Goal: Task Accomplishment & Management: Manage account settings

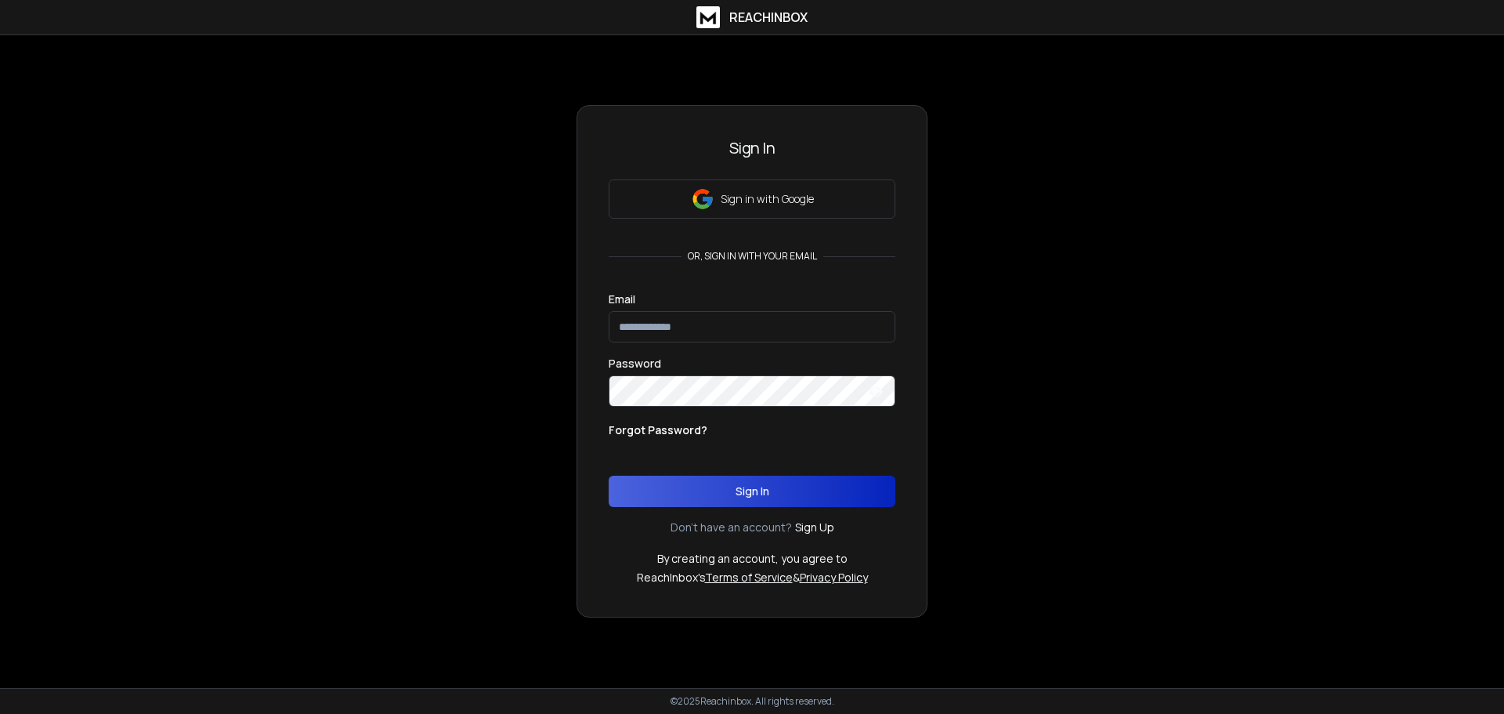
type input "**********"
click at [609, 475] on button "Sign In" at bounding box center [752, 490] width 287 height 31
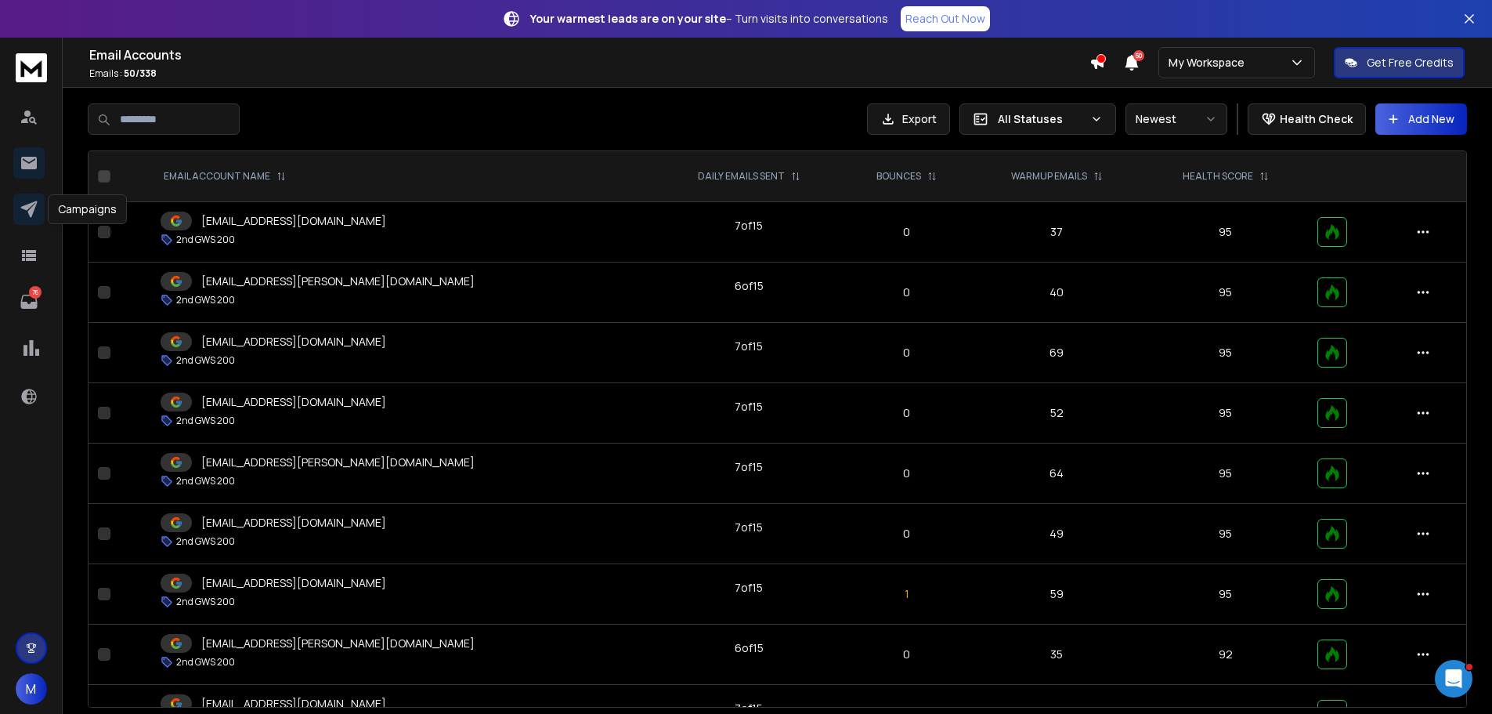
click at [24, 211] on icon at bounding box center [29, 209] width 19 height 19
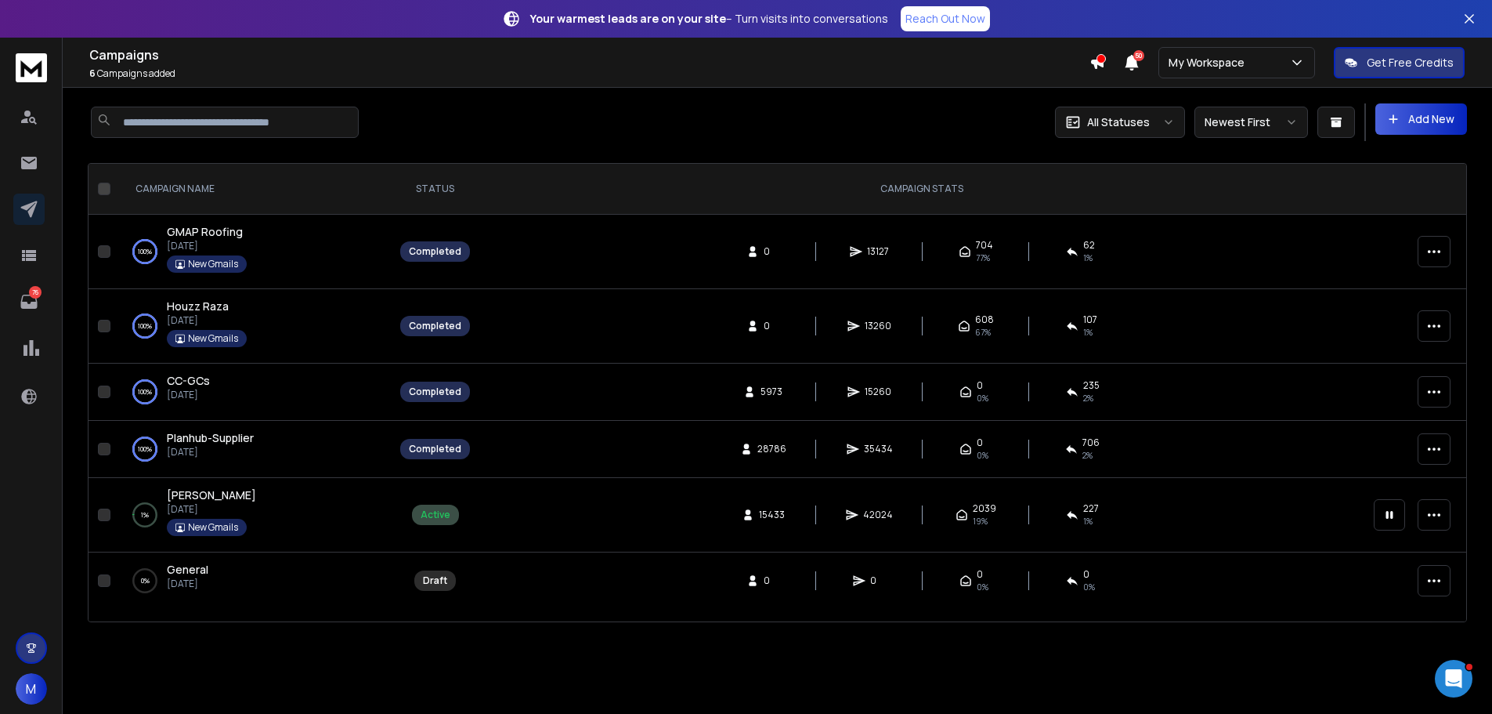
click at [235, 497] on span "[PERSON_NAME]" at bounding box center [211, 494] width 89 height 15
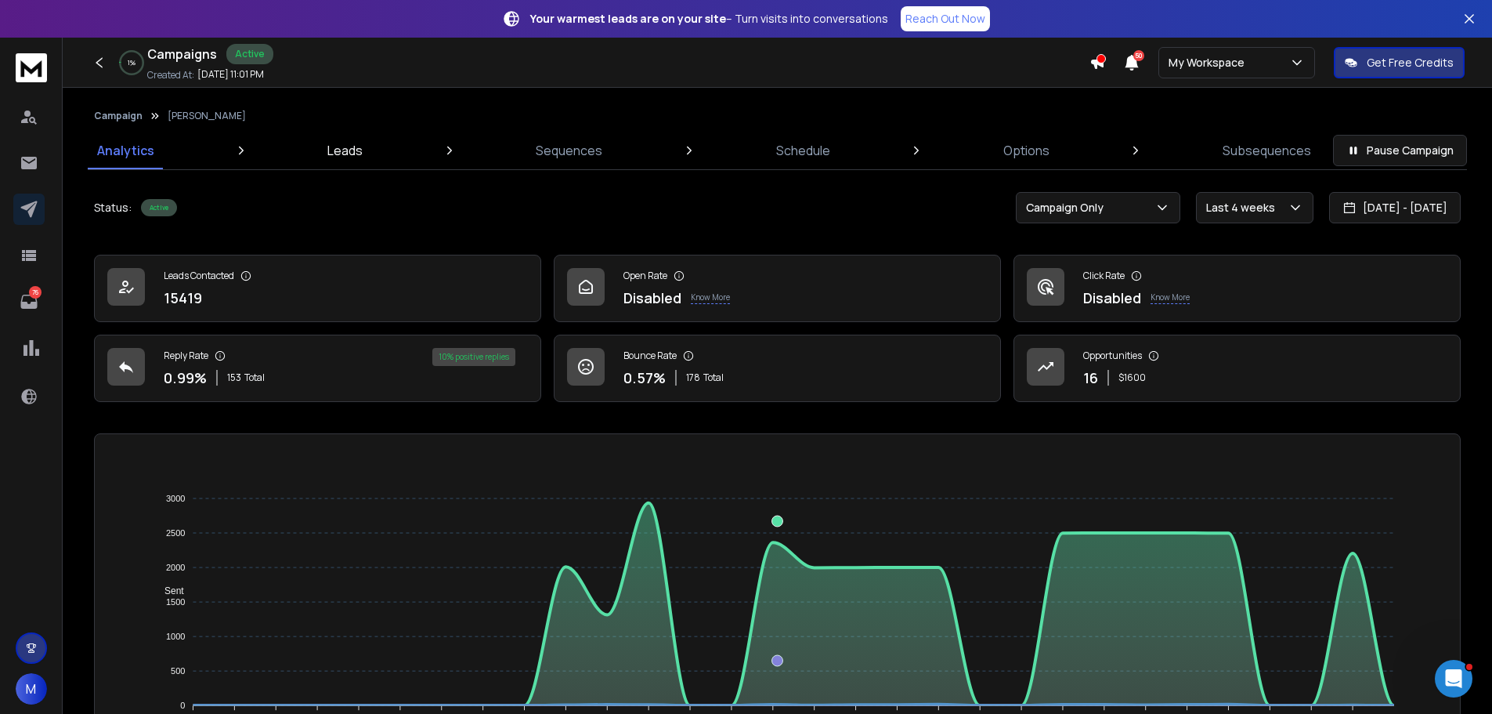
click at [334, 139] on link "Leads" at bounding box center [345, 151] width 54 height 38
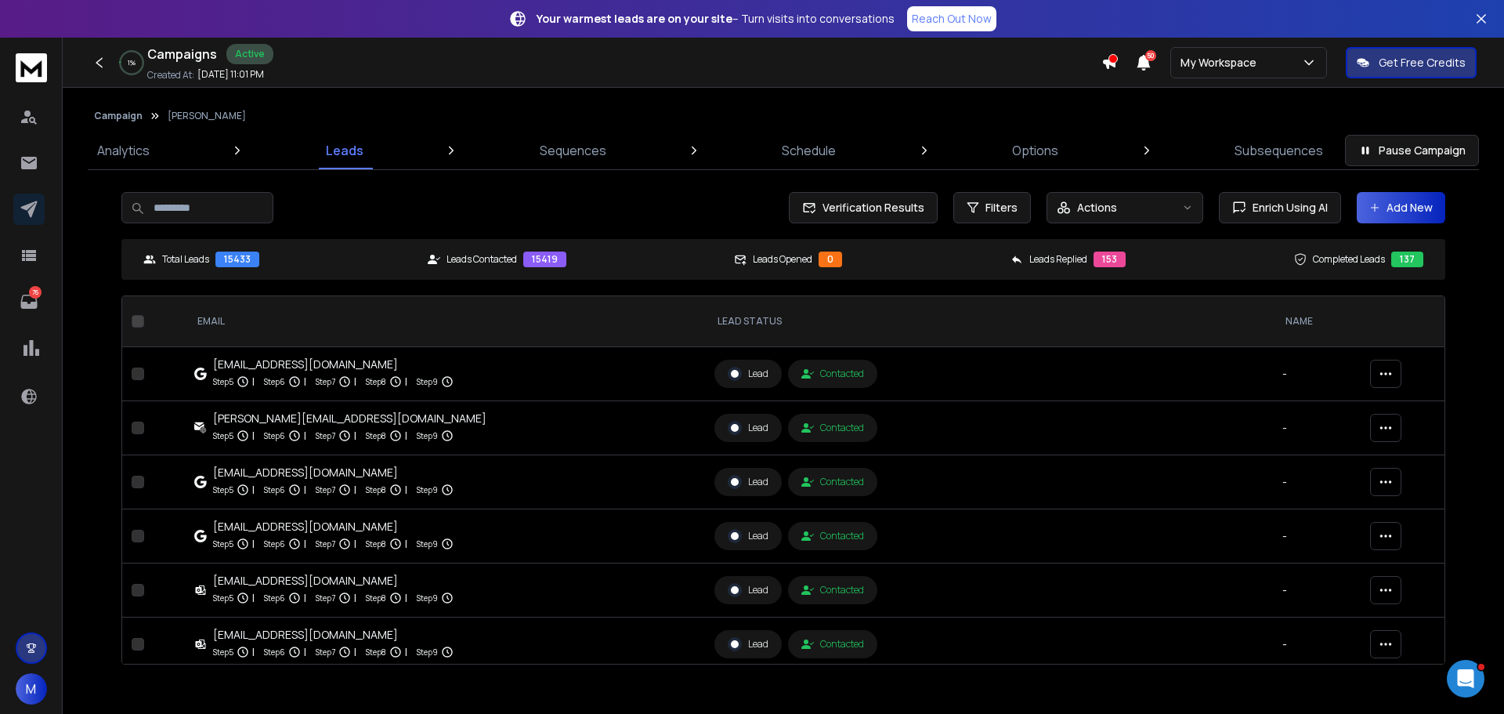
click at [1406, 211] on button "Add New" at bounding box center [1401, 207] width 89 height 31
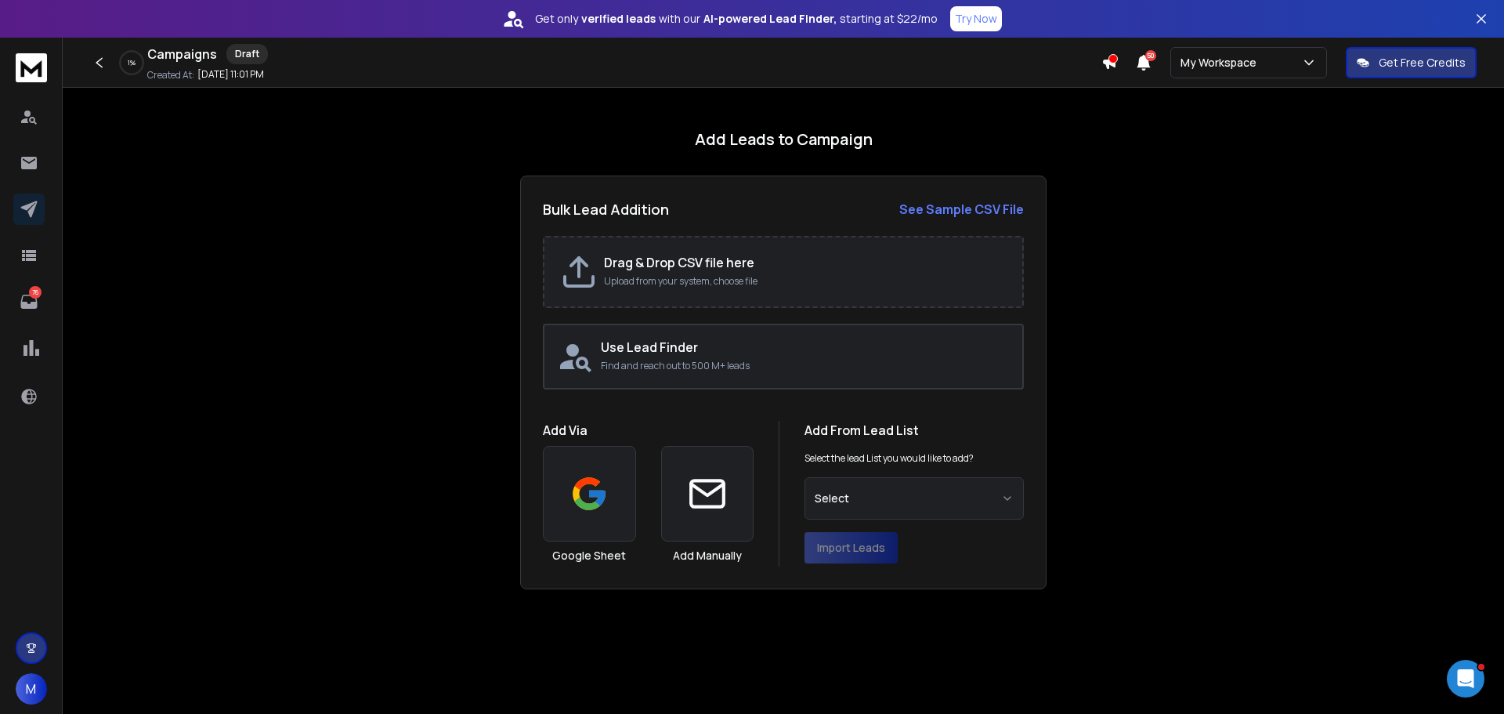
click at [824, 262] on h2 "Drag & Drop CSV file here" at bounding box center [805, 262] width 403 height 19
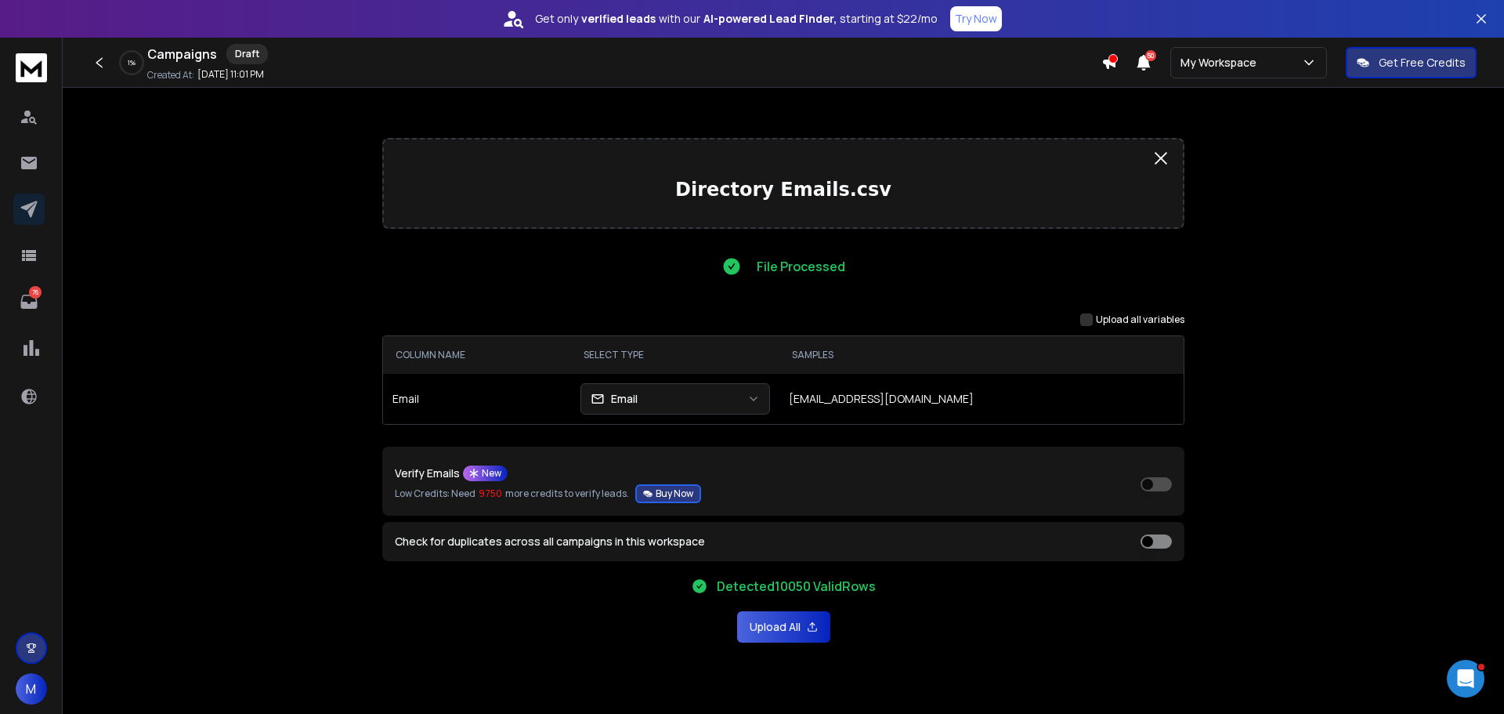
click at [1161, 546] on button "Check for duplicates across all campaigns in this workspace" at bounding box center [1155, 541] width 31 height 14
click at [779, 625] on button "Upload All" at bounding box center [783, 626] width 93 height 31
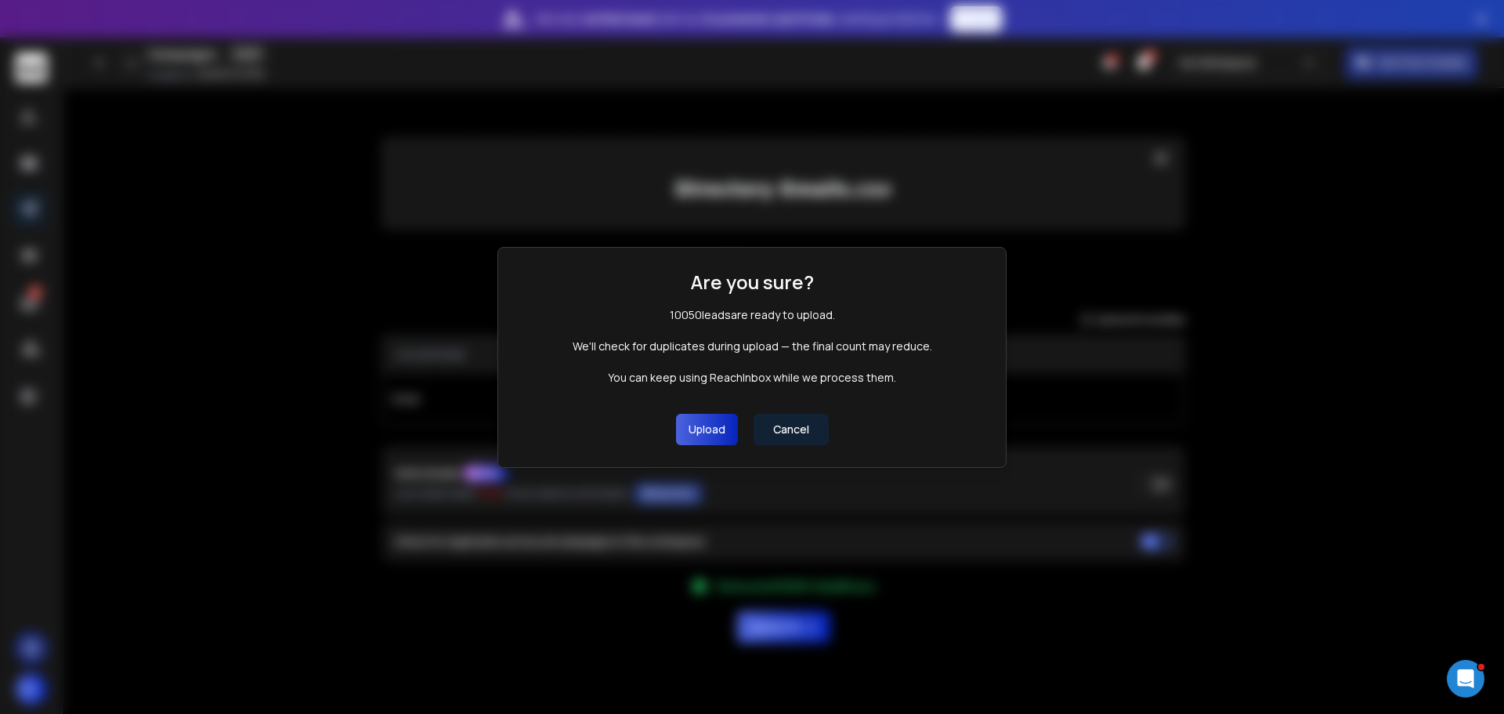
click at [717, 417] on button "Upload" at bounding box center [707, 429] width 62 height 31
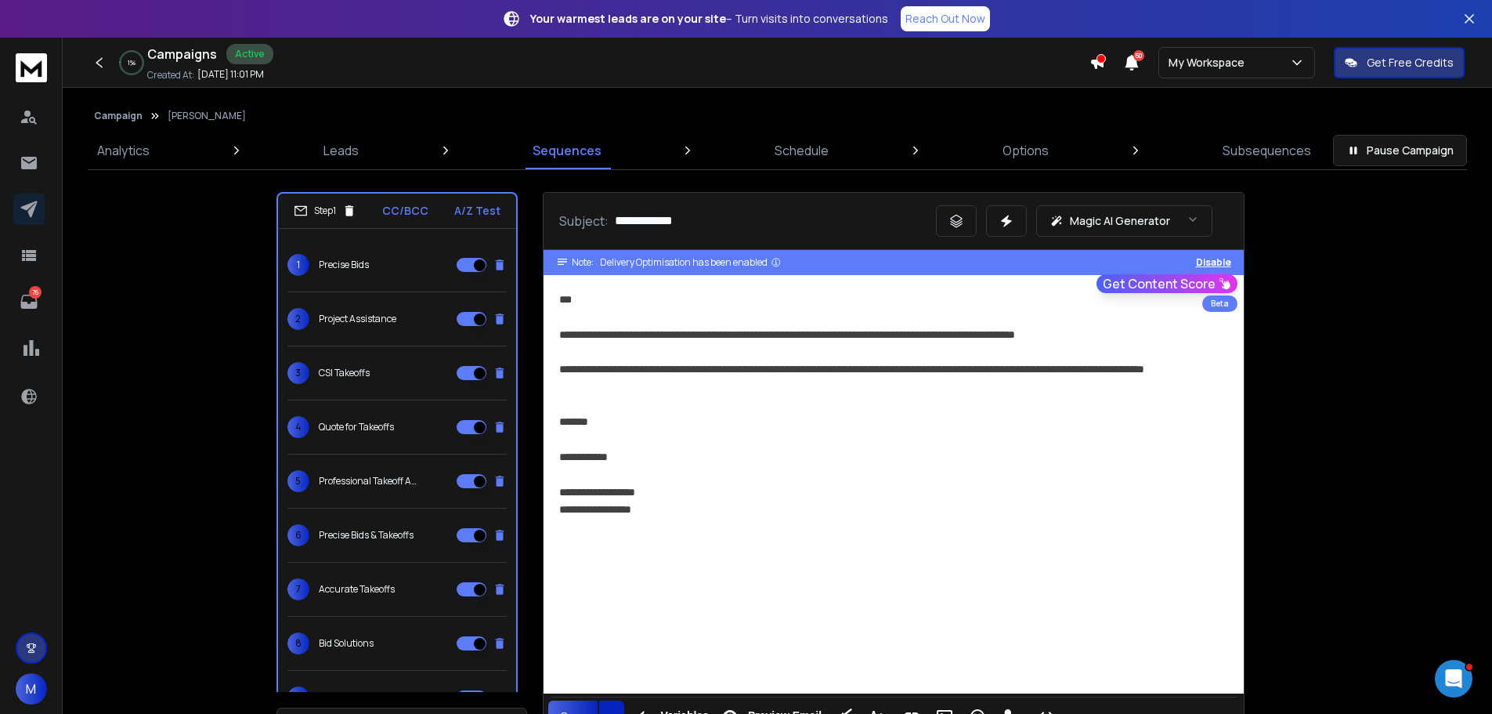
scroll to position [47, 0]
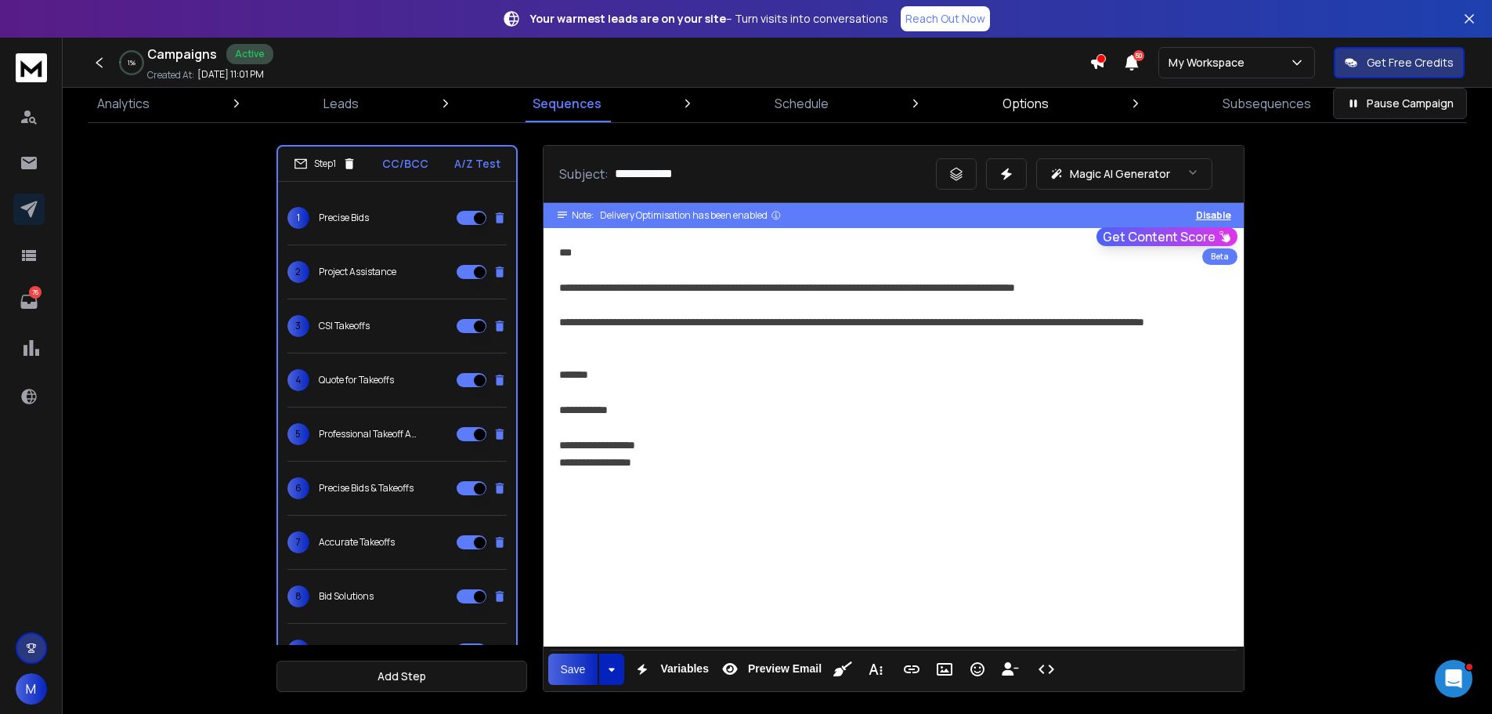
click at [1043, 111] on p "Options" at bounding box center [1026, 103] width 46 height 19
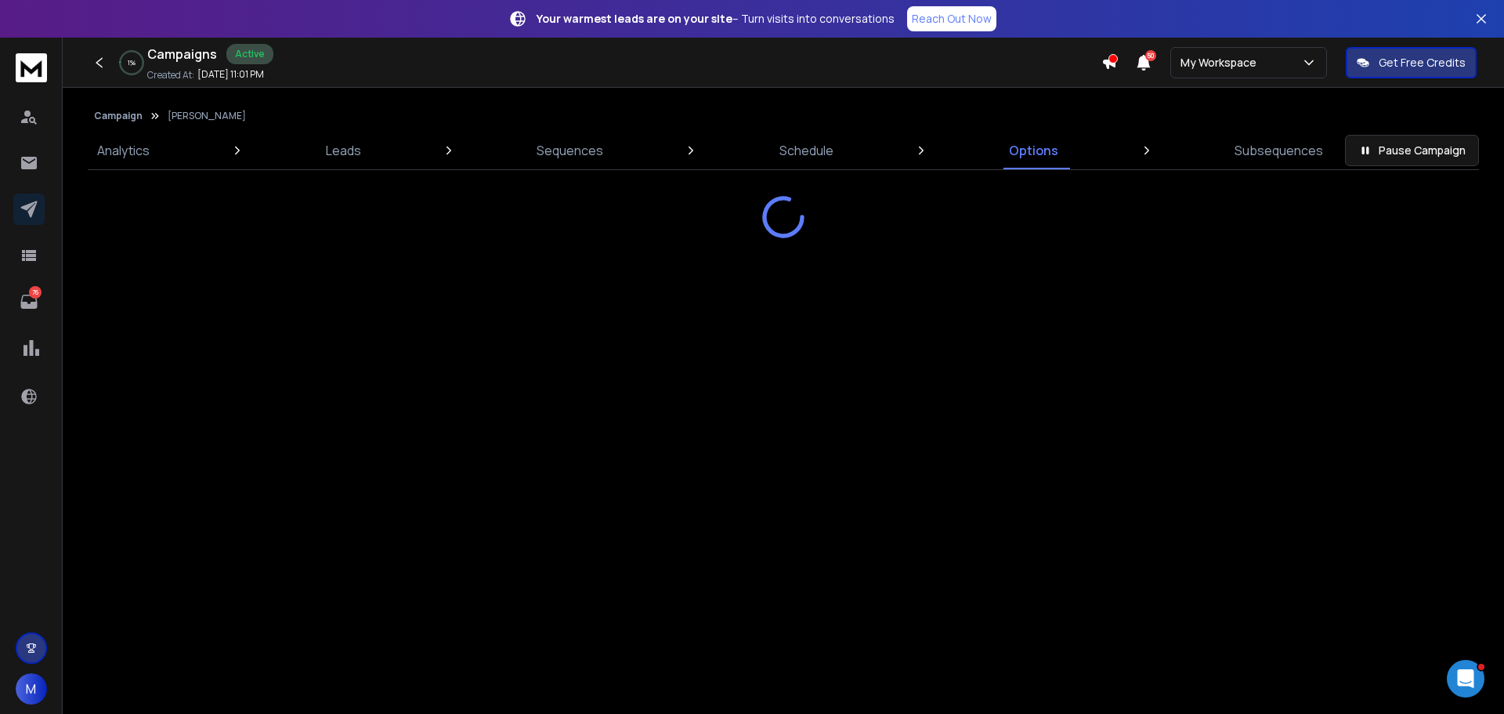
select select "*"
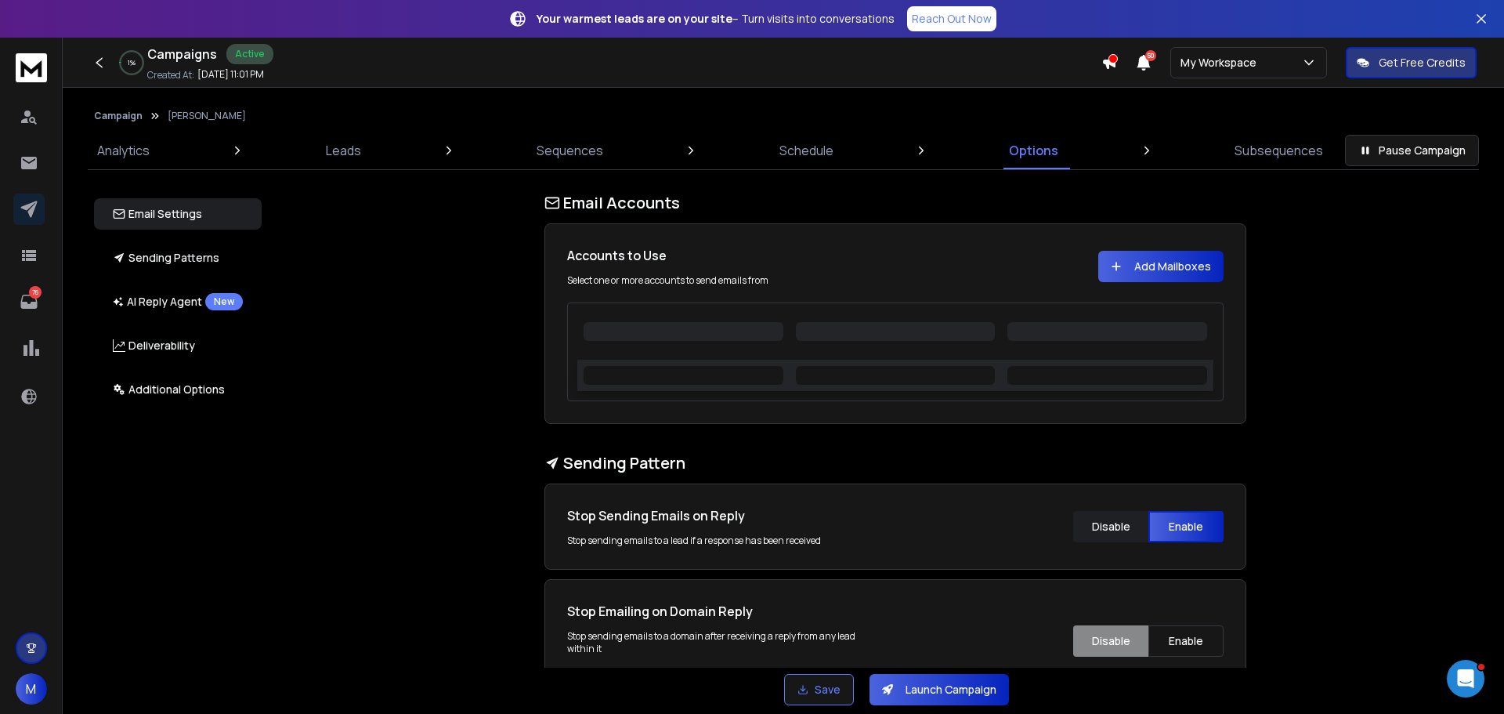
scroll to position [392, 0]
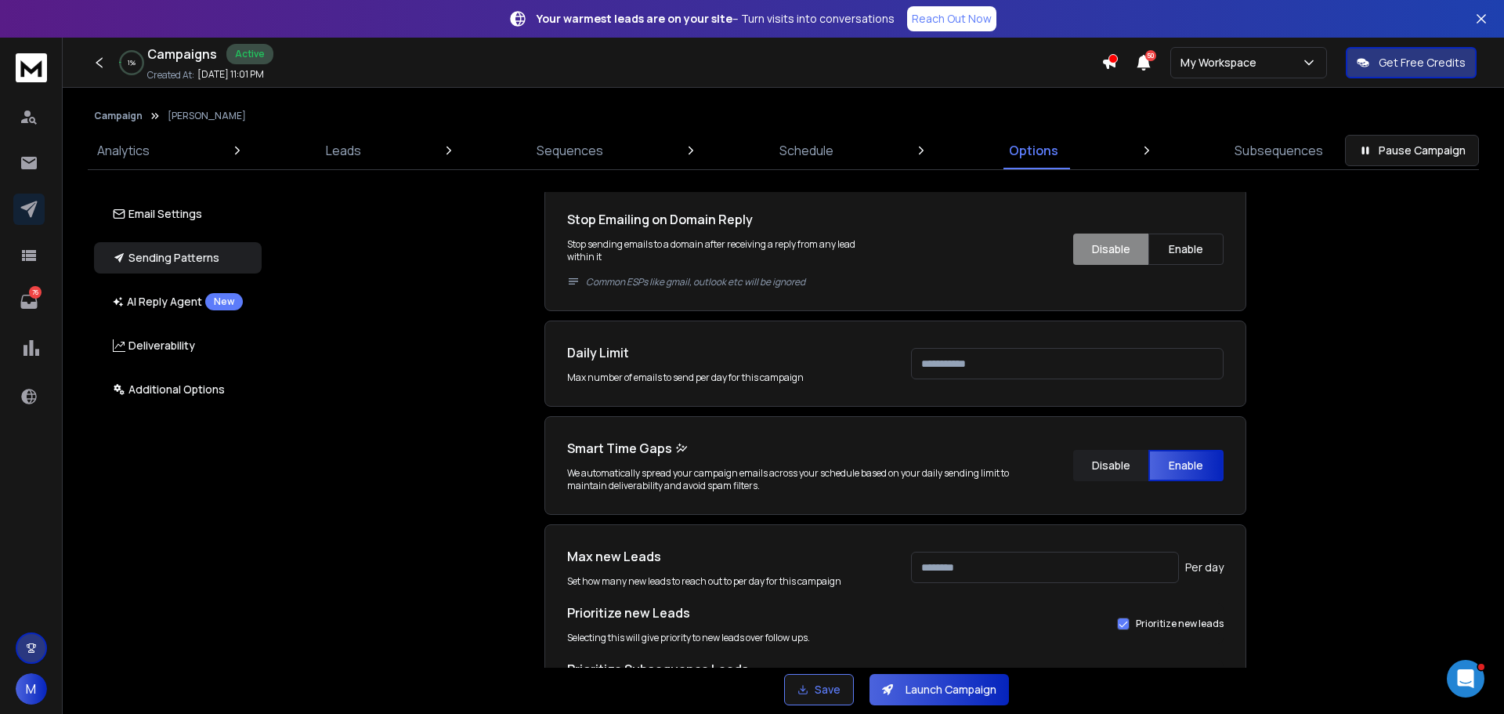
click at [916, 688] on button "Launch Campaign" at bounding box center [938, 689] width 139 height 31
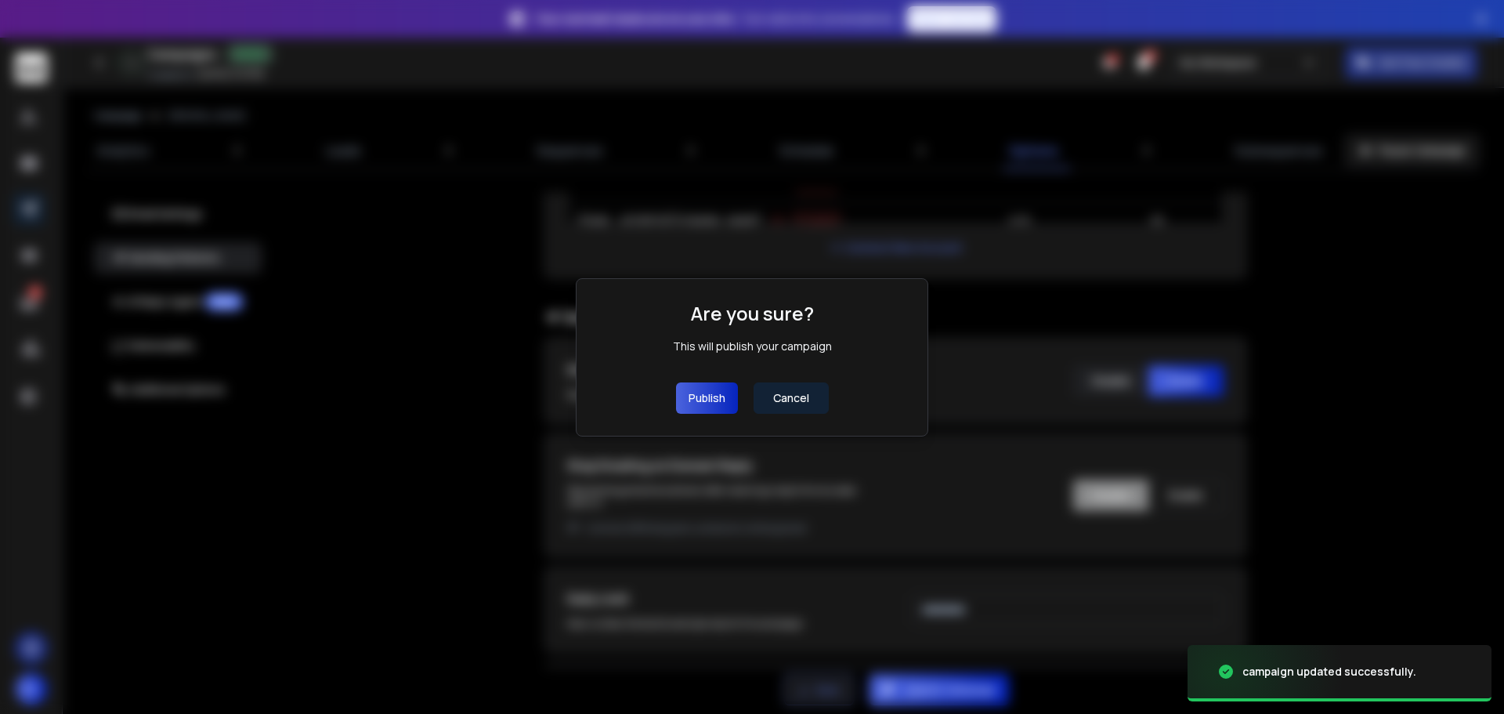
scroll to position [638, 0]
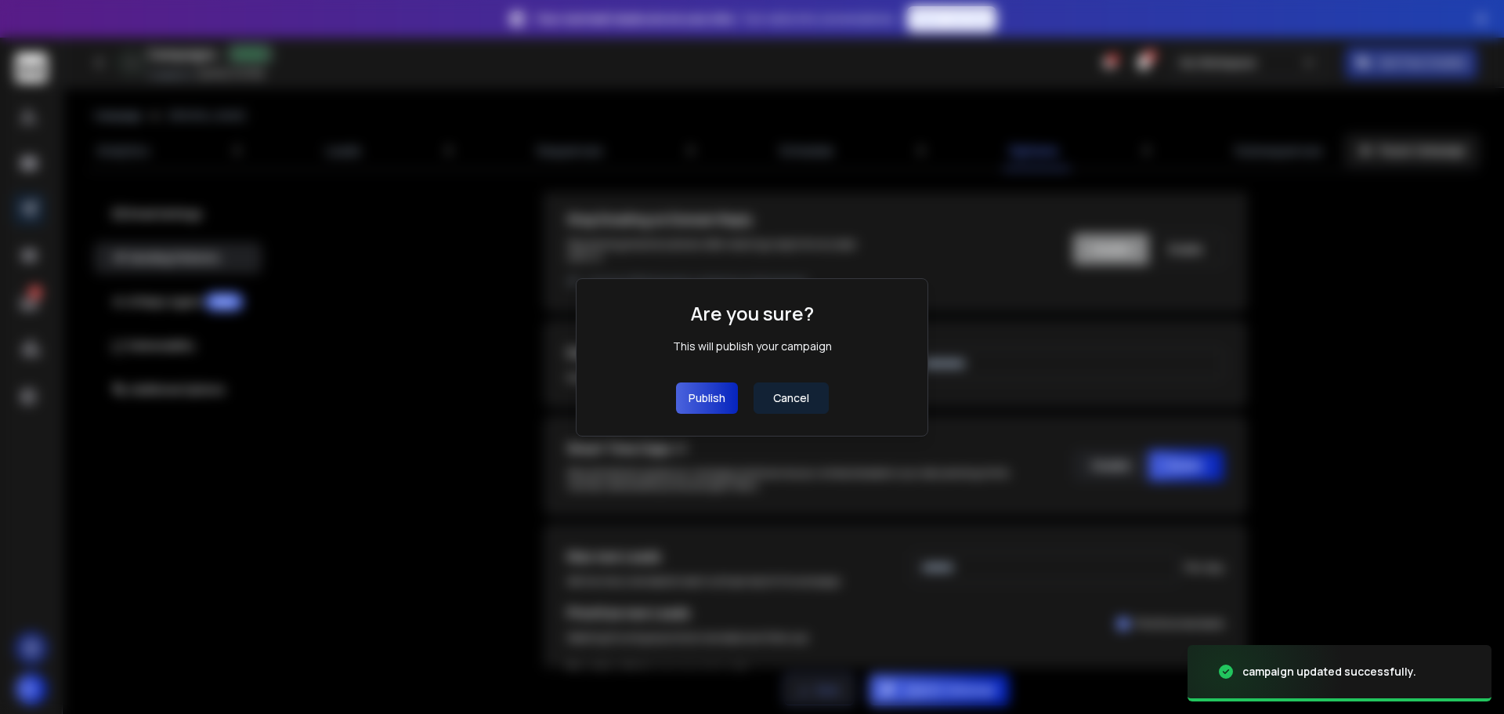
click at [706, 395] on button "Publish" at bounding box center [707, 397] width 62 height 31
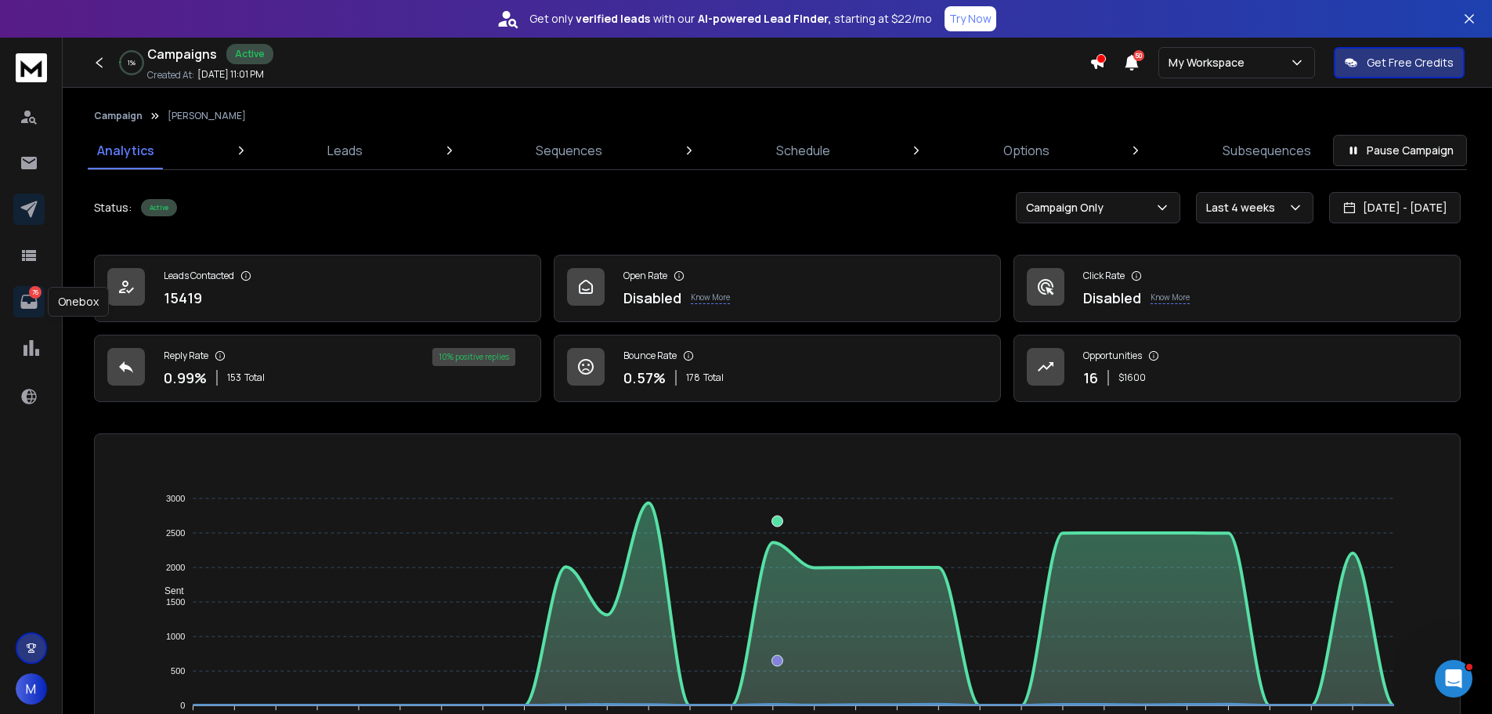
click at [18, 306] on link "76" at bounding box center [28, 301] width 31 height 31
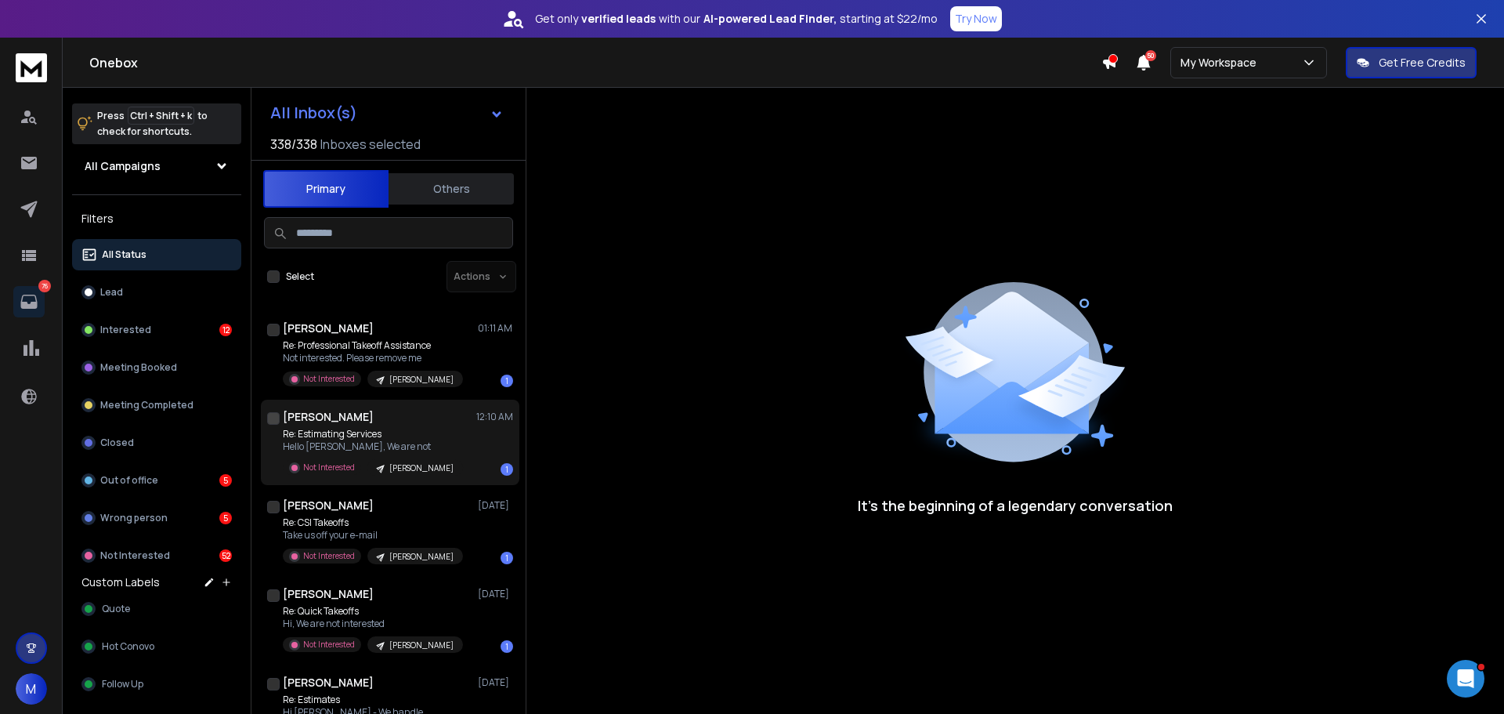
click at [414, 432] on p "Re: Estimating Services" at bounding box center [373, 434] width 180 height 13
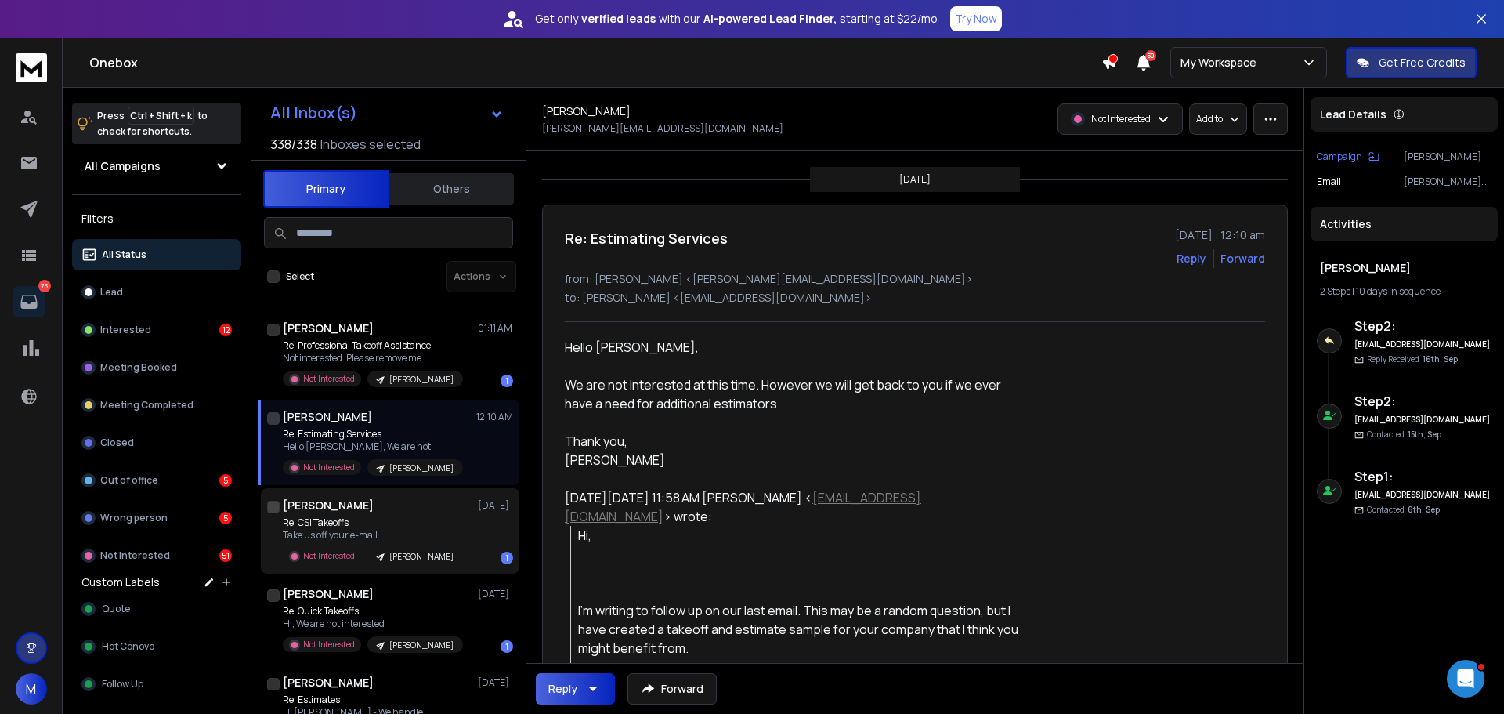
click at [406, 553] on p "[PERSON_NAME]" at bounding box center [421, 557] width 64 height 12
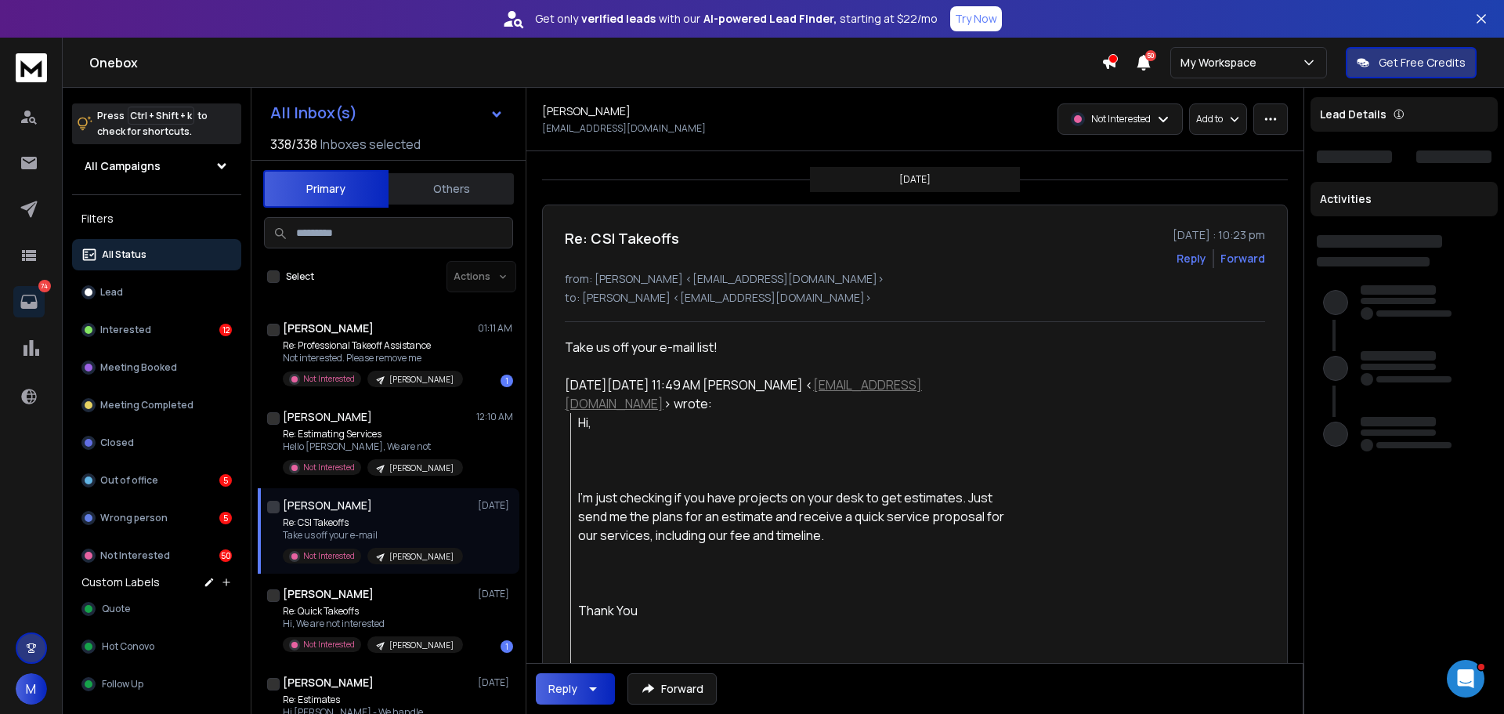
scroll to position [78, 0]
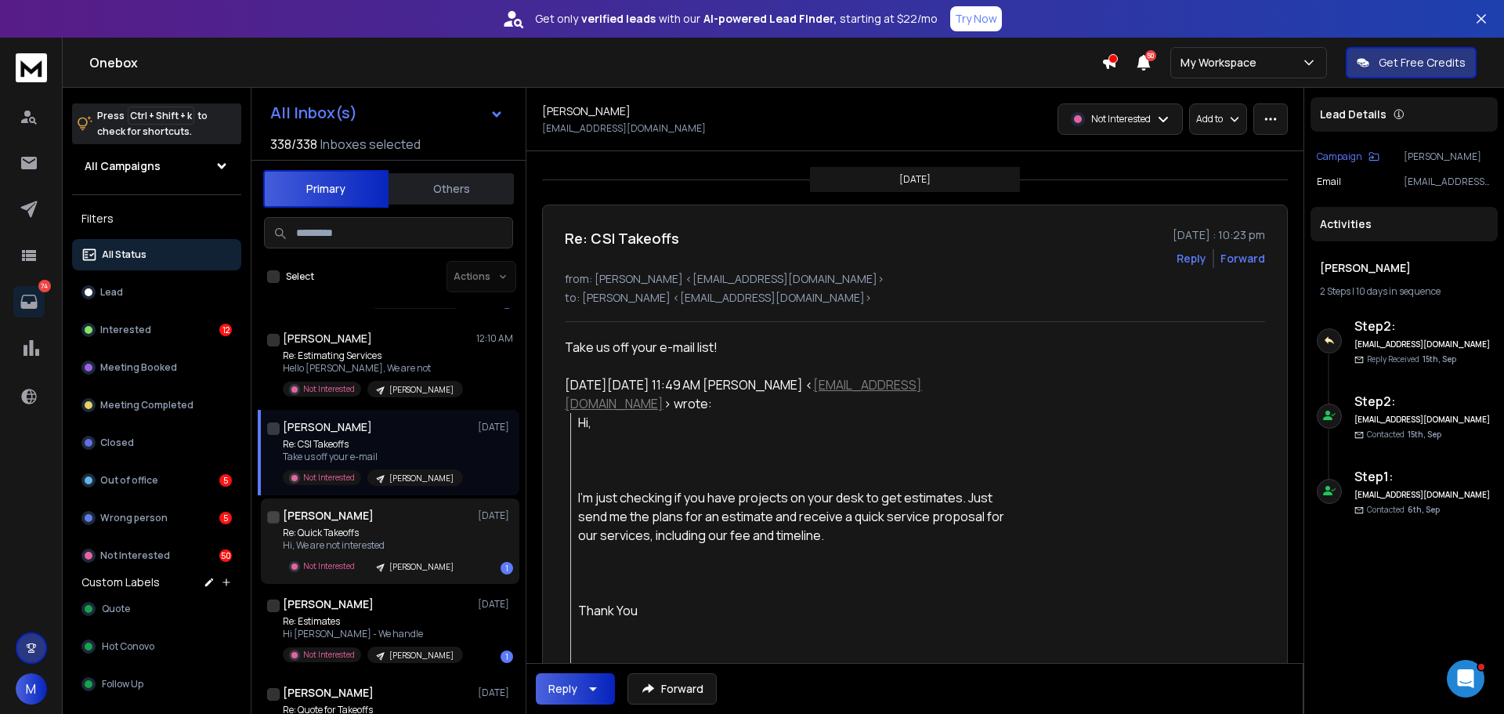
click at [403, 525] on div "[PERSON_NAME] [DATE] Re: Quick Takeoffs Hi, We are not interested Not Intereste…" at bounding box center [398, 541] width 230 height 67
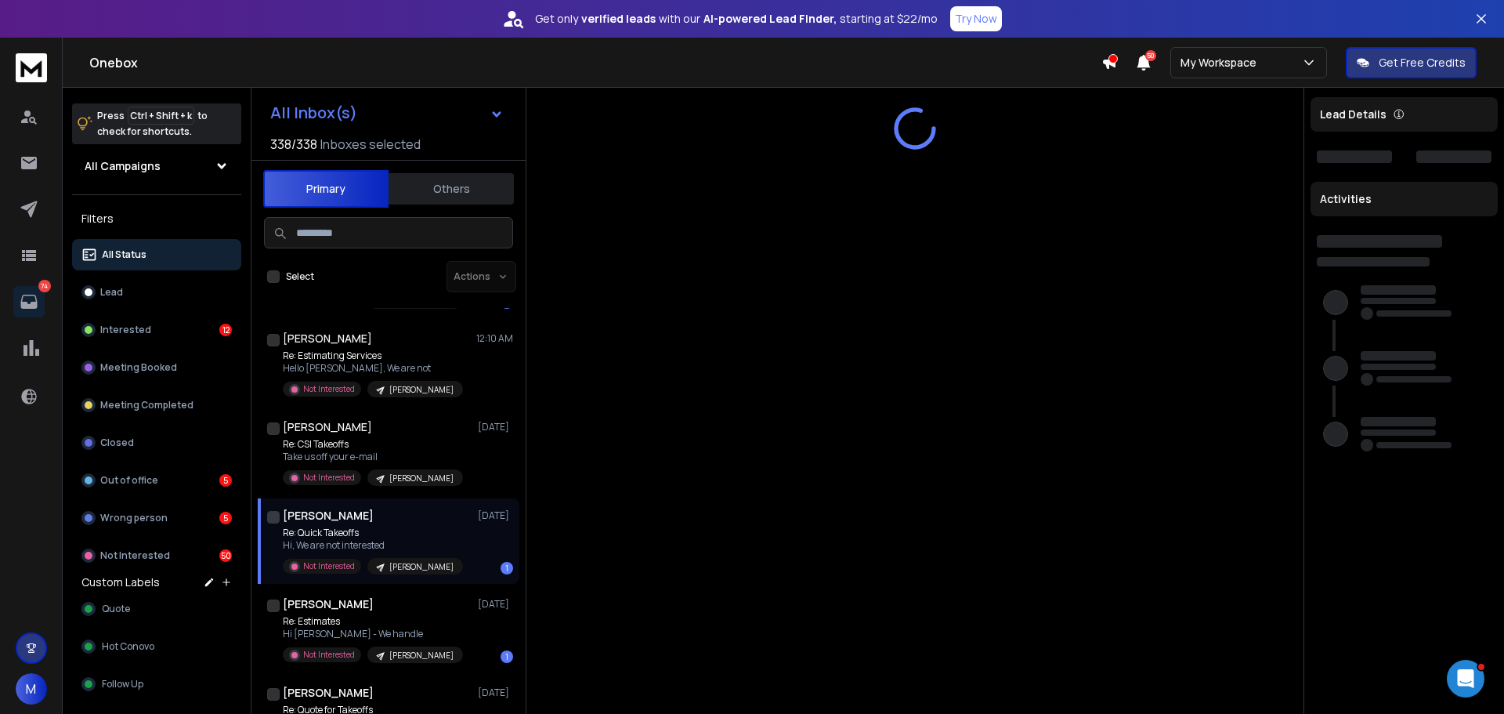
scroll to position [157, 0]
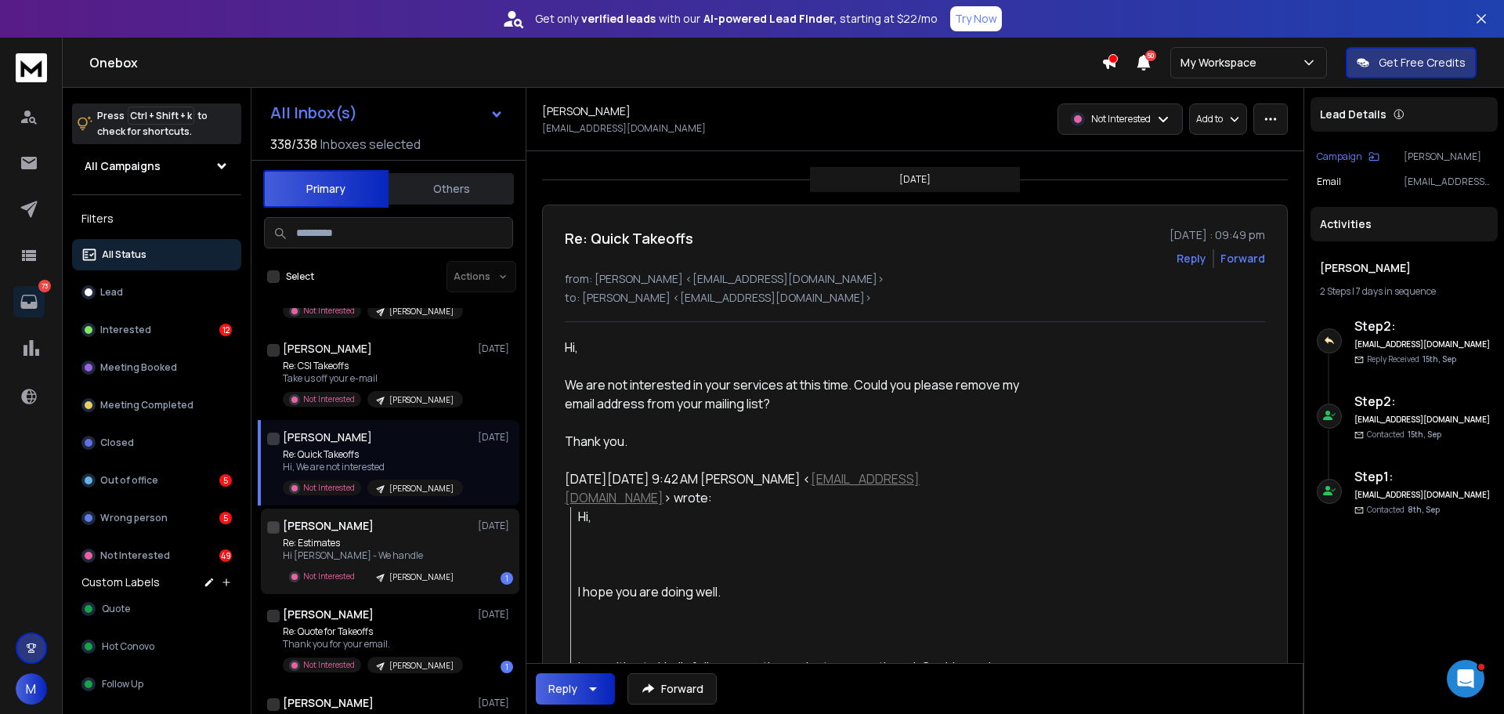
click at [399, 525] on div "[PERSON_NAME] [DATE]" at bounding box center [398, 526] width 230 height 16
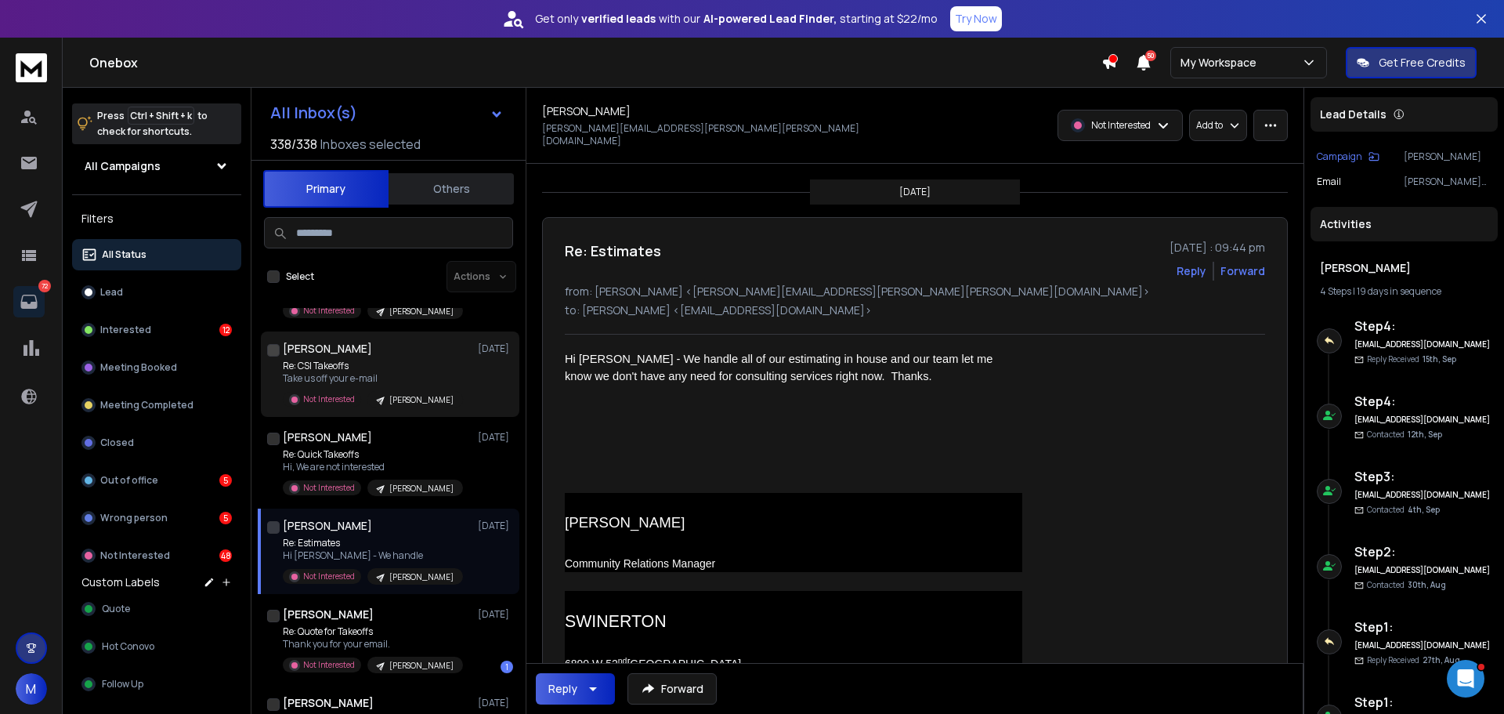
scroll to position [313, 0]
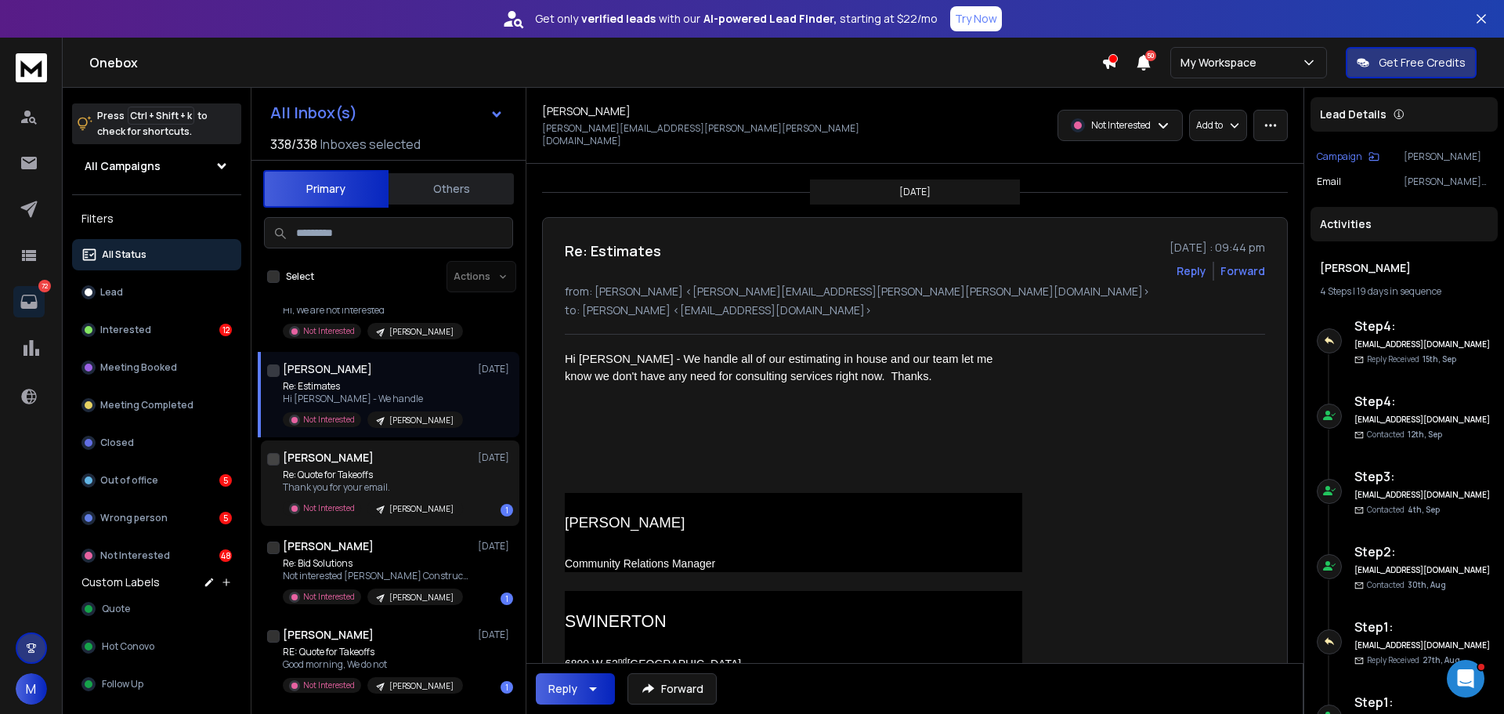
click at [432, 479] on p "Re: Quote for Takeoffs" at bounding box center [373, 474] width 180 height 13
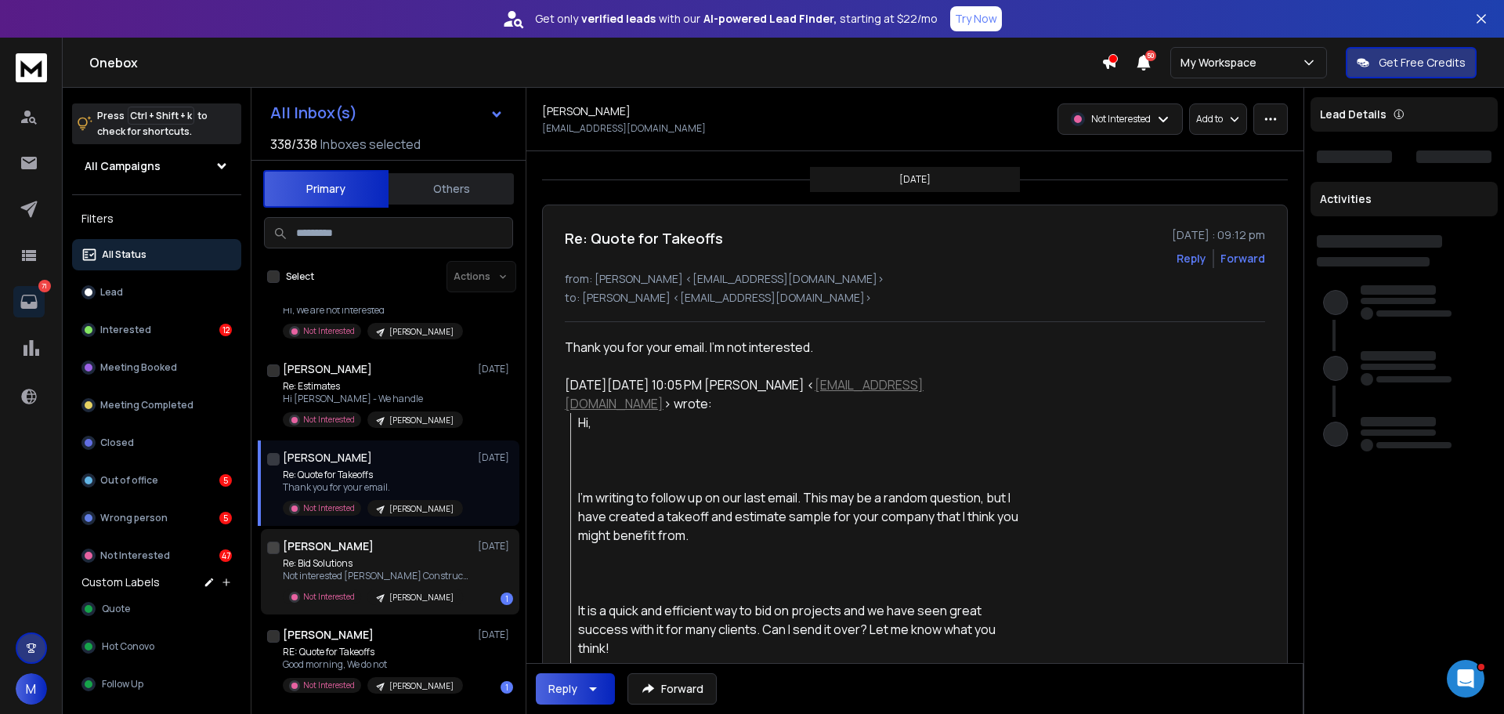
click at [425, 573] on p "Not interested [PERSON_NAME] Construction" at bounding box center [377, 575] width 188 height 13
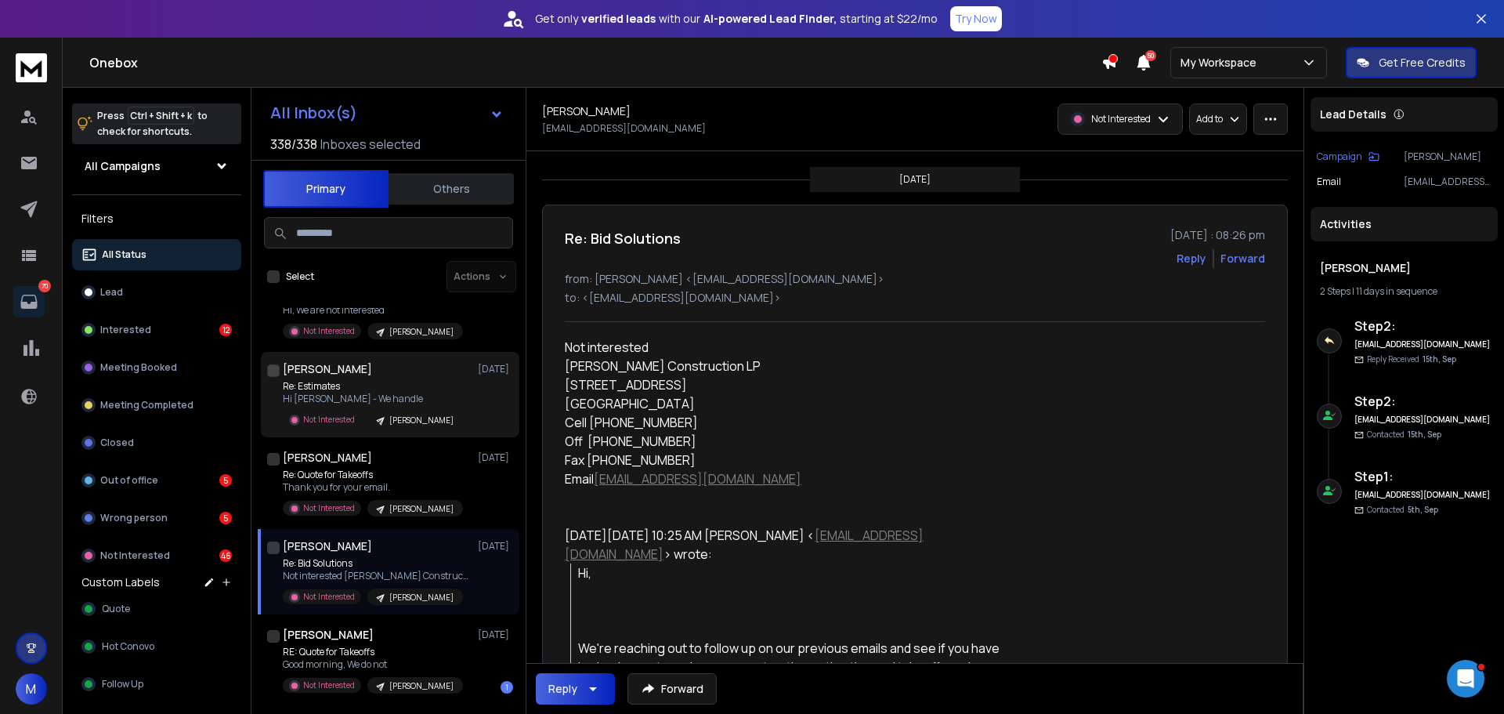
scroll to position [392, 0]
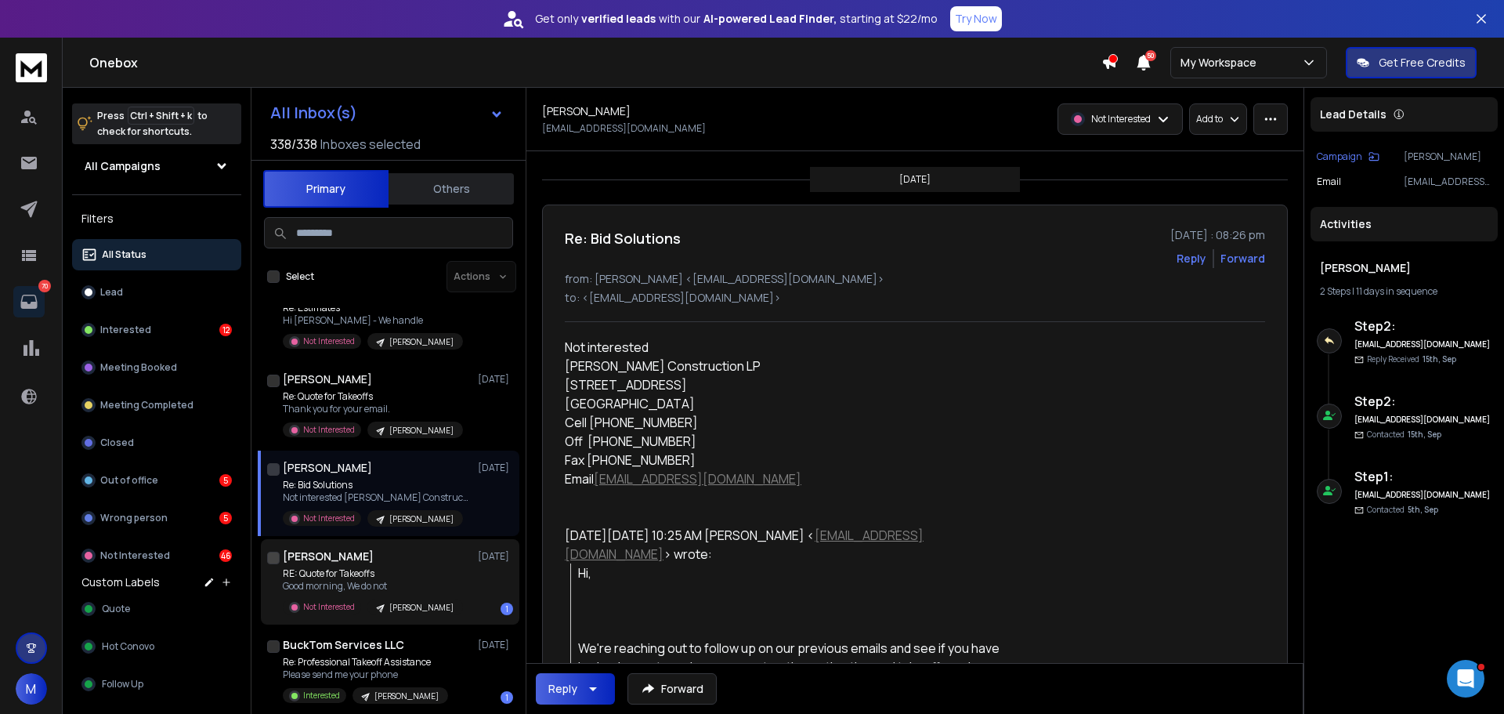
click at [403, 563] on div "[PERSON_NAME] [DATE]" at bounding box center [398, 556] width 230 height 16
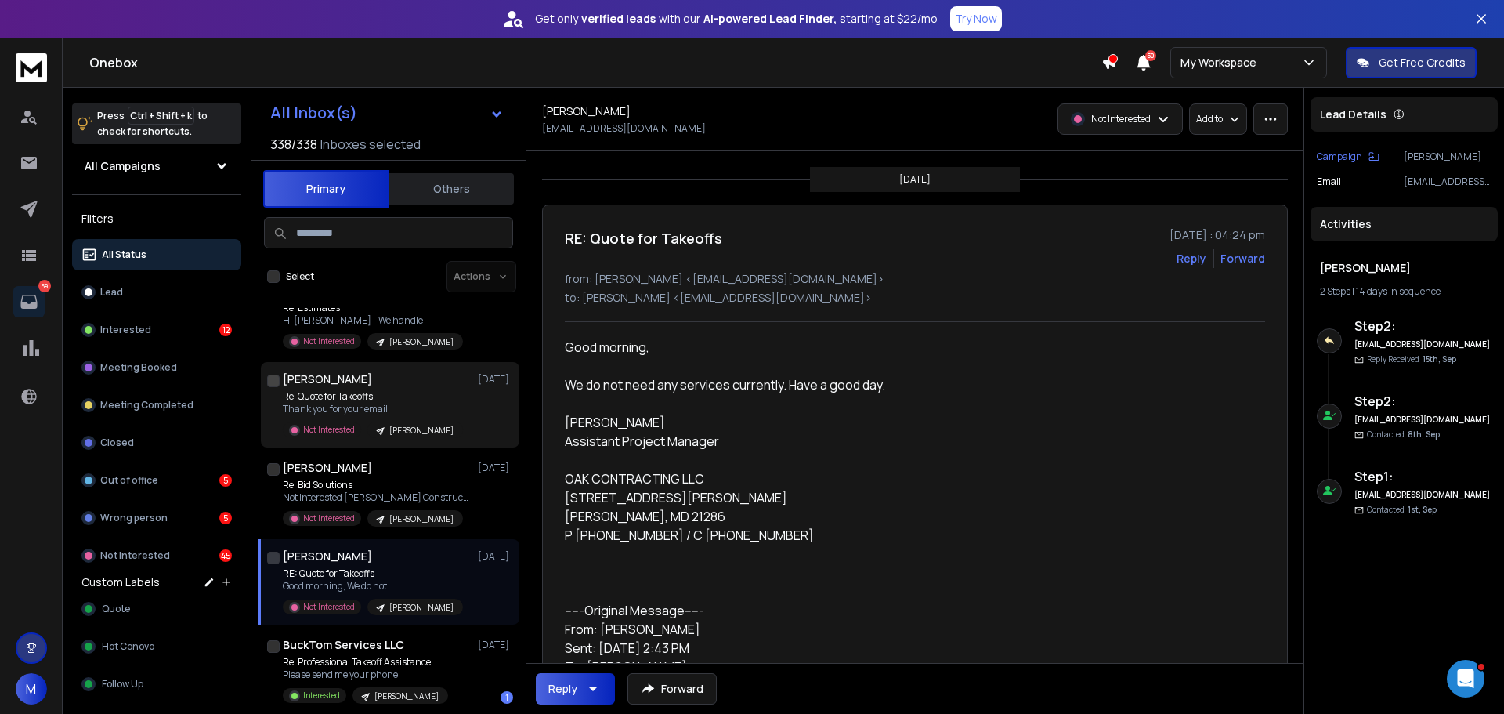
scroll to position [470, 0]
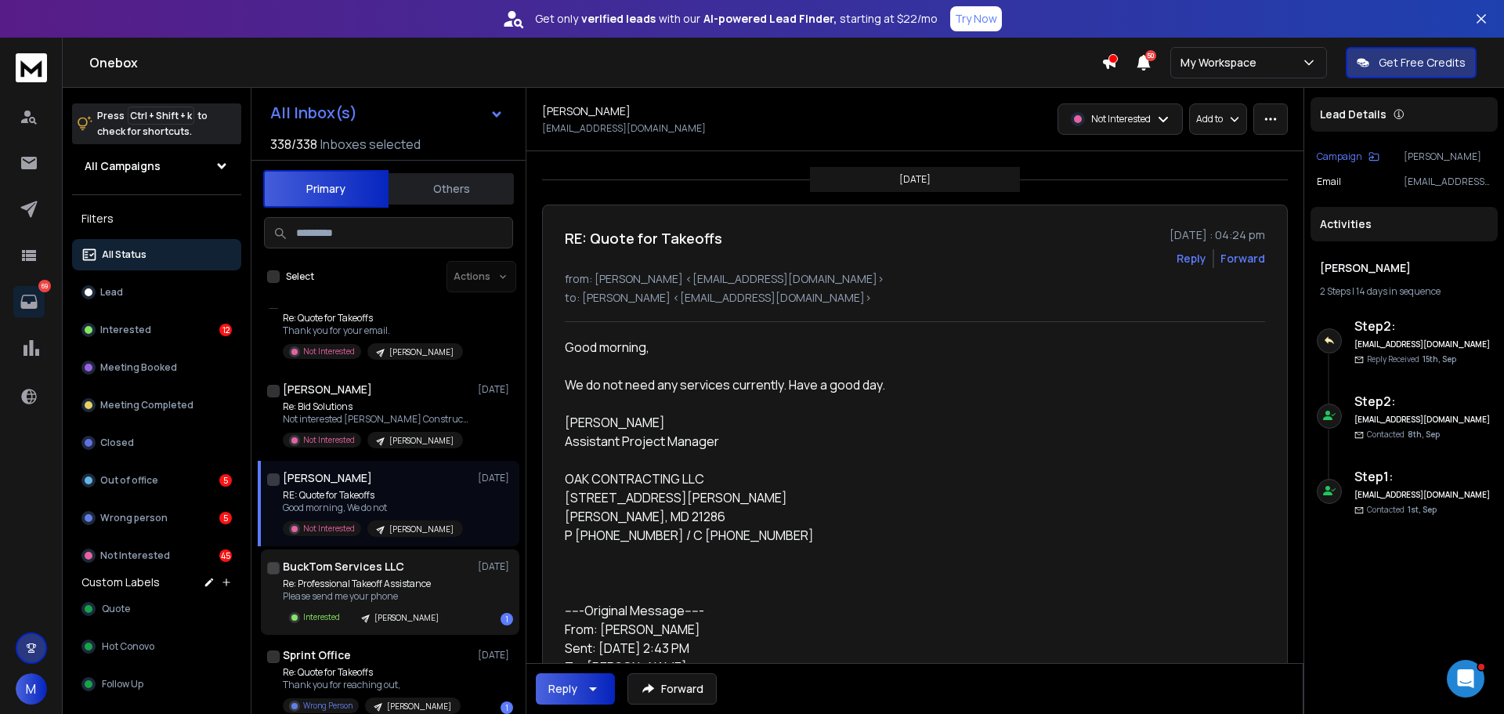
click at [439, 597] on p "Please send me your phone" at bounding box center [365, 596] width 165 height 13
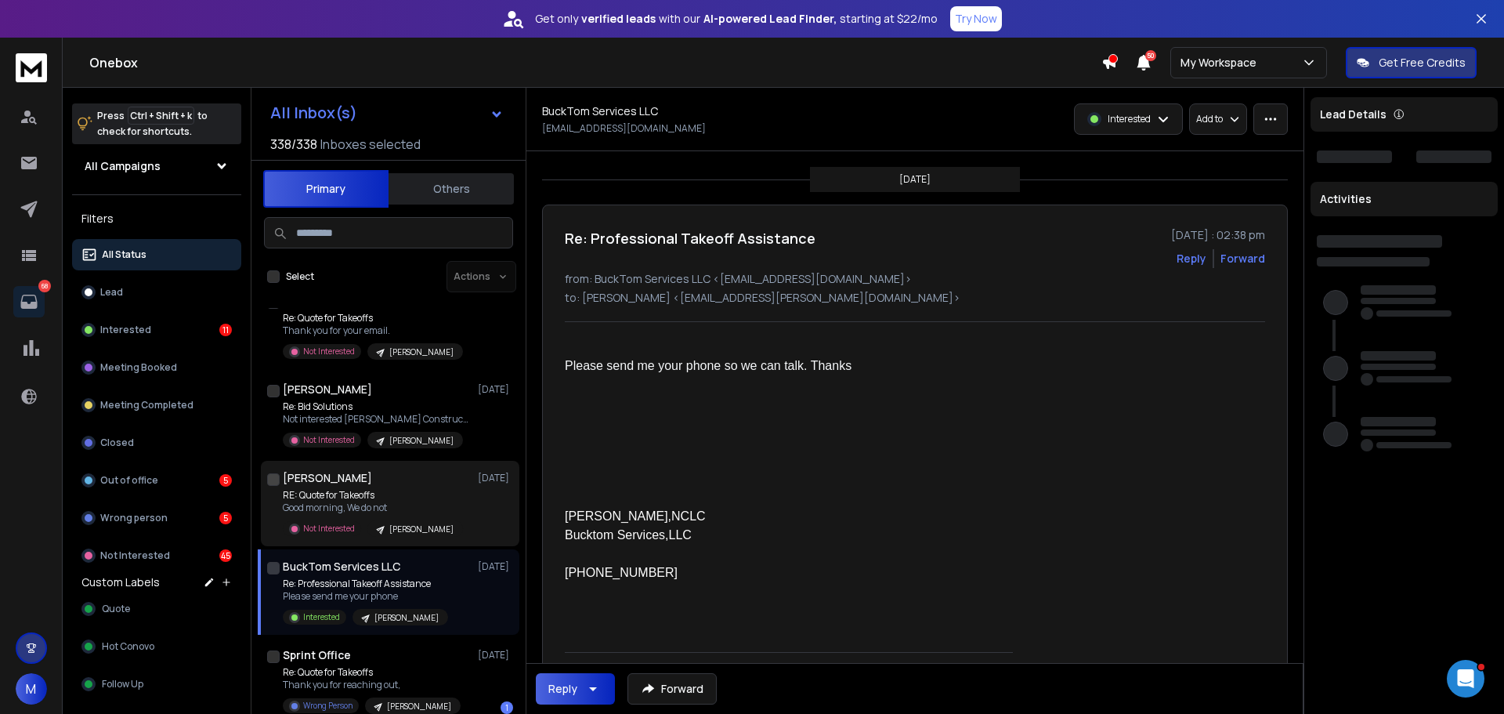
scroll to position [548, 0]
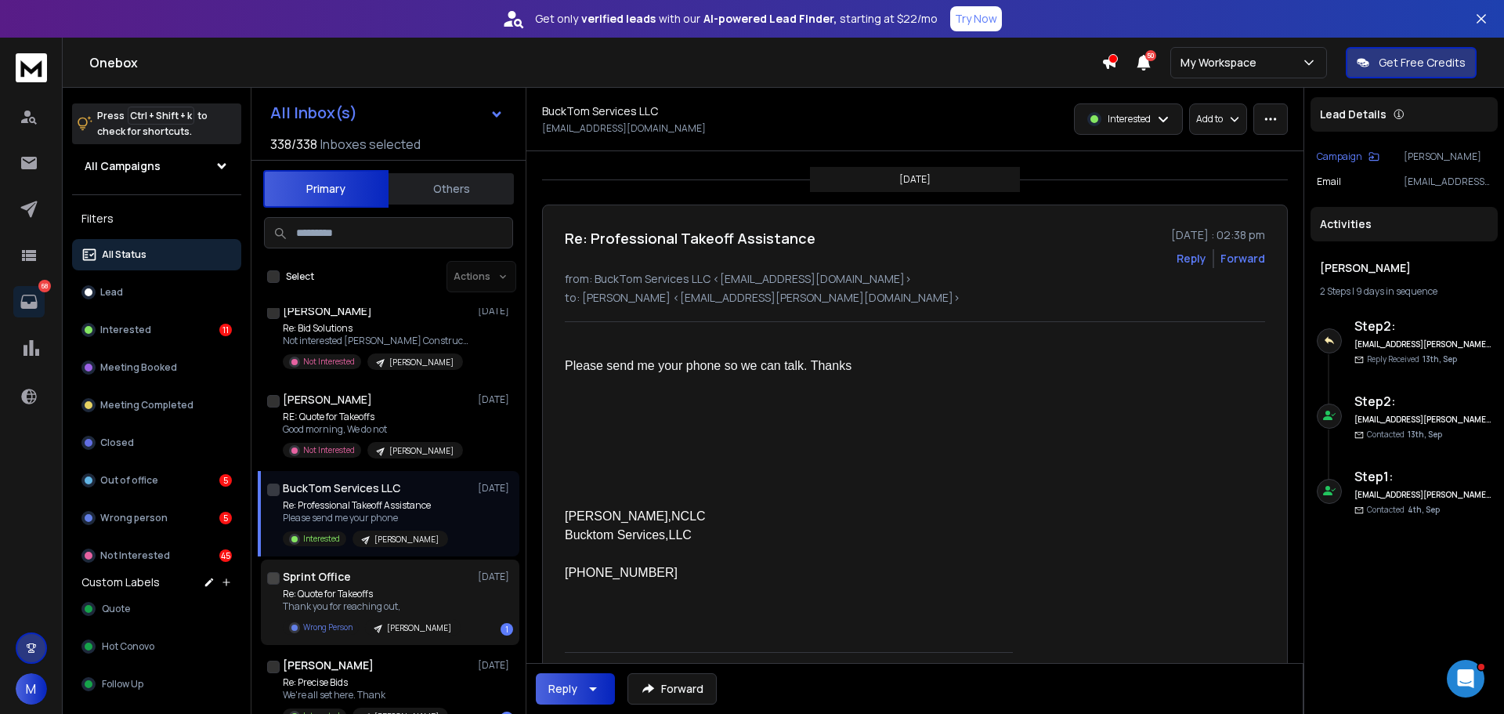
click at [434, 590] on p "Re: Quote for Takeoffs" at bounding box center [372, 593] width 178 height 13
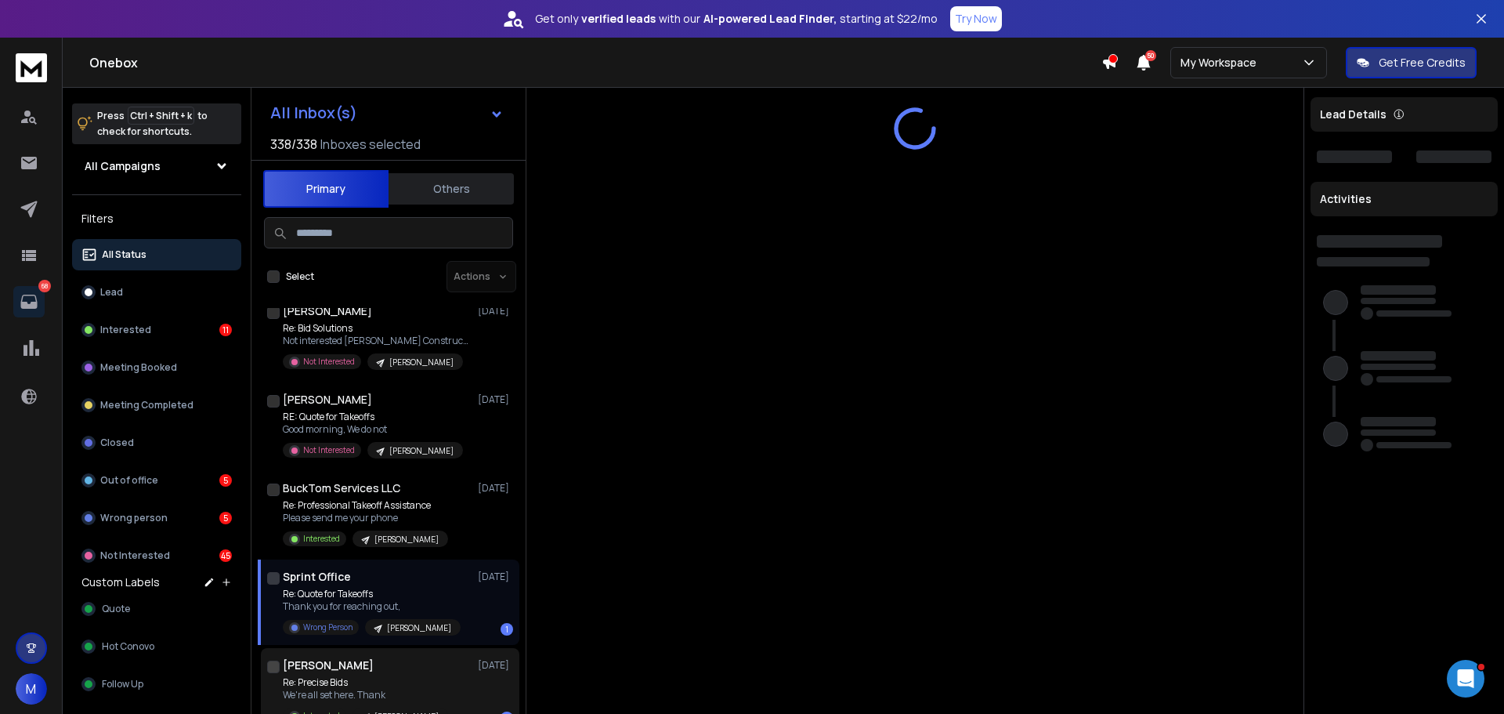
scroll to position [783, 0]
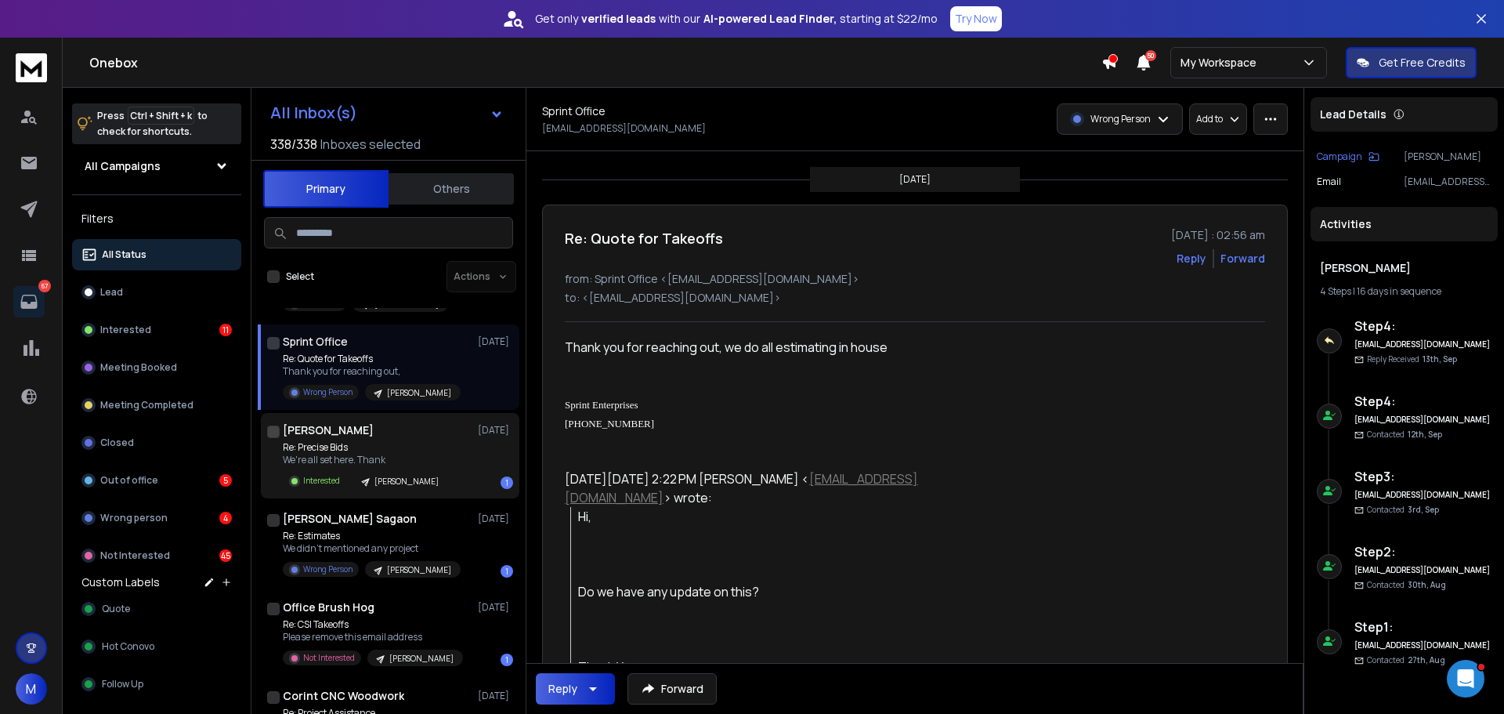
click at [443, 431] on div "[PERSON_NAME] [DATE]" at bounding box center [398, 430] width 230 height 16
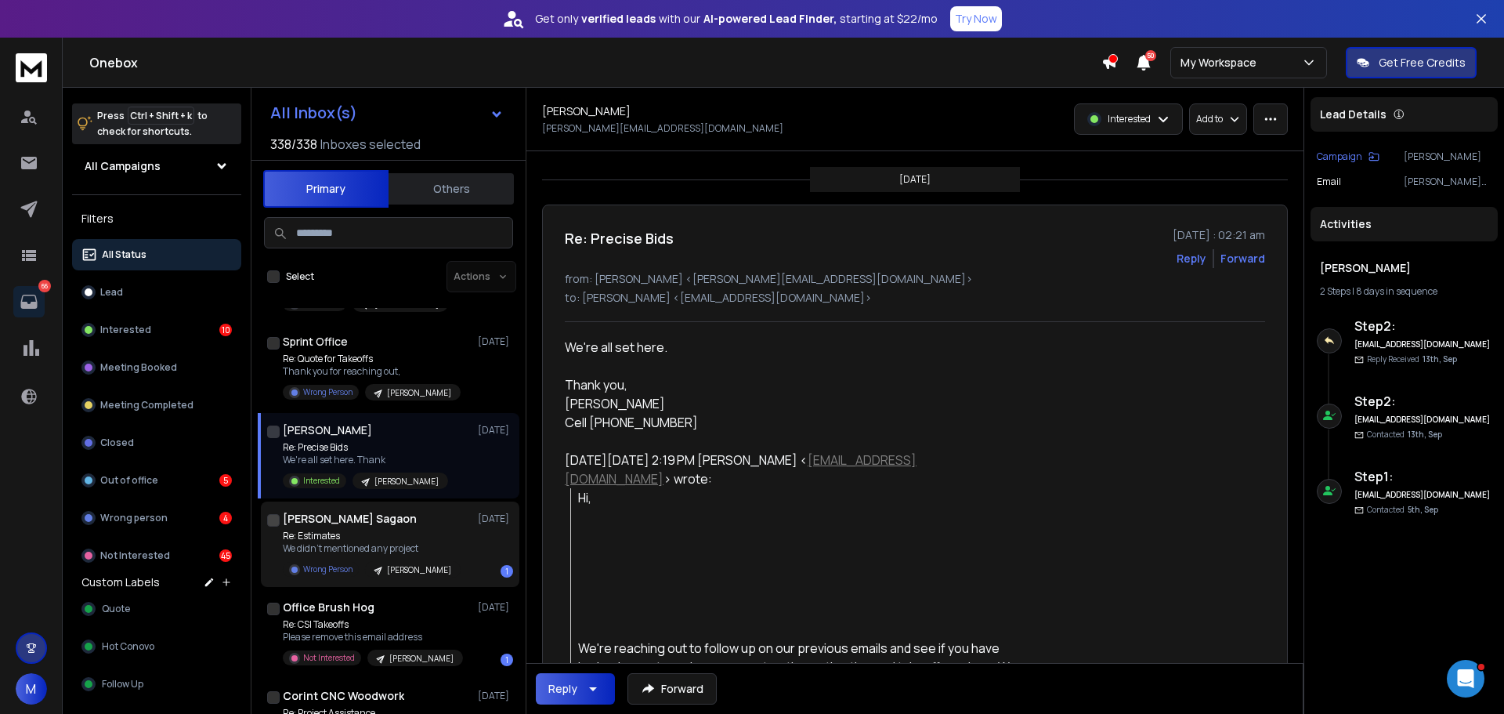
click at [444, 535] on p "Re: Estimates" at bounding box center [372, 535] width 178 height 13
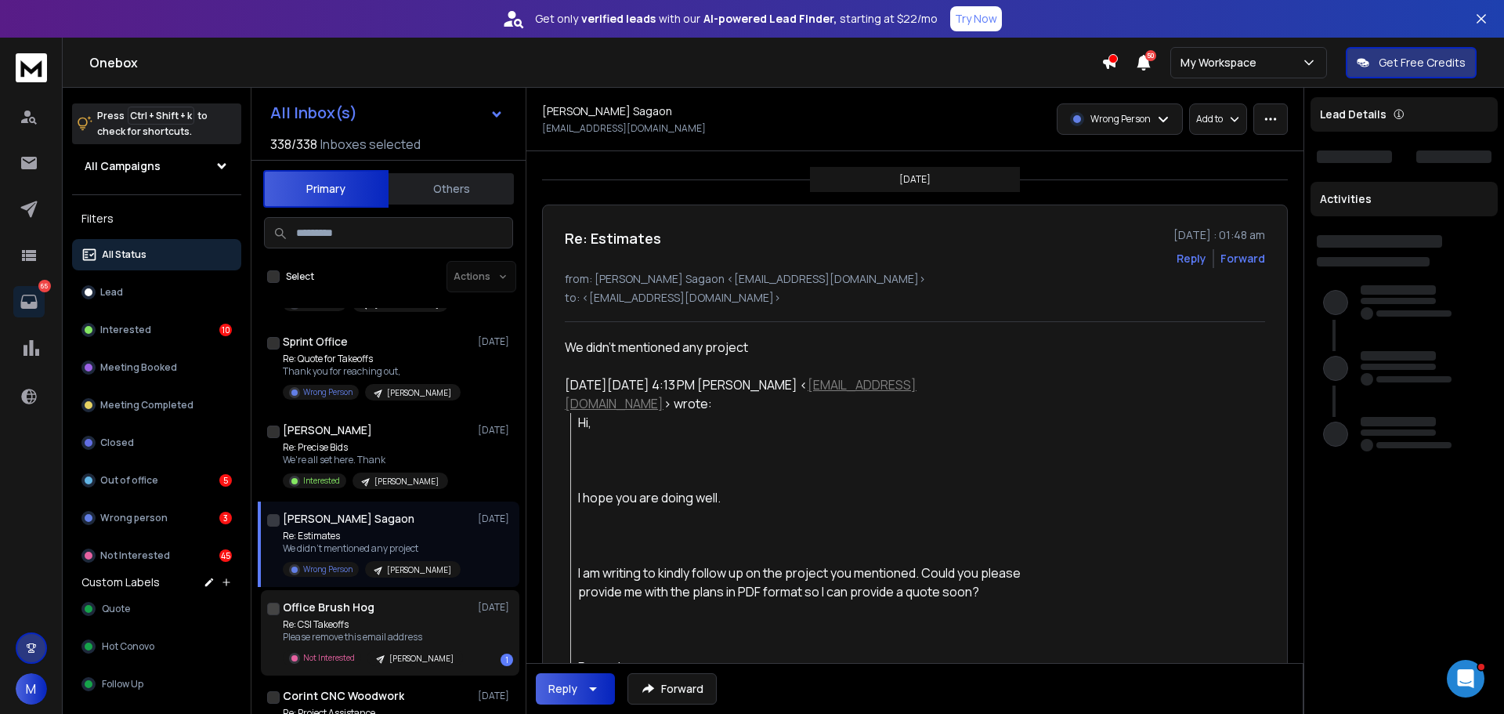
click at [428, 616] on div "Office Brush Hog [DATE] Re: CSI Takeoffs Please remove this email address Not I…" at bounding box center [398, 632] width 230 height 67
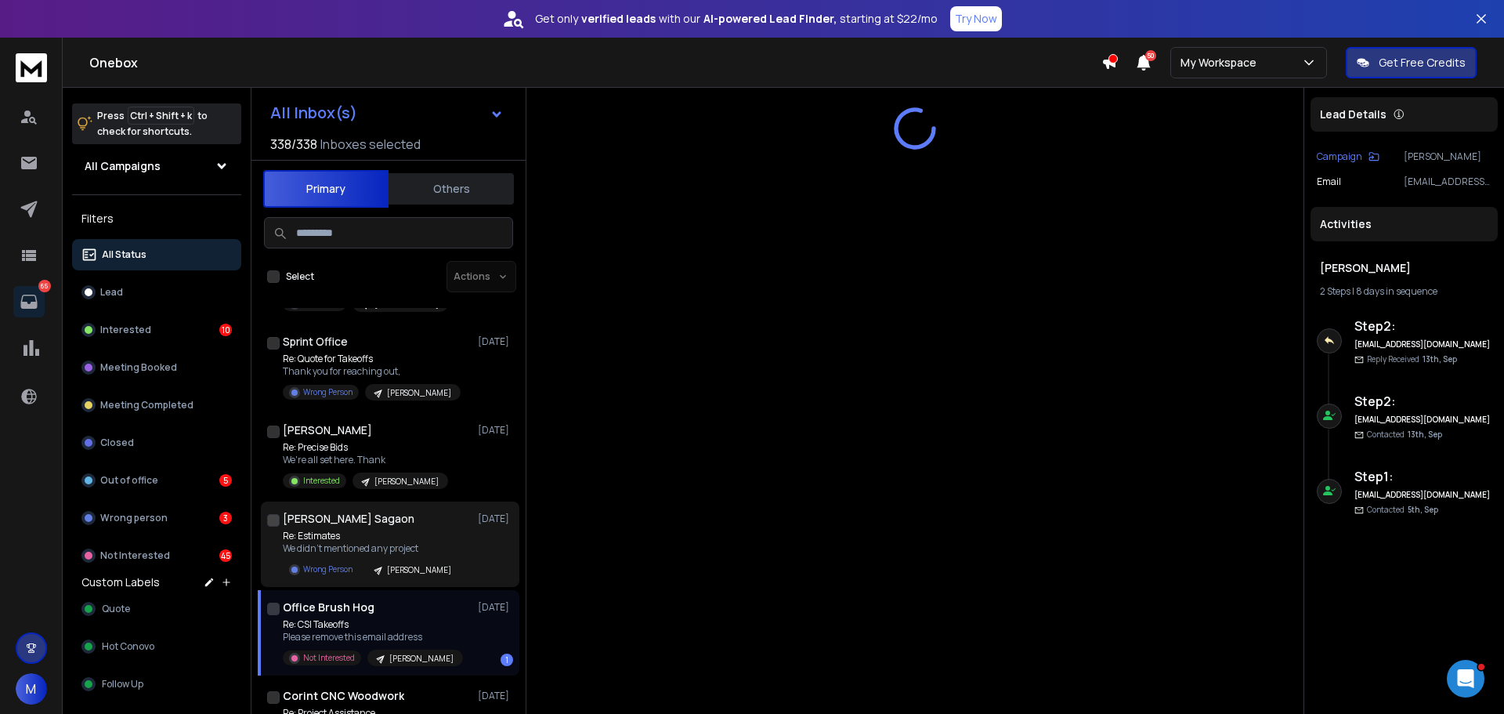
scroll to position [862, 0]
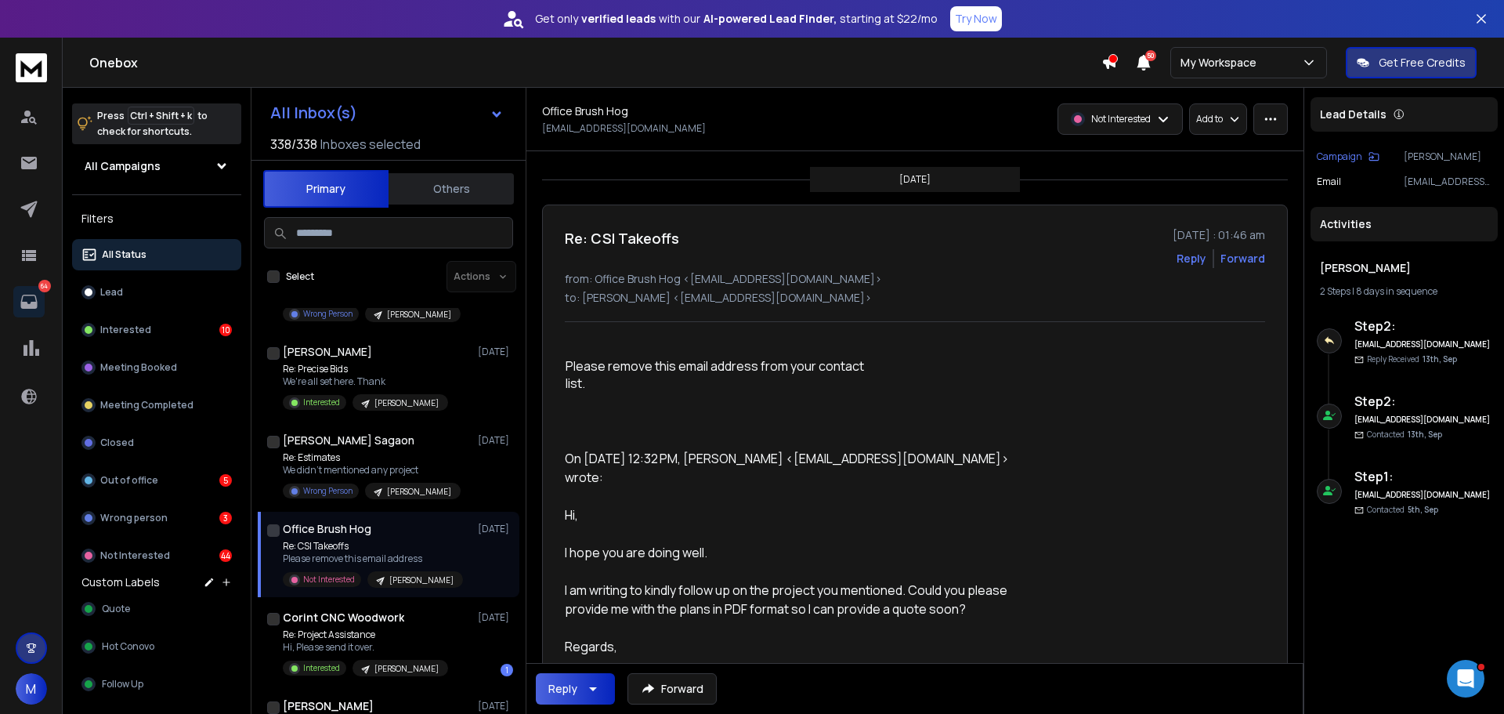
click at [436, 540] on p "Re: CSI Takeoffs" at bounding box center [373, 546] width 180 height 13
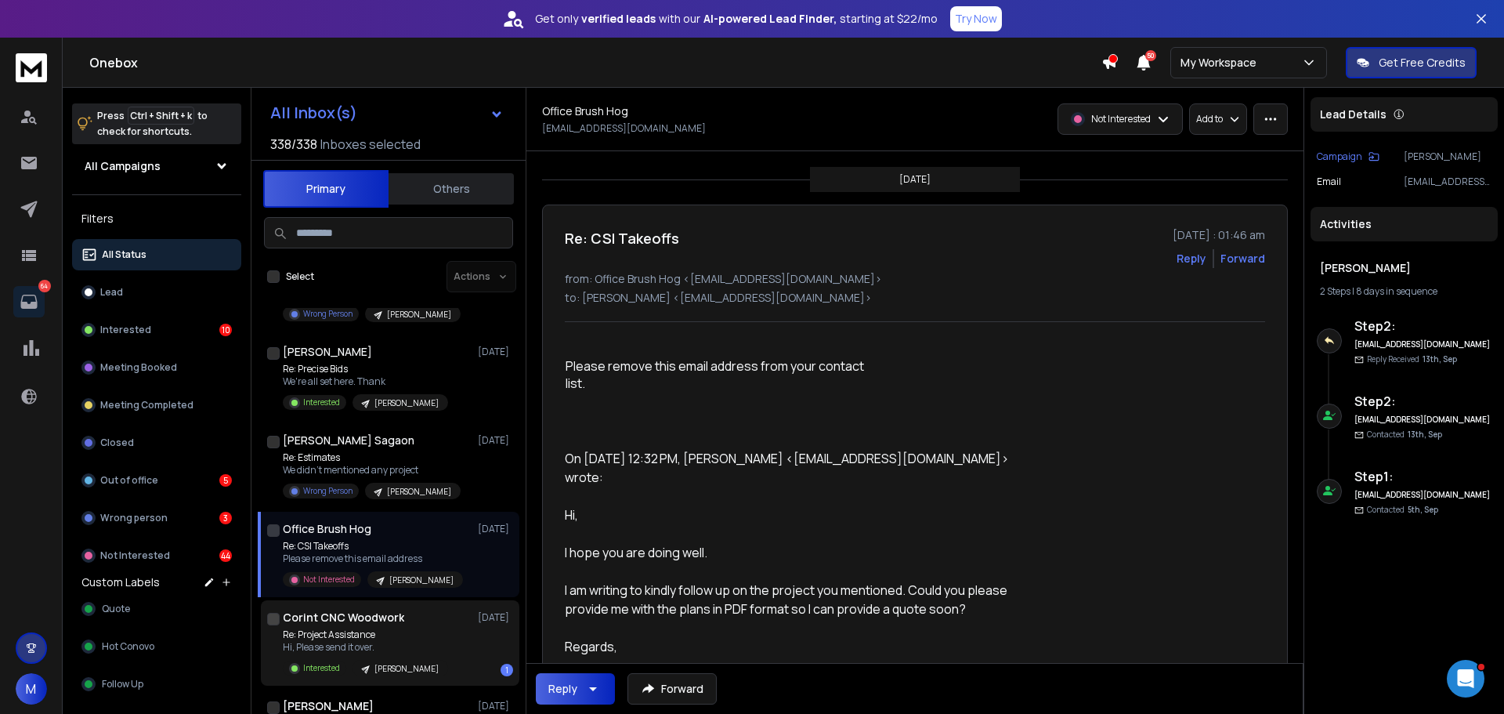
click at [421, 632] on p "Re: Project Assistance" at bounding box center [365, 634] width 165 height 13
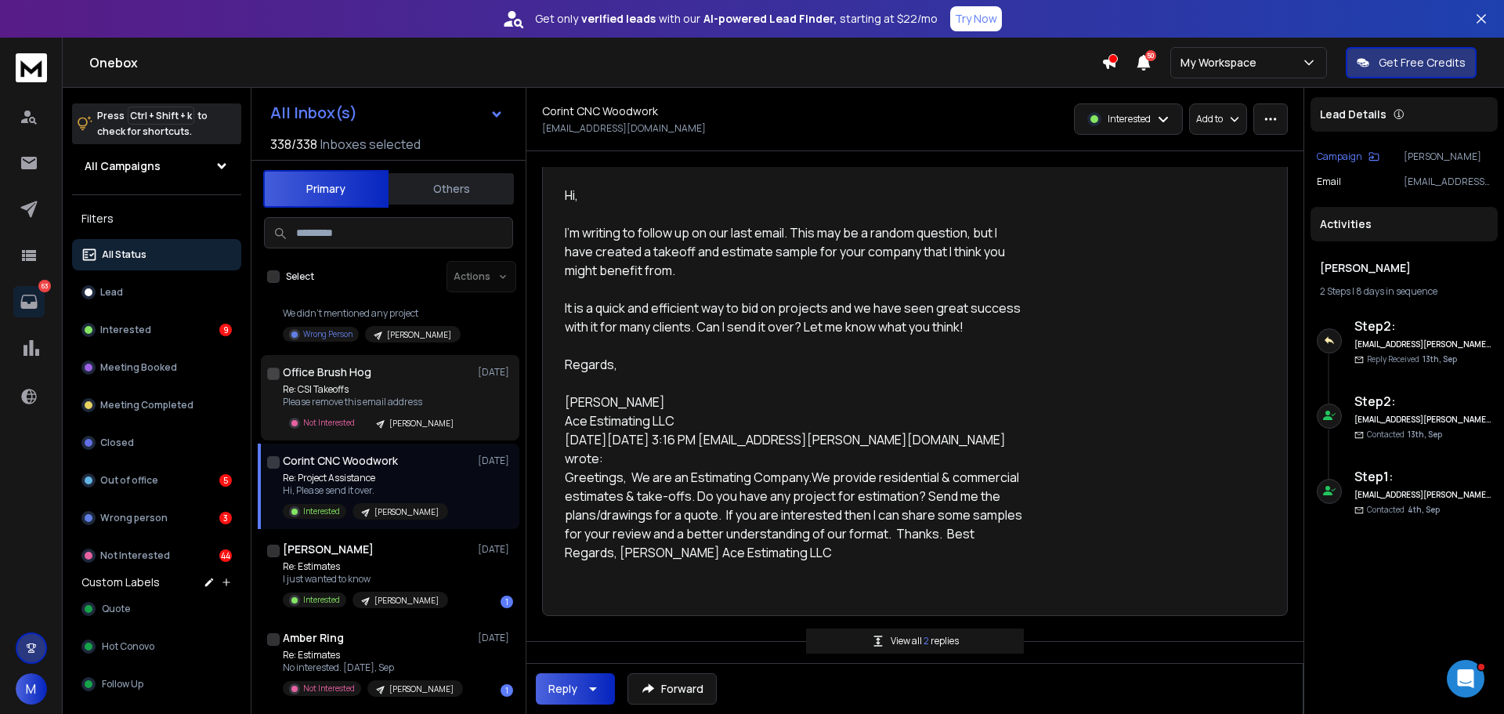
scroll to position [1097, 0]
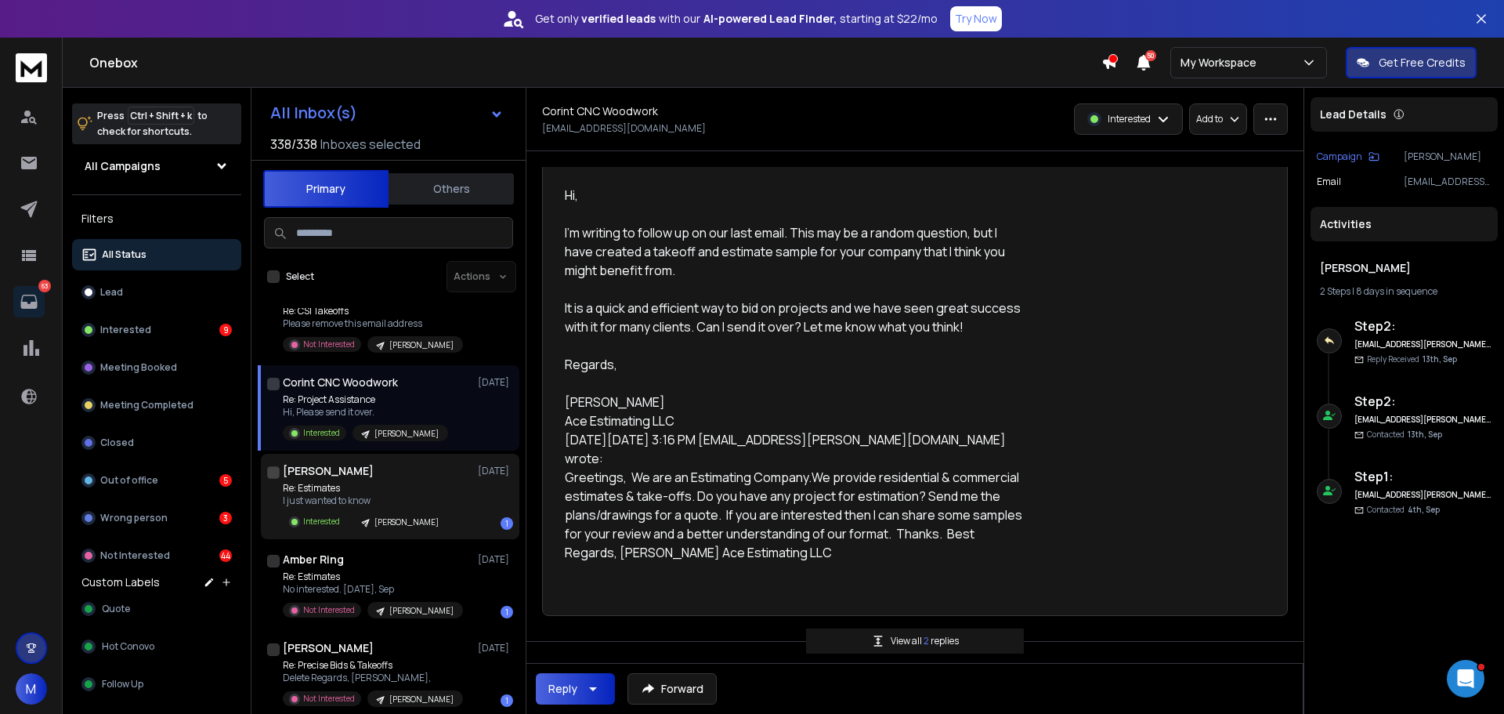
click at [424, 485] on p "Re: Estimates" at bounding box center [365, 488] width 165 height 13
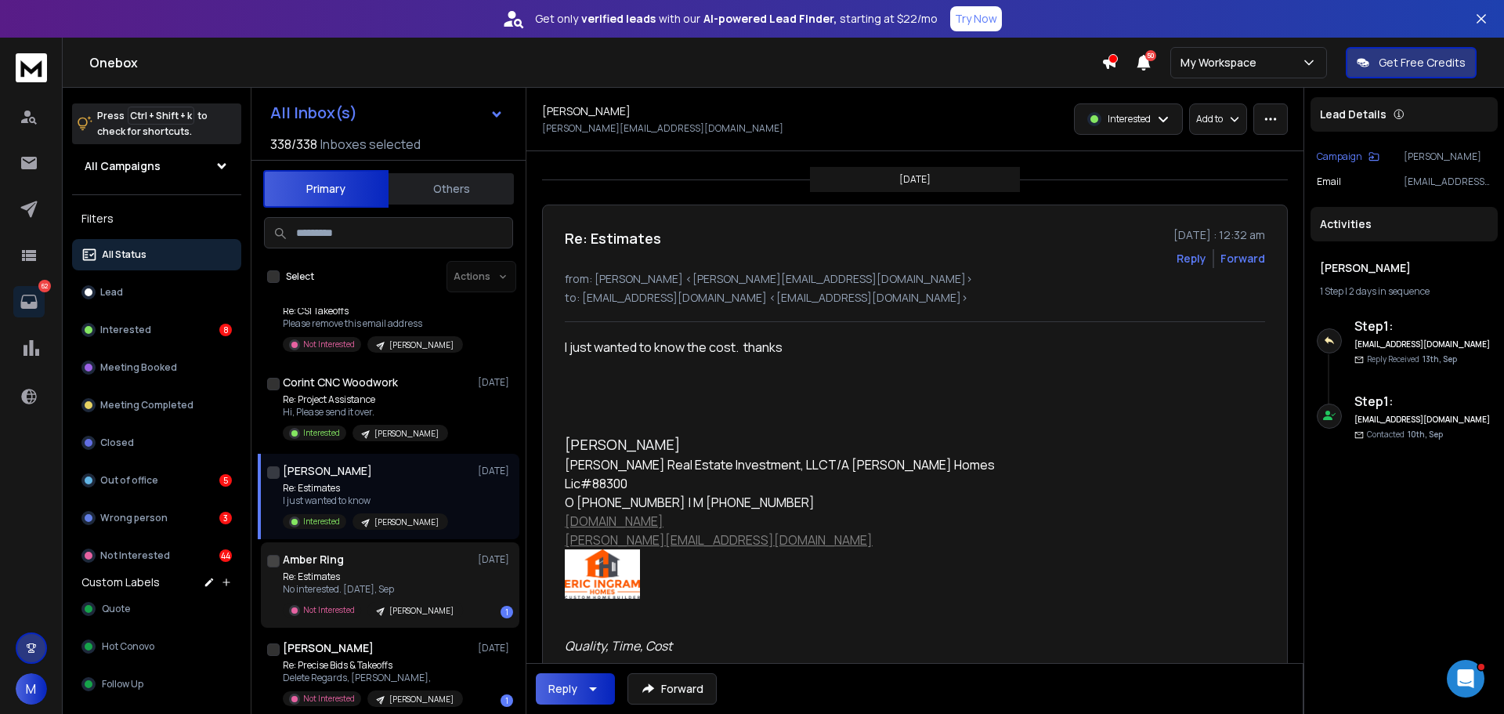
click at [425, 587] on p "No interested. [DATE], Sep" at bounding box center [373, 589] width 180 height 13
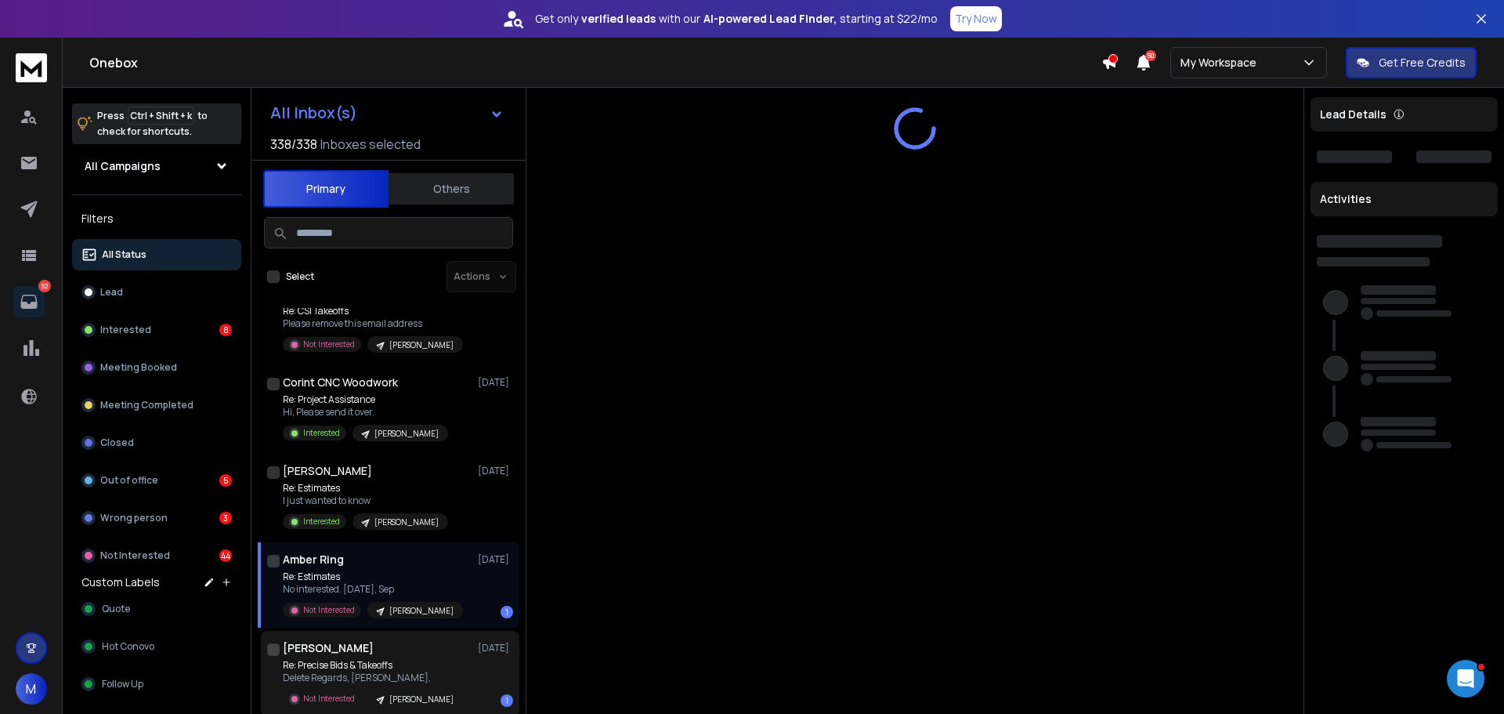
click at [407, 663] on p "Re: Precise Bids & Takeoffs" at bounding box center [373, 665] width 180 height 13
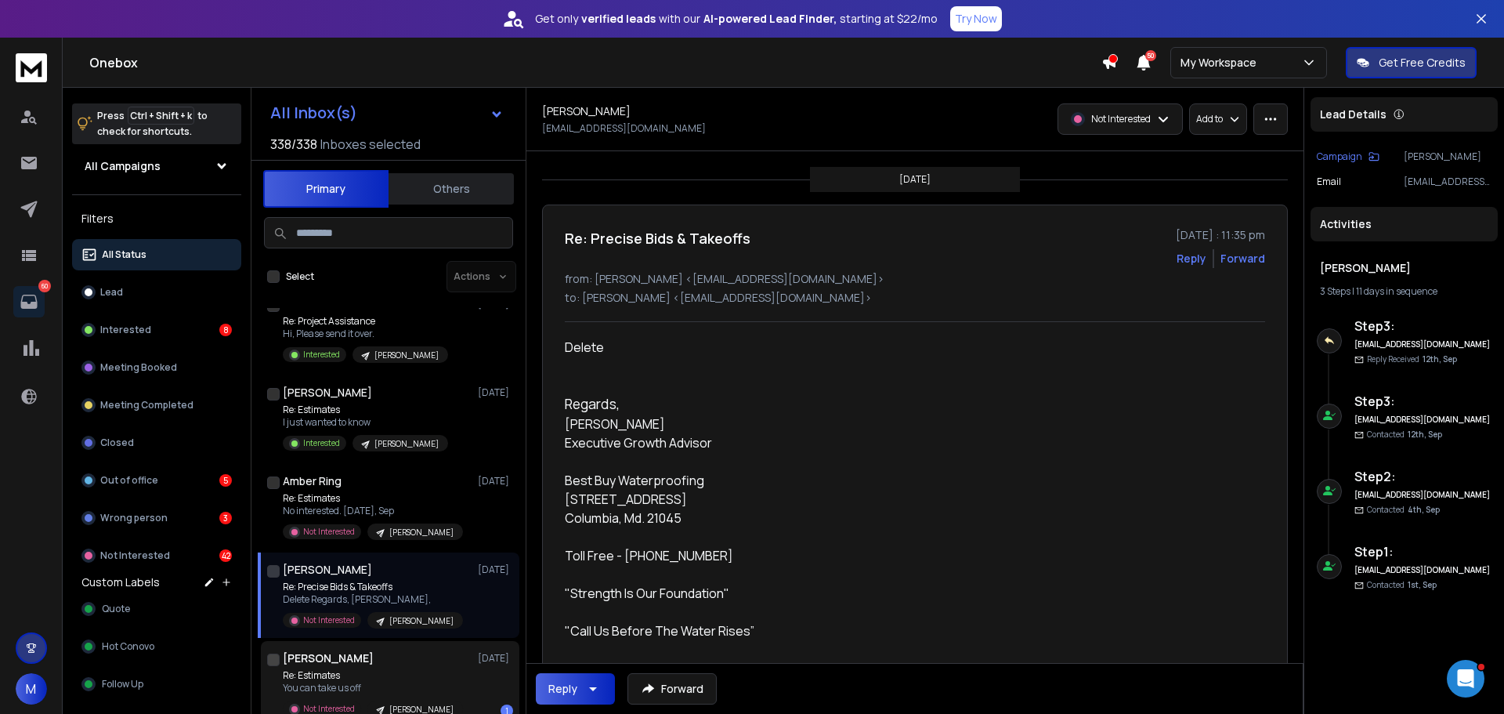
scroll to position [1253, 0]
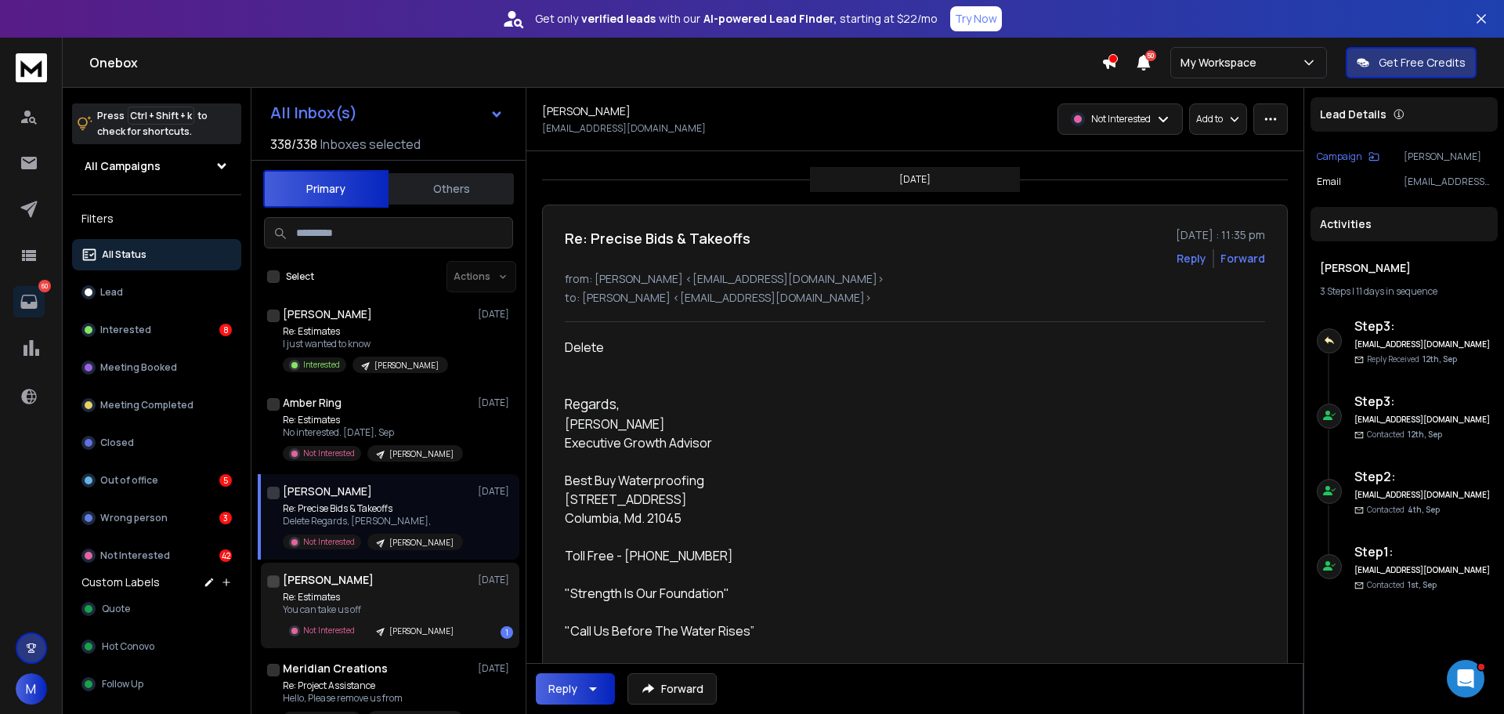
click at [447, 576] on div "[PERSON_NAME] [DATE]" at bounding box center [398, 580] width 230 height 16
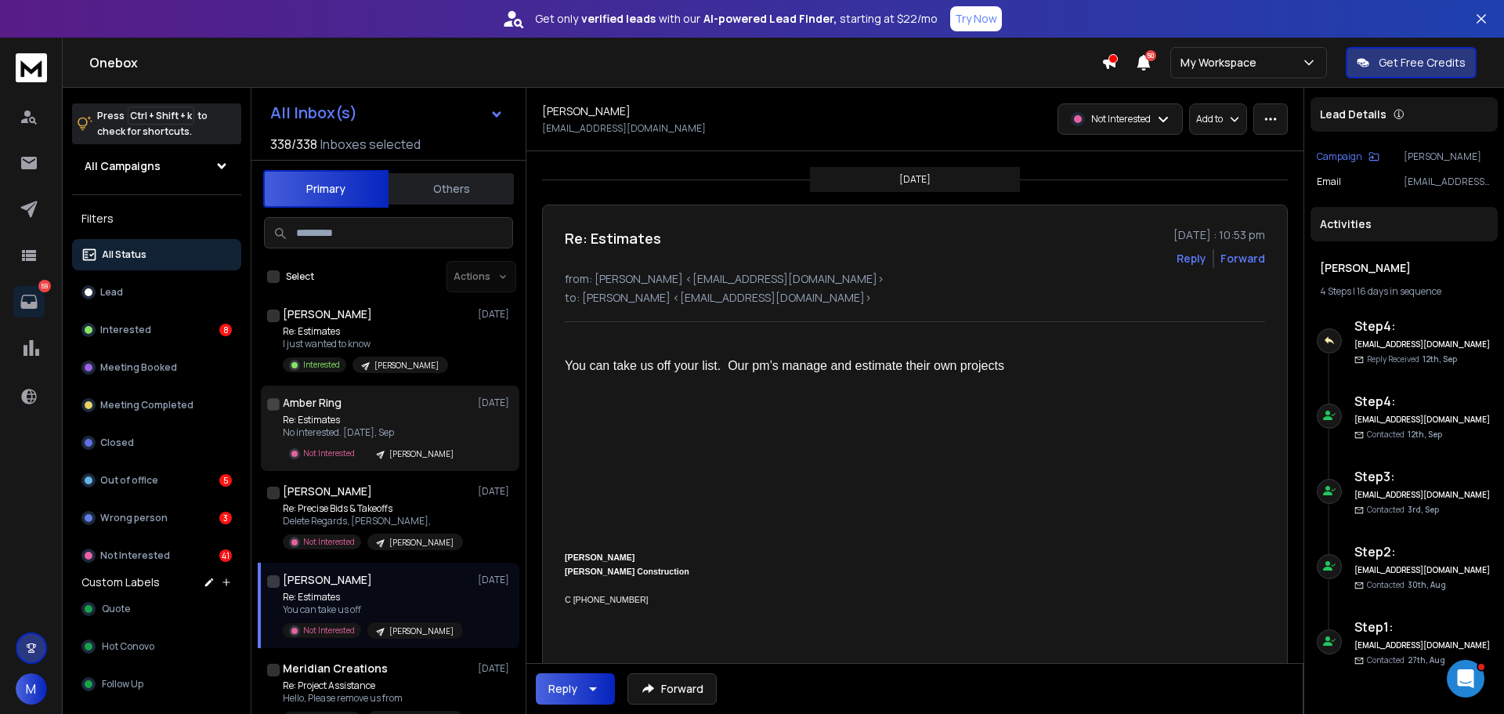
scroll to position [1332, 0]
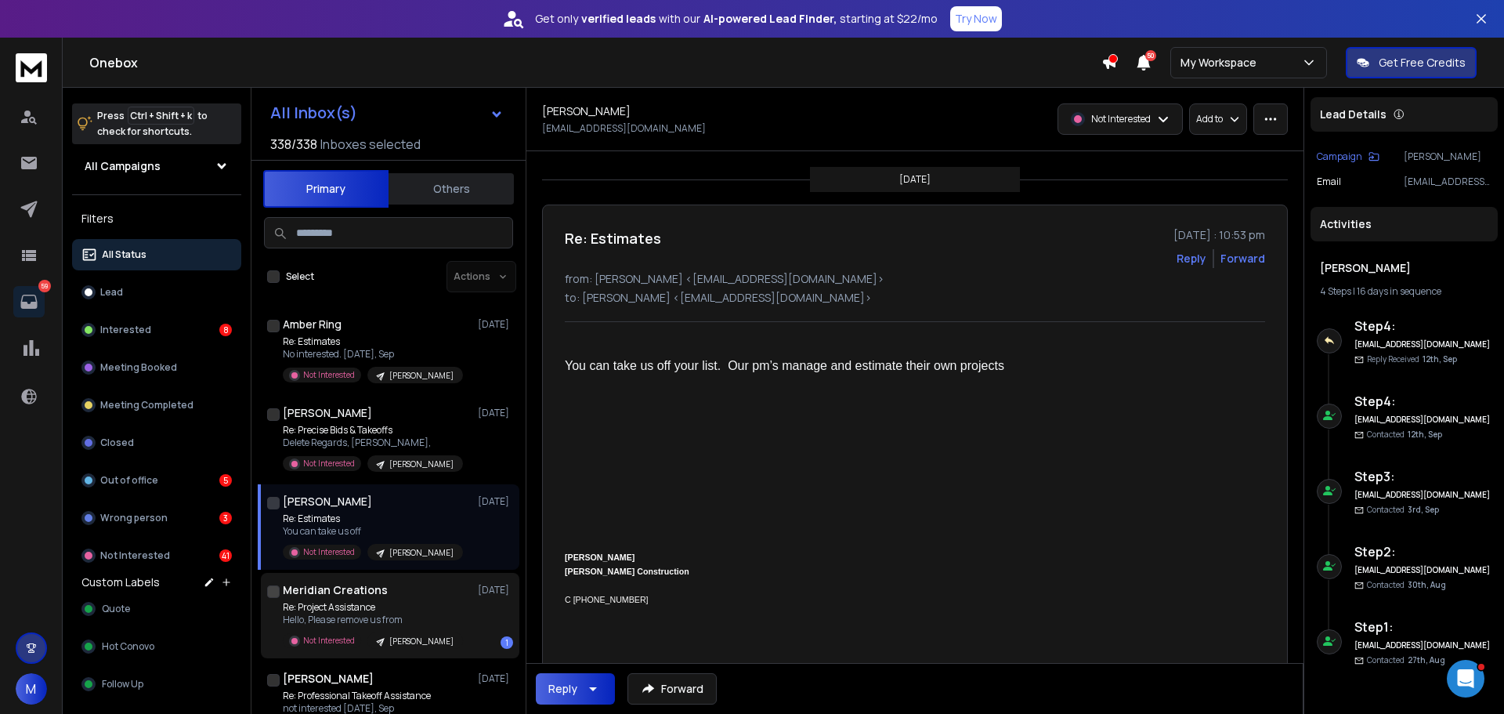
click at [445, 602] on p "Re: Project Assistance" at bounding box center [373, 607] width 180 height 13
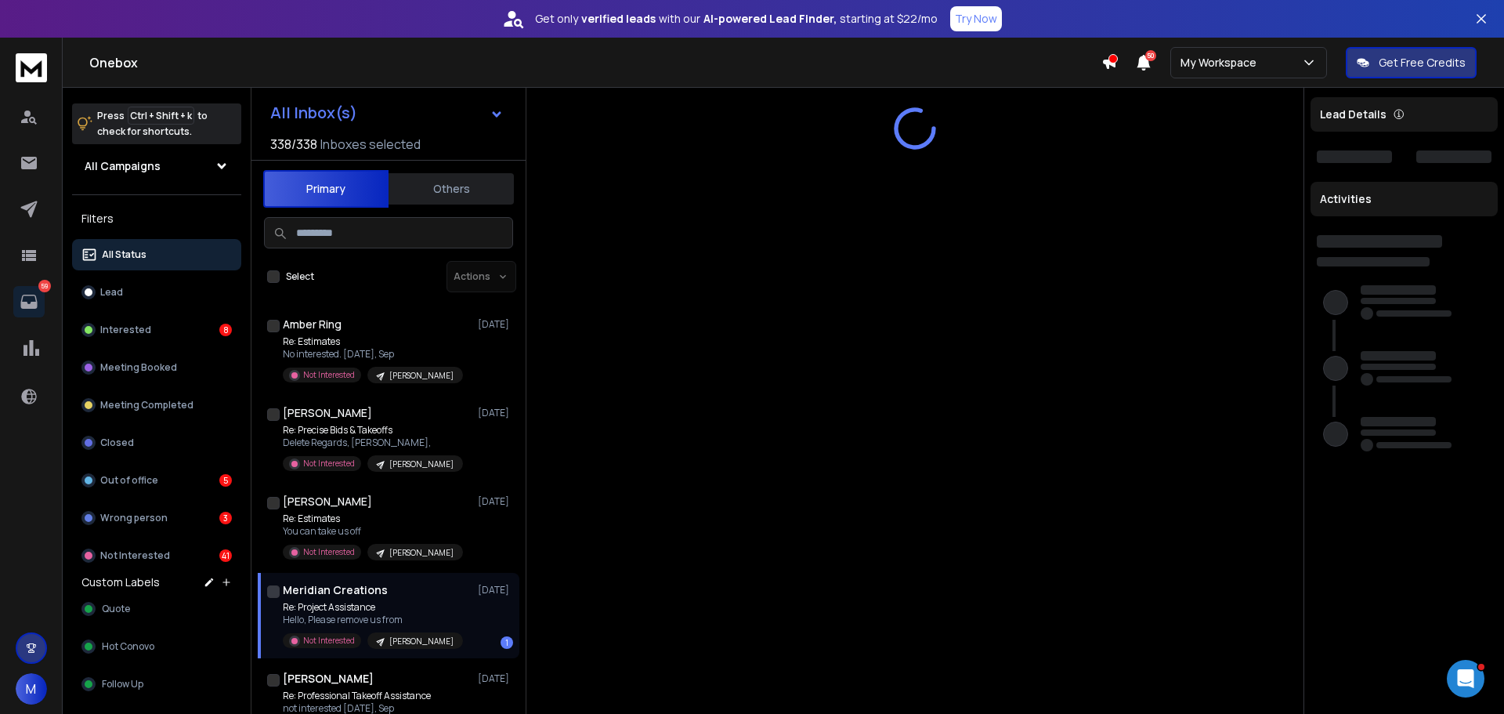
scroll to position [1488, 0]
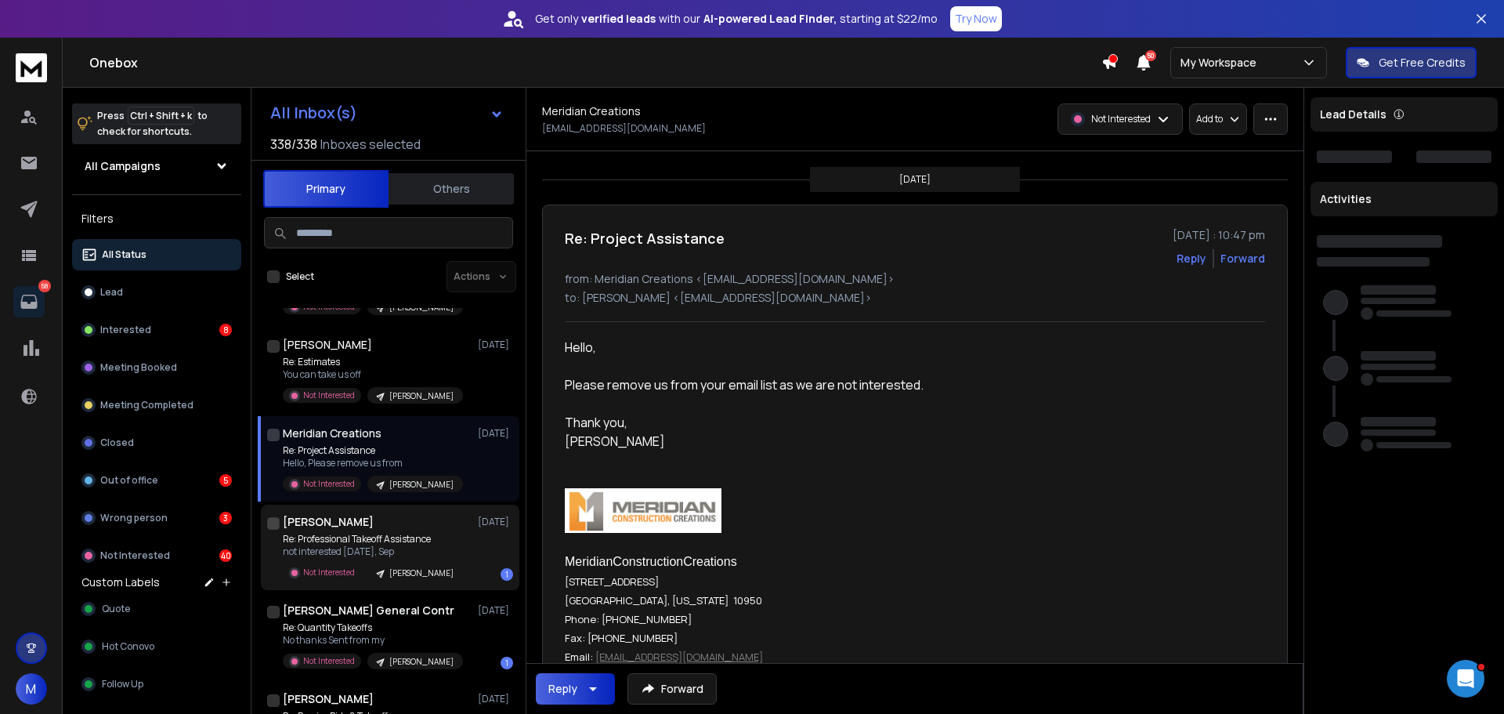
click at [447, 533] on p "Re: Professional Takeoff Assistance" at bounding box center [373, 539] width 180 height 13
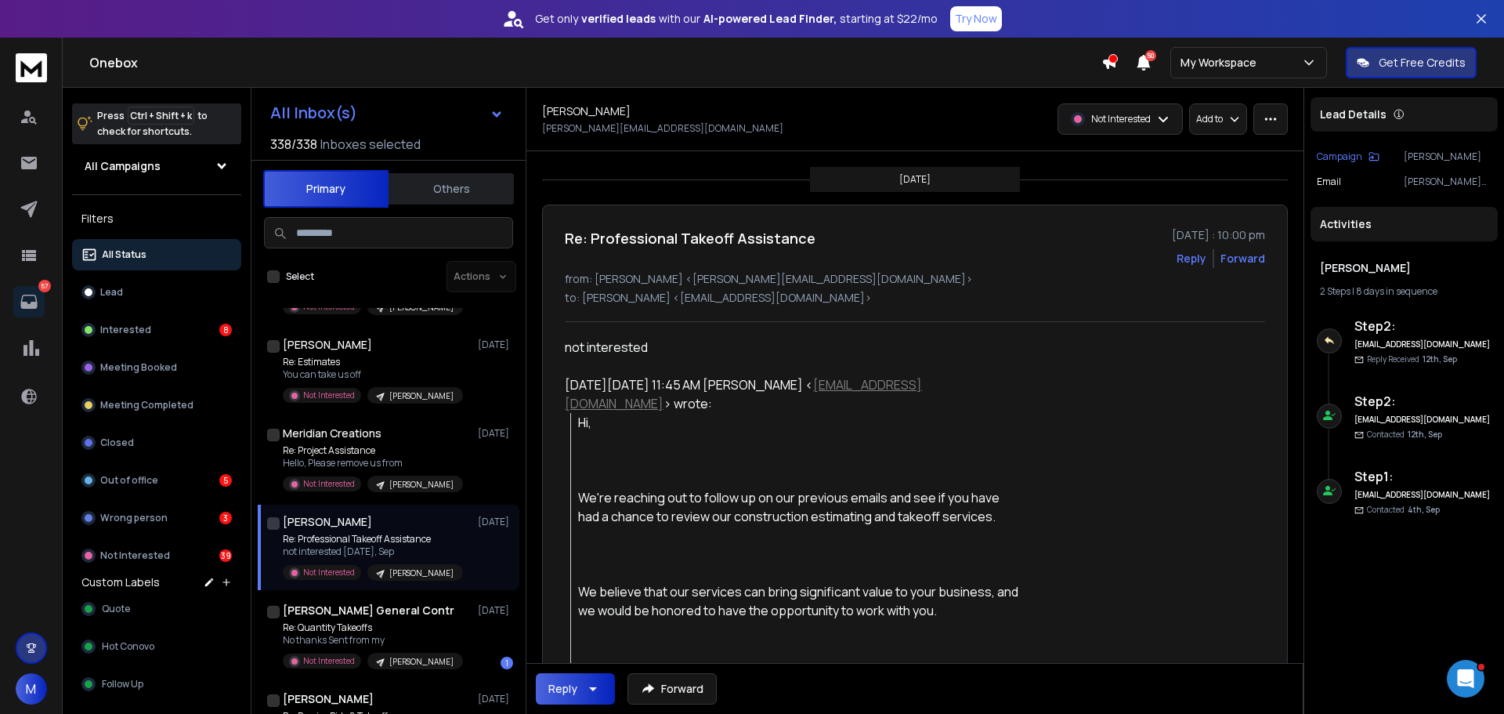
scroll to position [1567, 0]
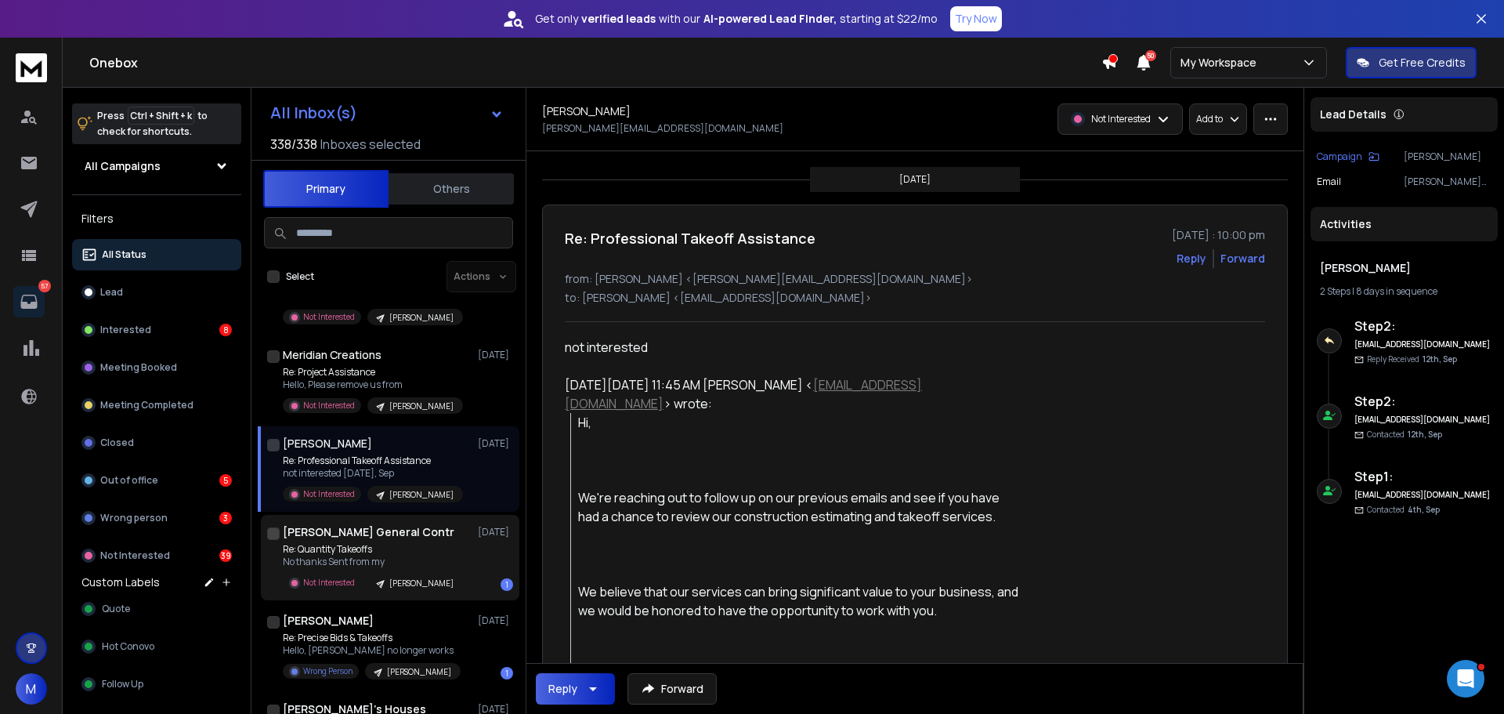
click at [451, 556] on p "No thanks Sent from my" at bounding box center [373, 561] width 180 height 13
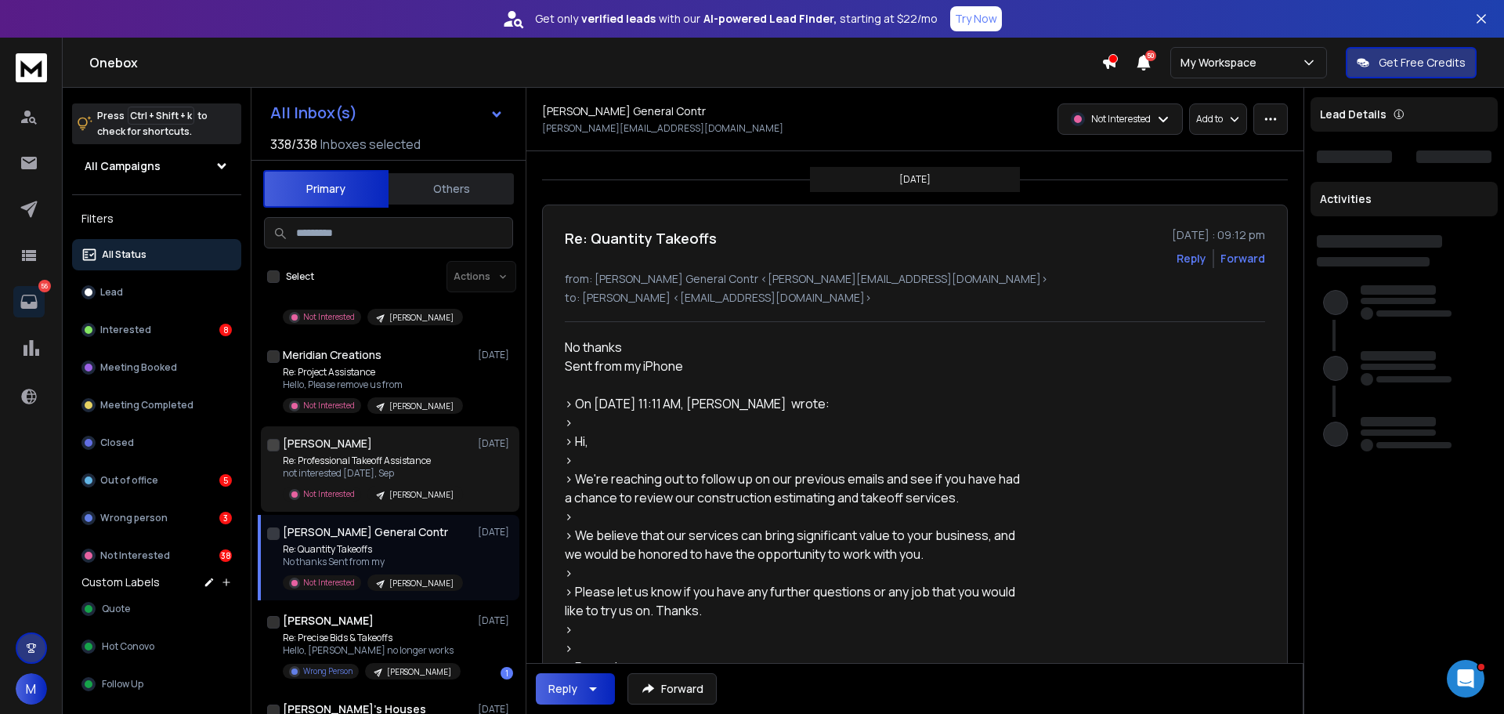
scroll to position [1645, 0]
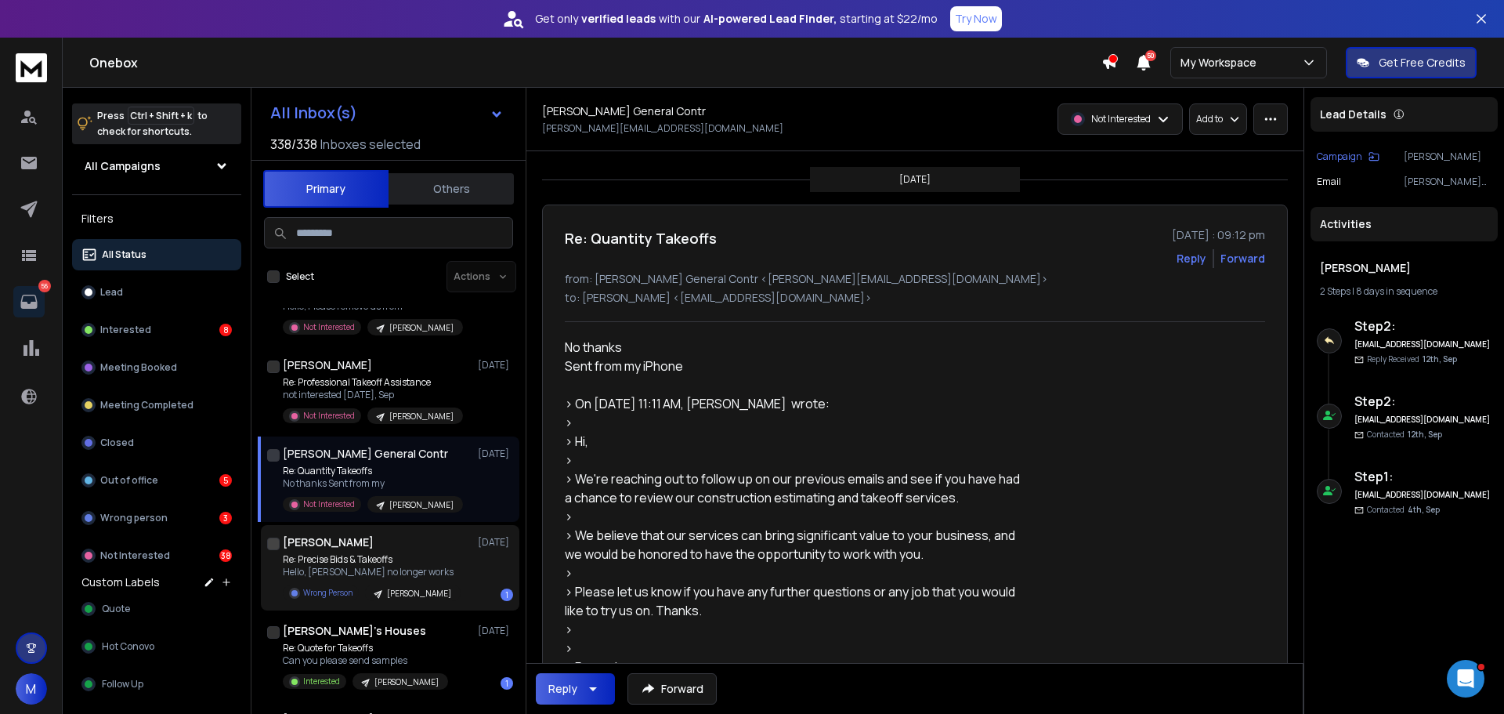
click at [450, 543] on div "[PERSON_NAME] [DATE]" at bounding box center [398, 542] width 230 height 16
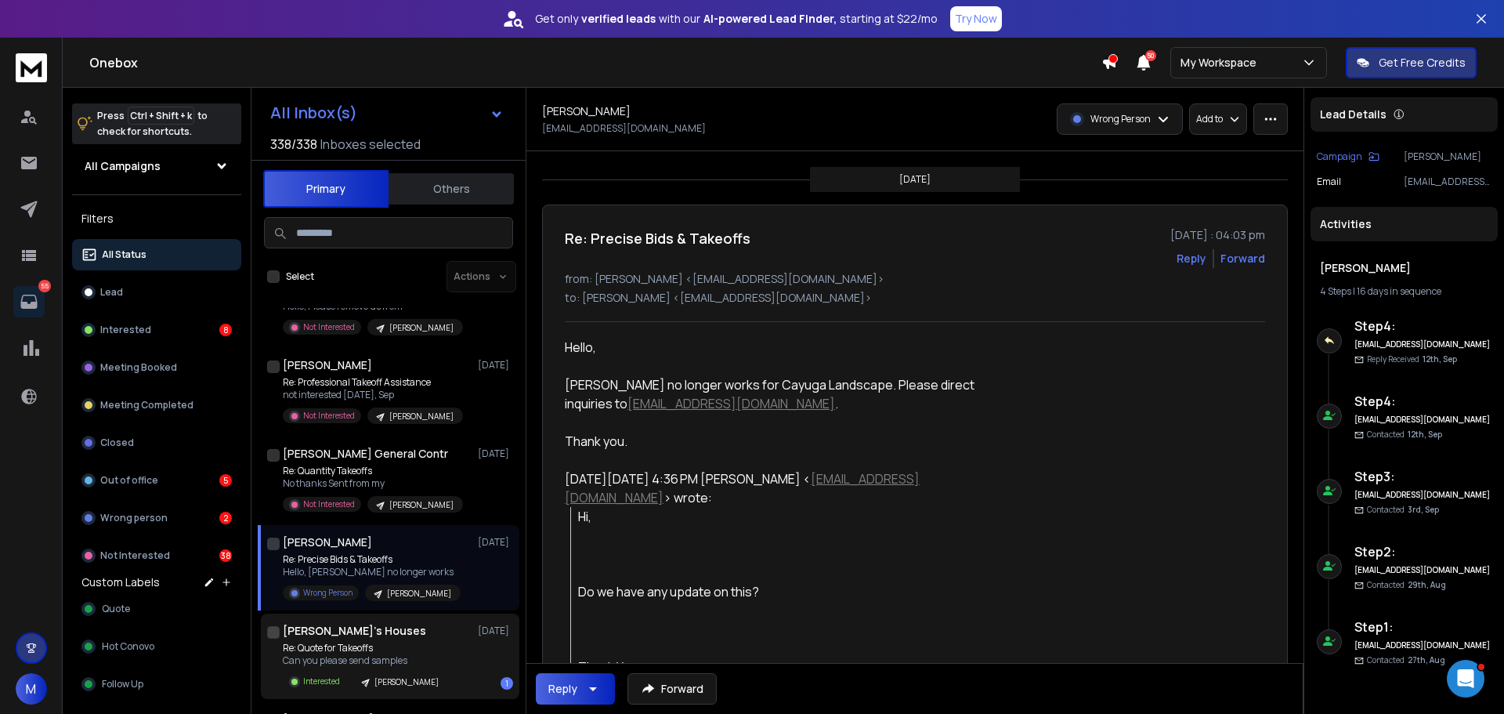
click at [416, 656] on p "Can you please send samples" at bounding box center [365, 660] width 165 height 13
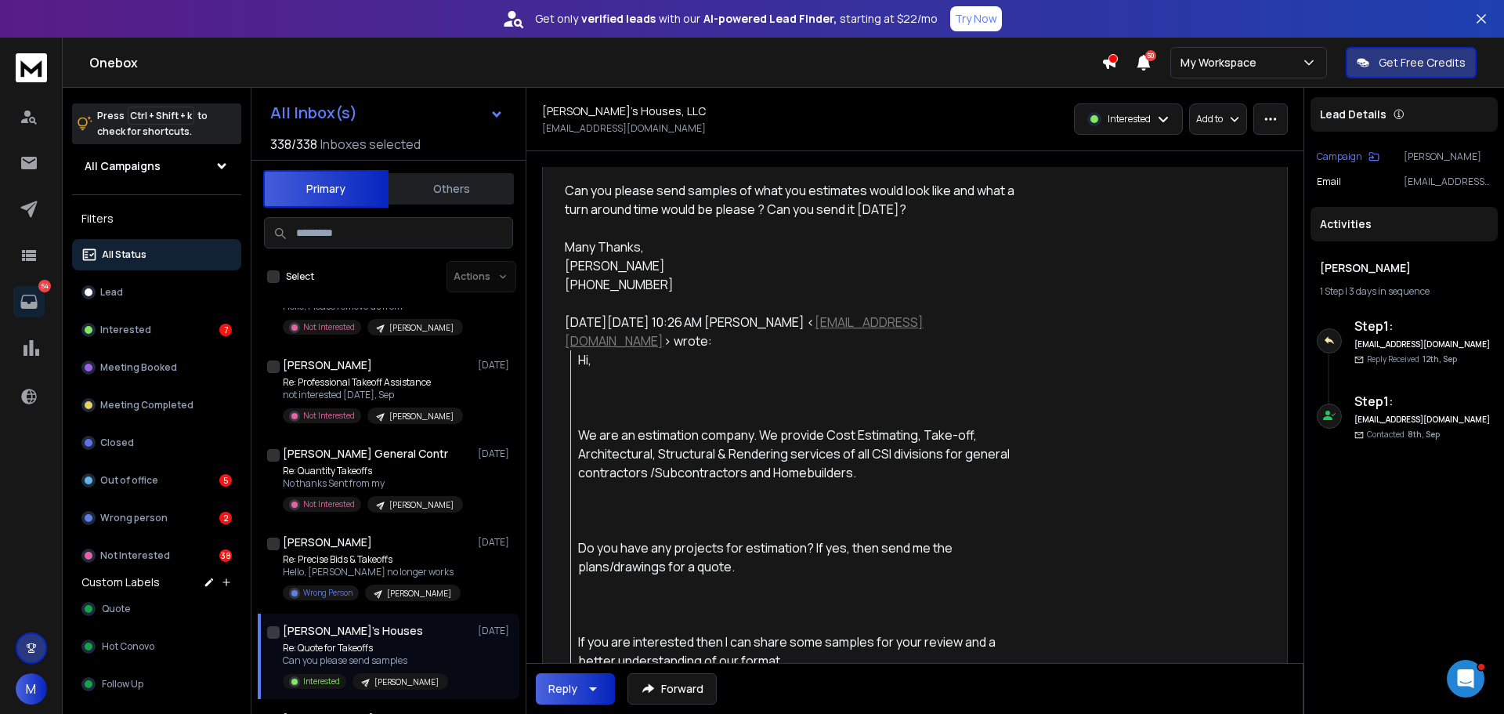
scroll to position [1802, 0]
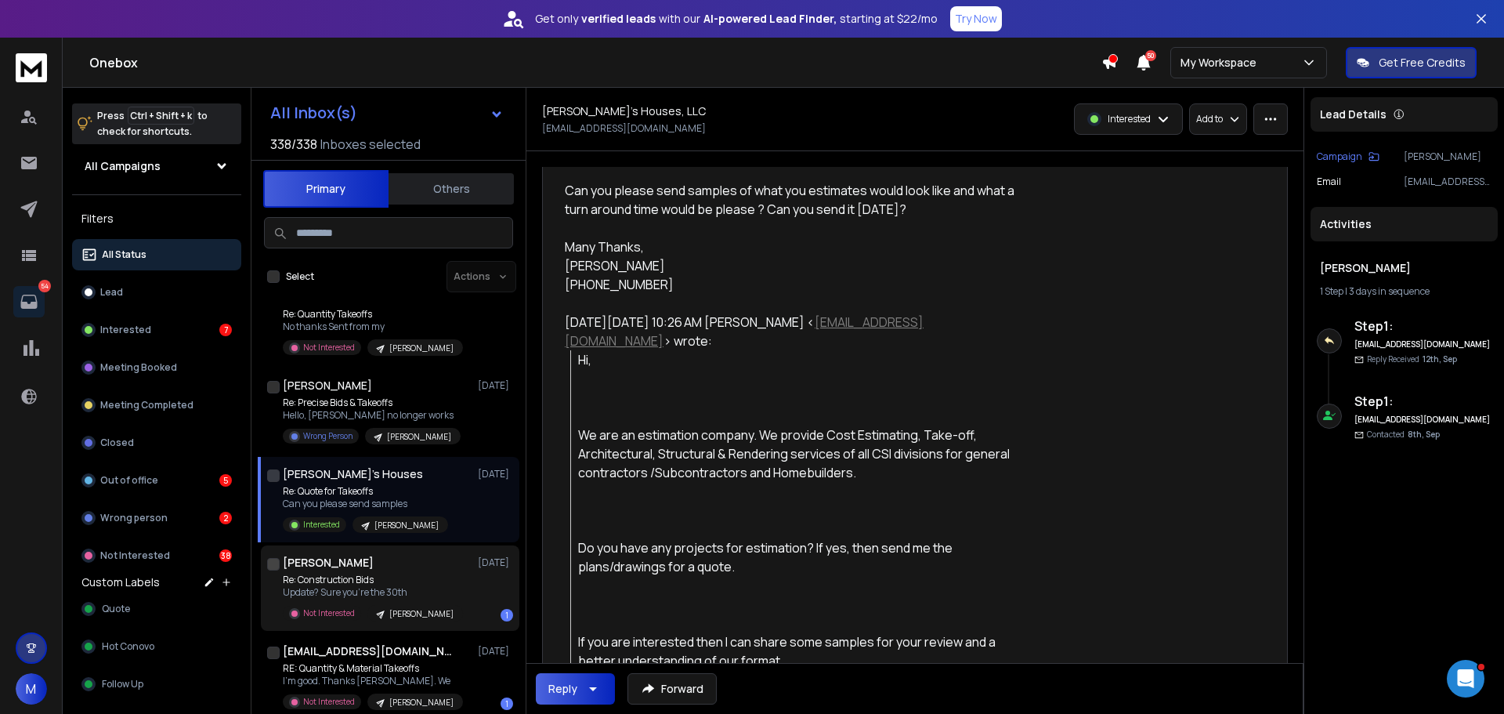
click at [425, 577] on p "Re: Construction Bids" at bounding box center [373, 579] width 180 height 13
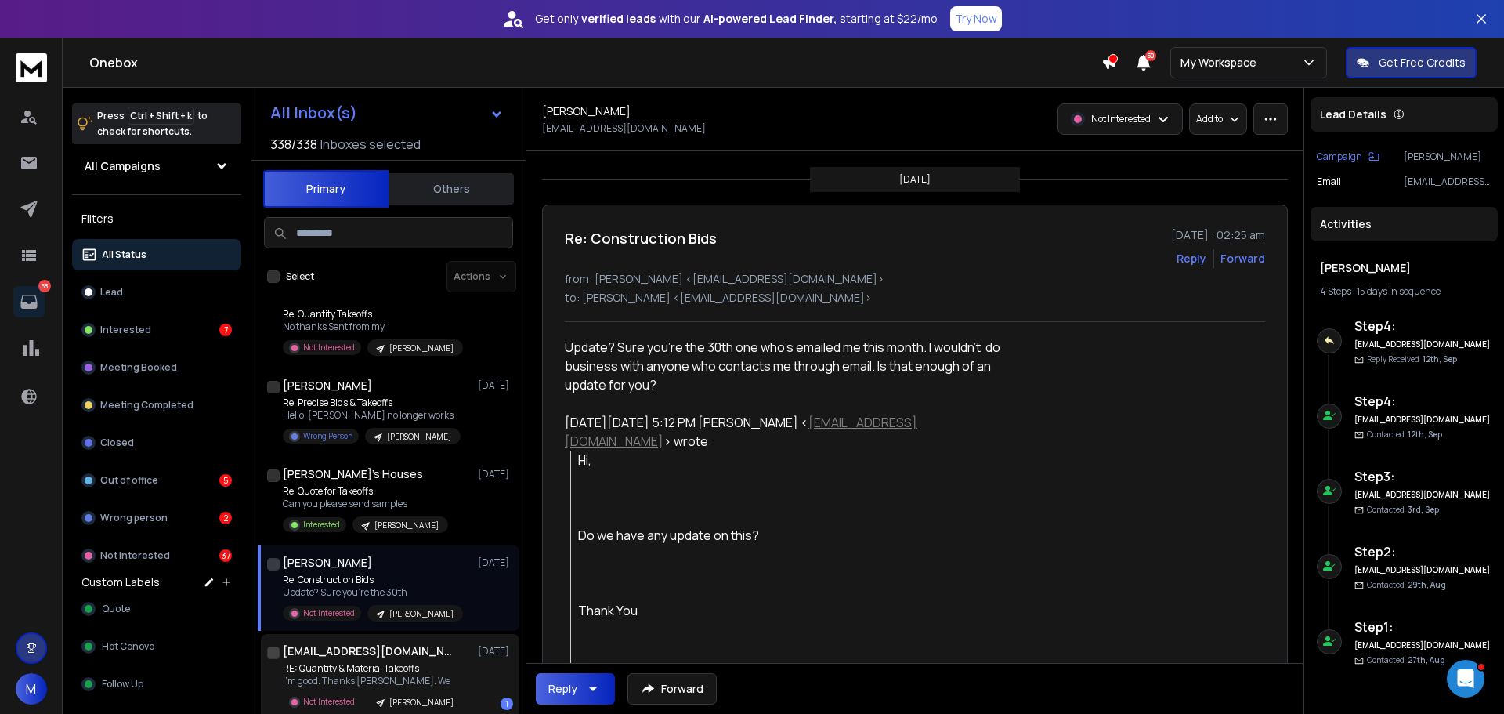
click at [416, 663] on p "RE: Quantity & Material Takeoffs" at bounding box center [373, 668] width 180 height 13
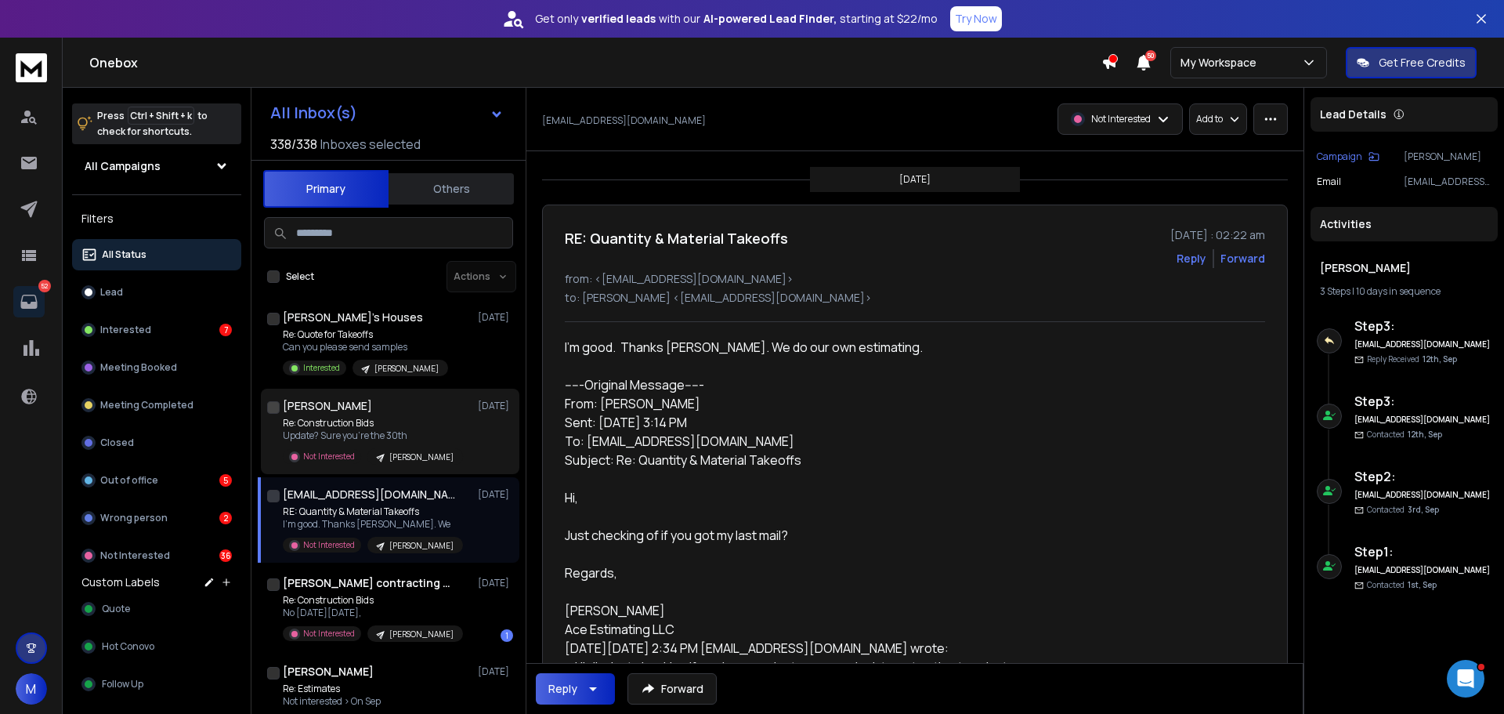
scroll to position [2115, 0]
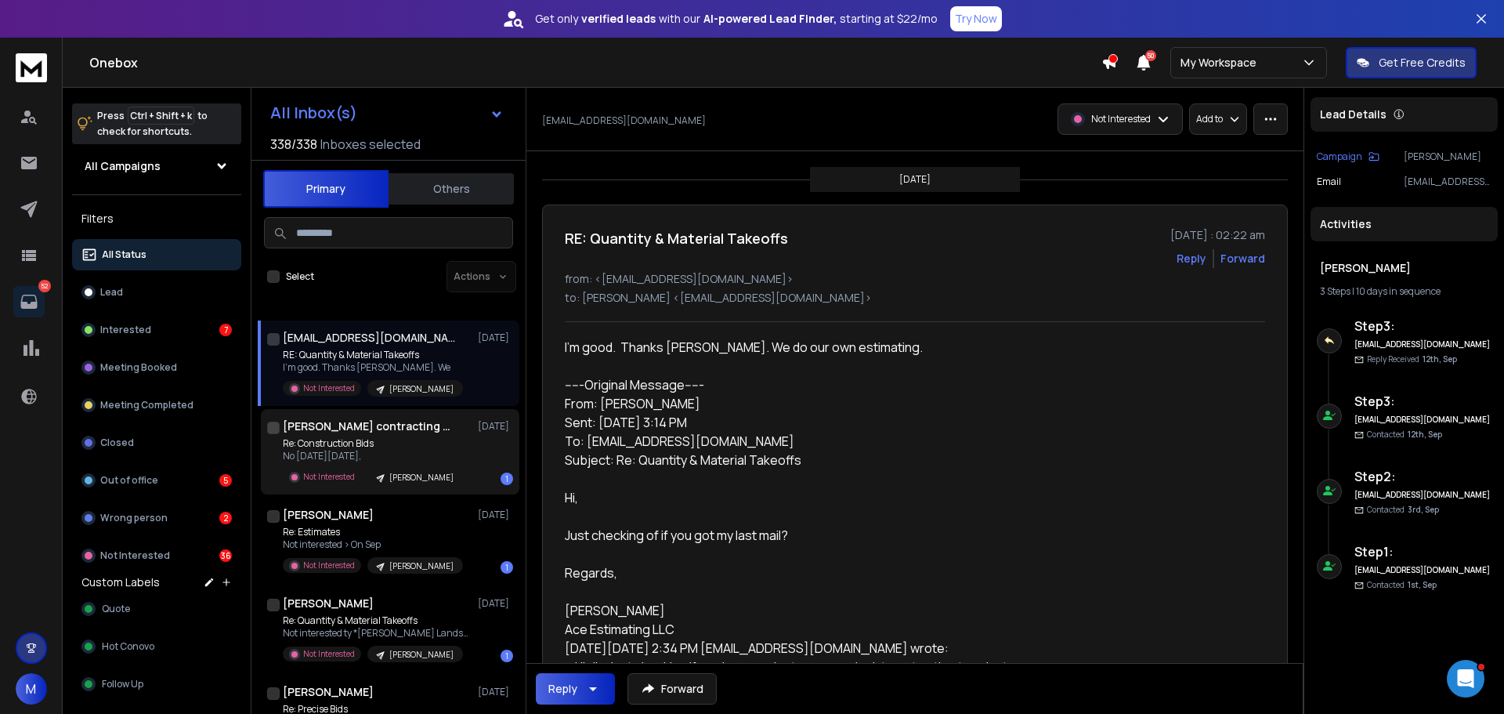
click at [432, 442] on p "Re: Construction Bids" at bounding box center [373, 443] width 180 height 13
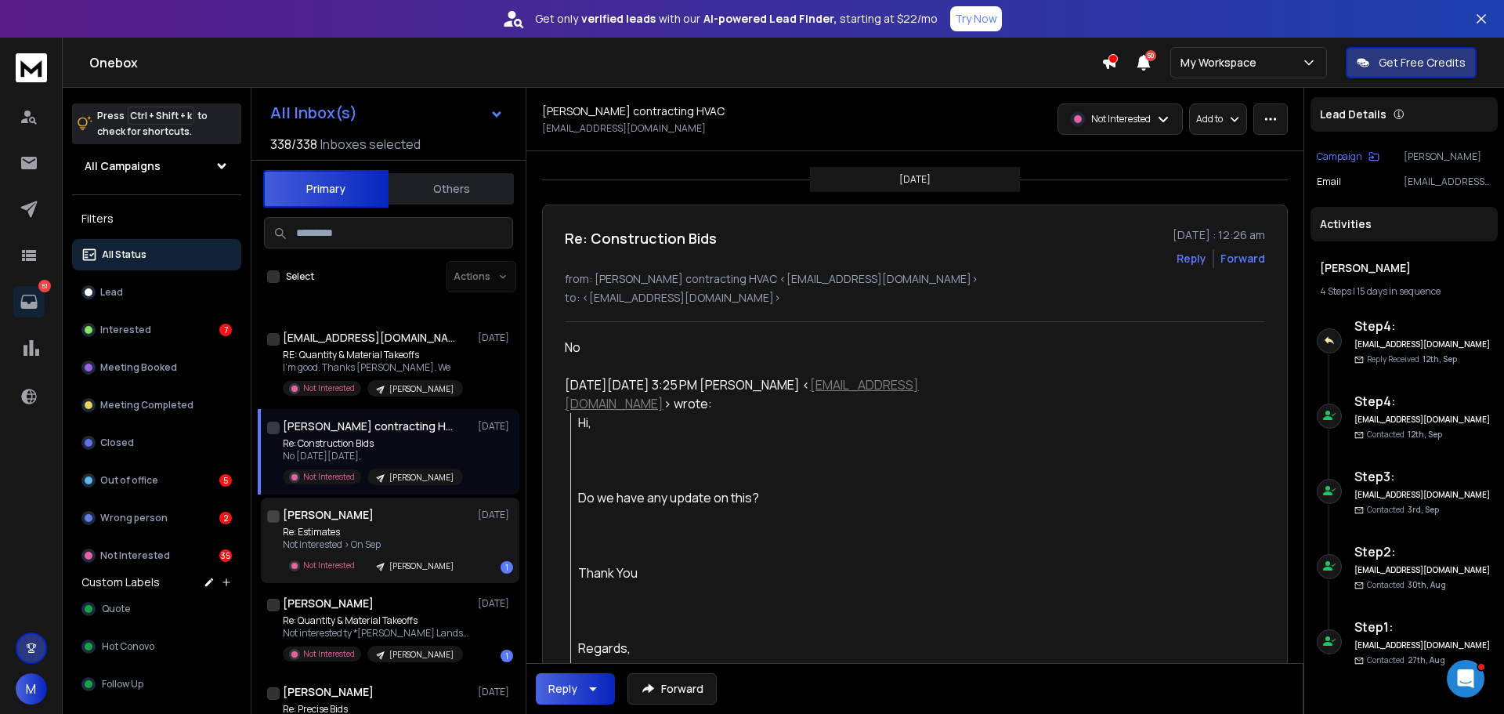
click at [416, 531] on p "Re: Estimates" at bounding box center [373, 532] width 180 height 13
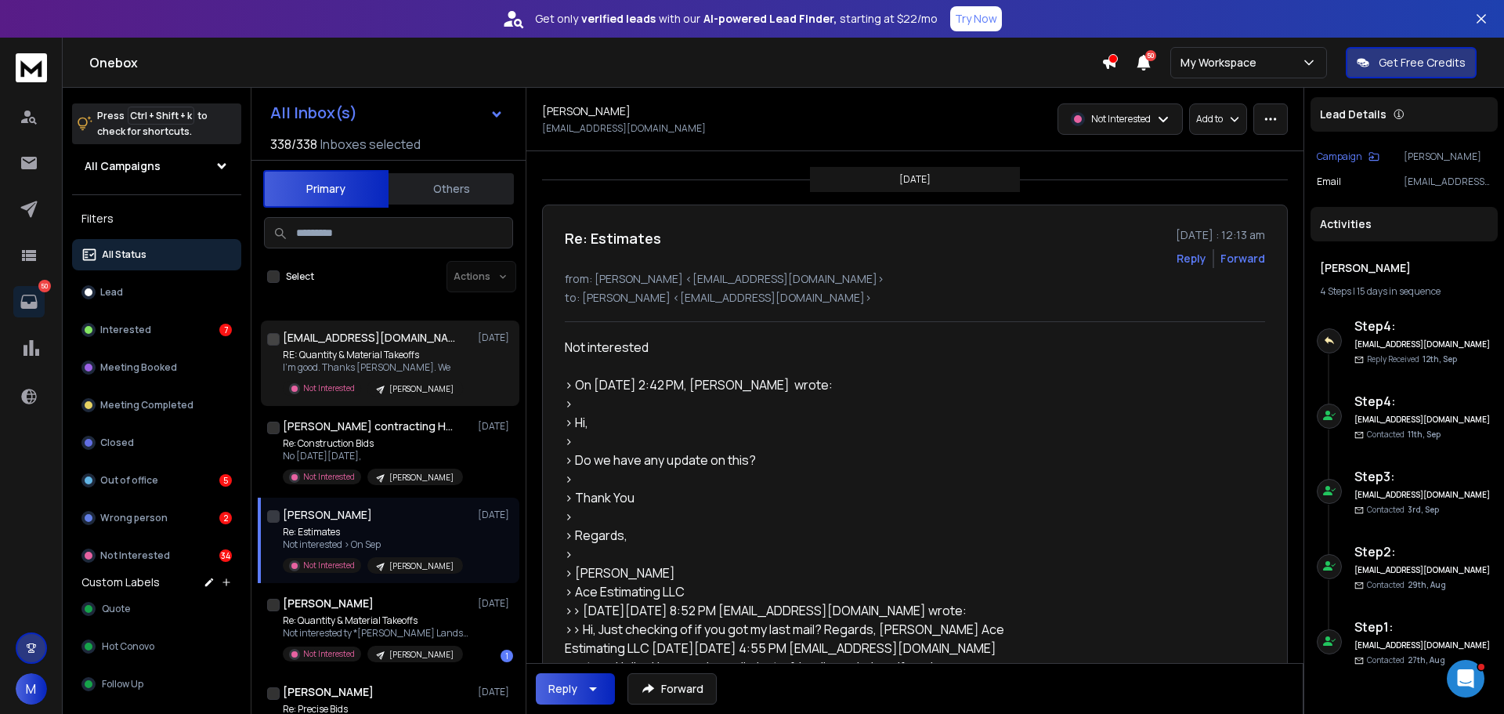
scroll to position [2272, 0]
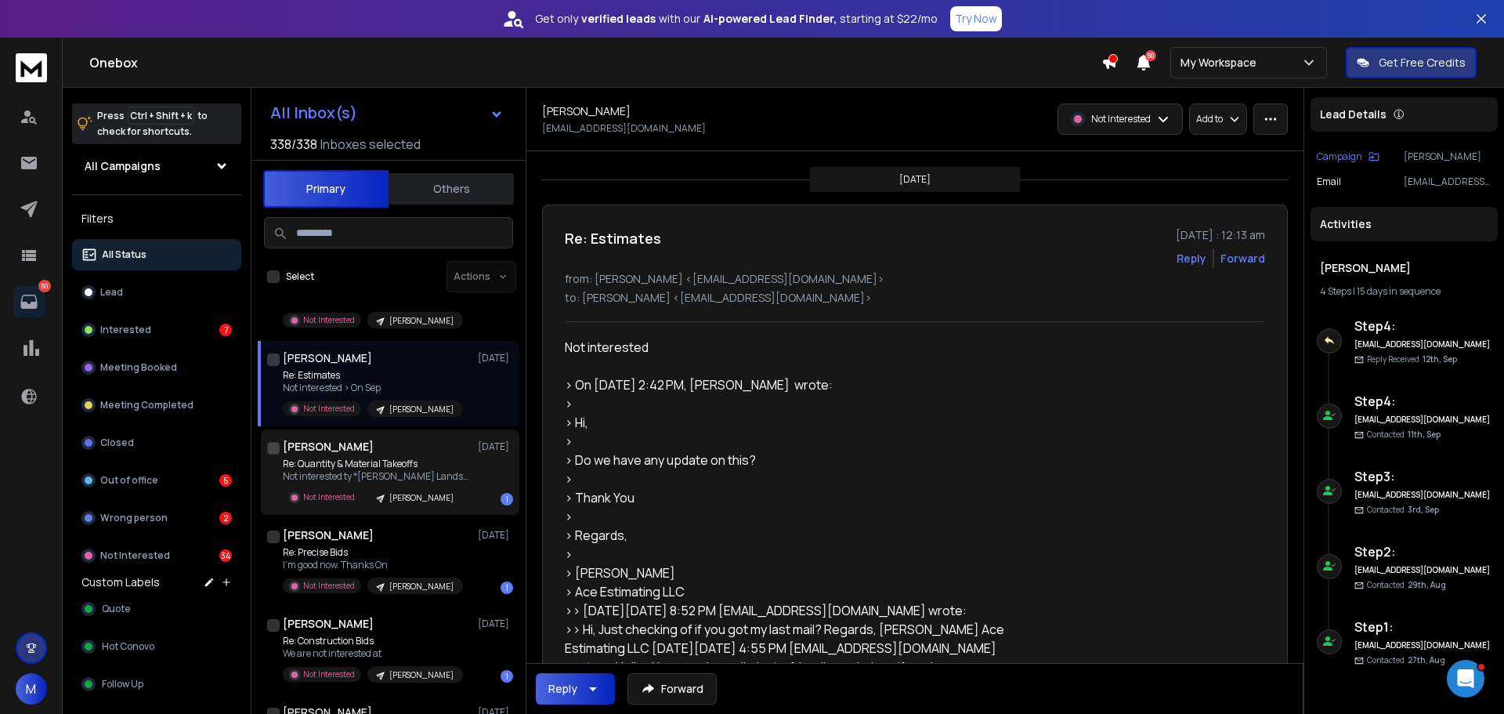
click at [422, 456] on div "[PERSON_NAME] [DATE] Re: Quantity & Material Takeoffs Not interested ty *[PERSO…" at bounding box center [398, 472] width 230 height 67
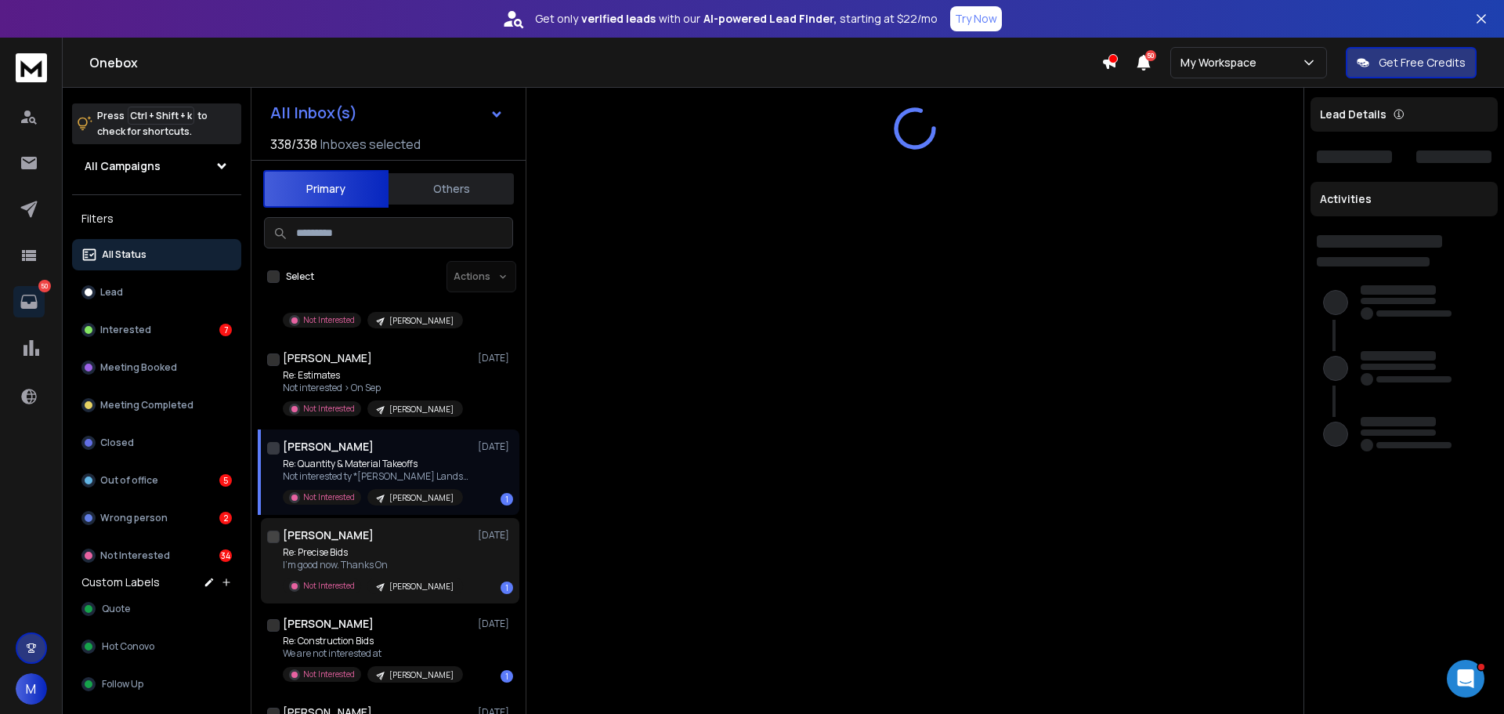
click at [407, 564] on p "I'm good now. Thanks On" at bounding box center [373, 564] width 180 height 13
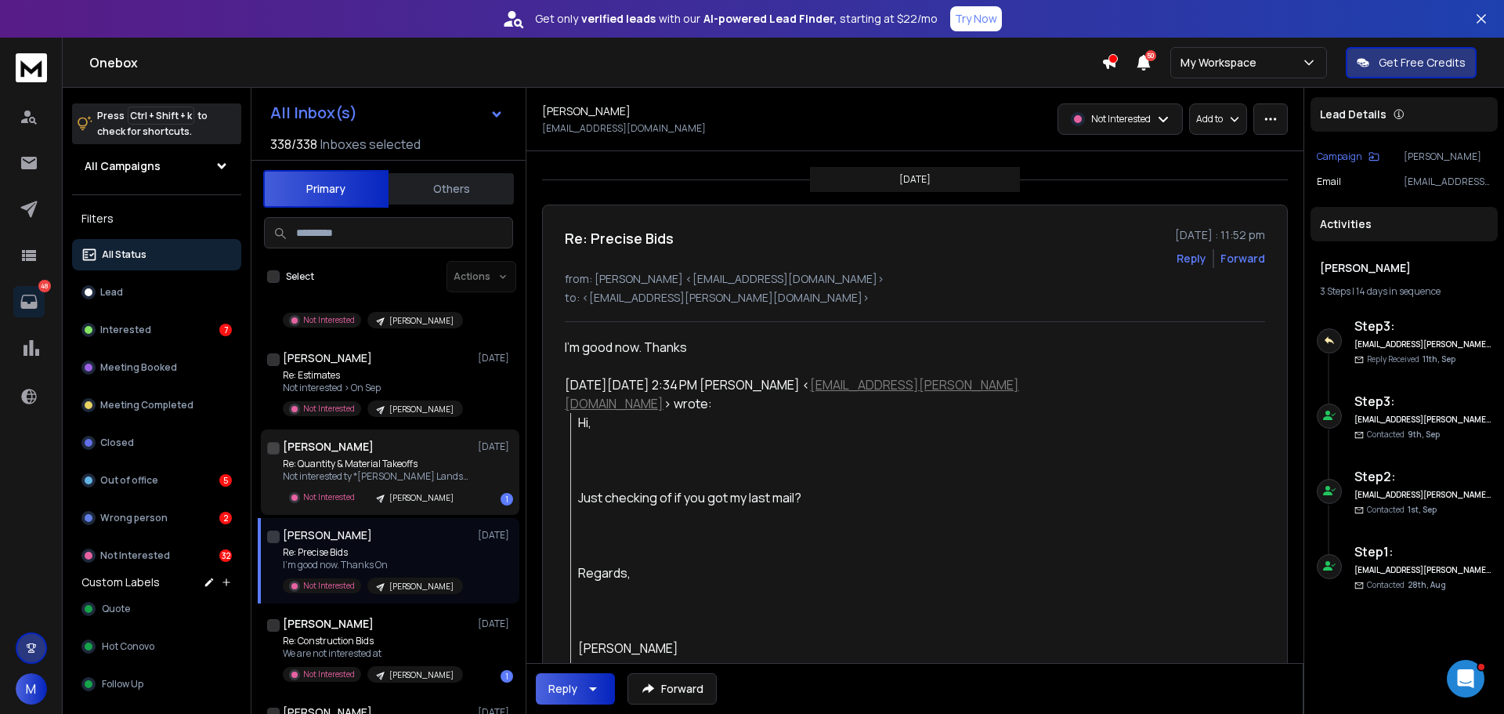
scroll to position [2350, 0]
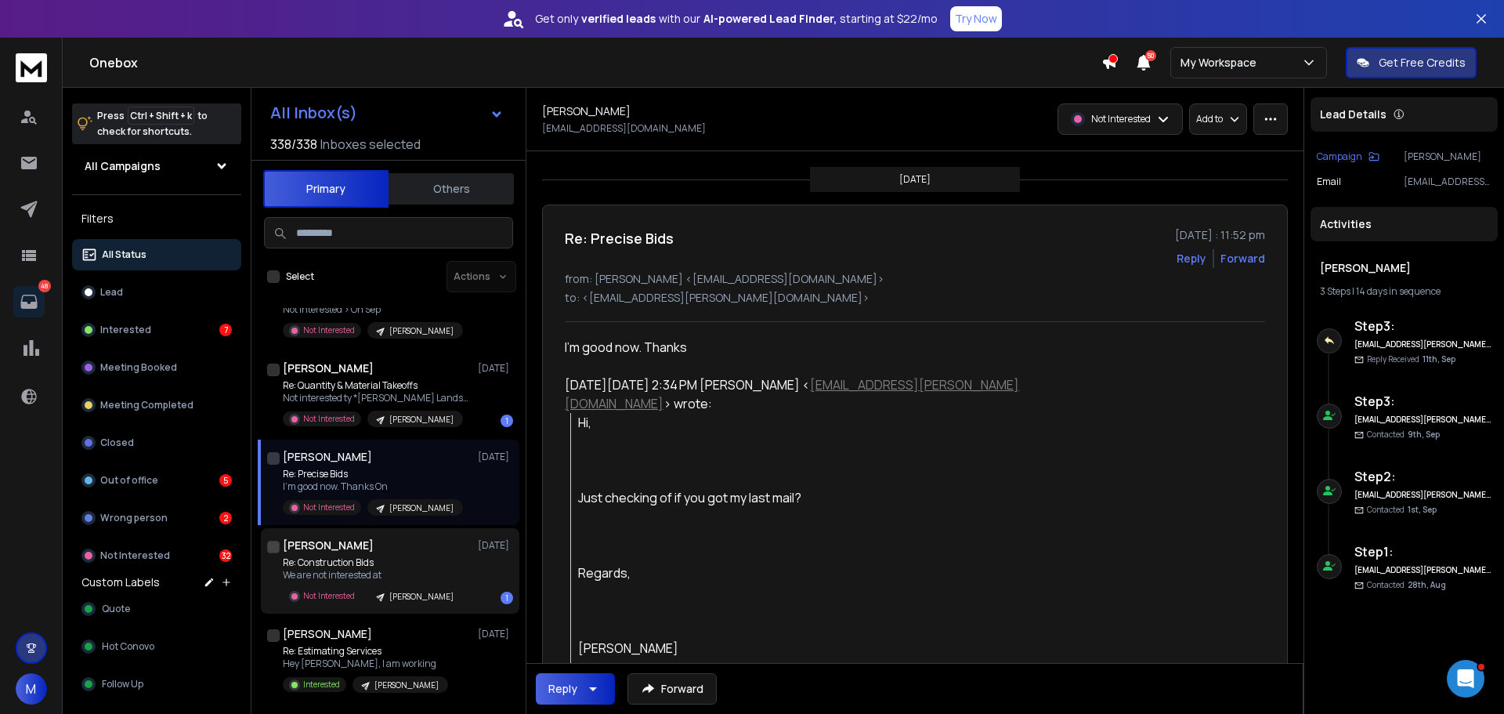
click at [417, 553] on div "[PERSON_NAME] [DATE] Re: Construction Bids We are not interested at Not Interes…" at bounding box center [398, 570] width 230 height 67
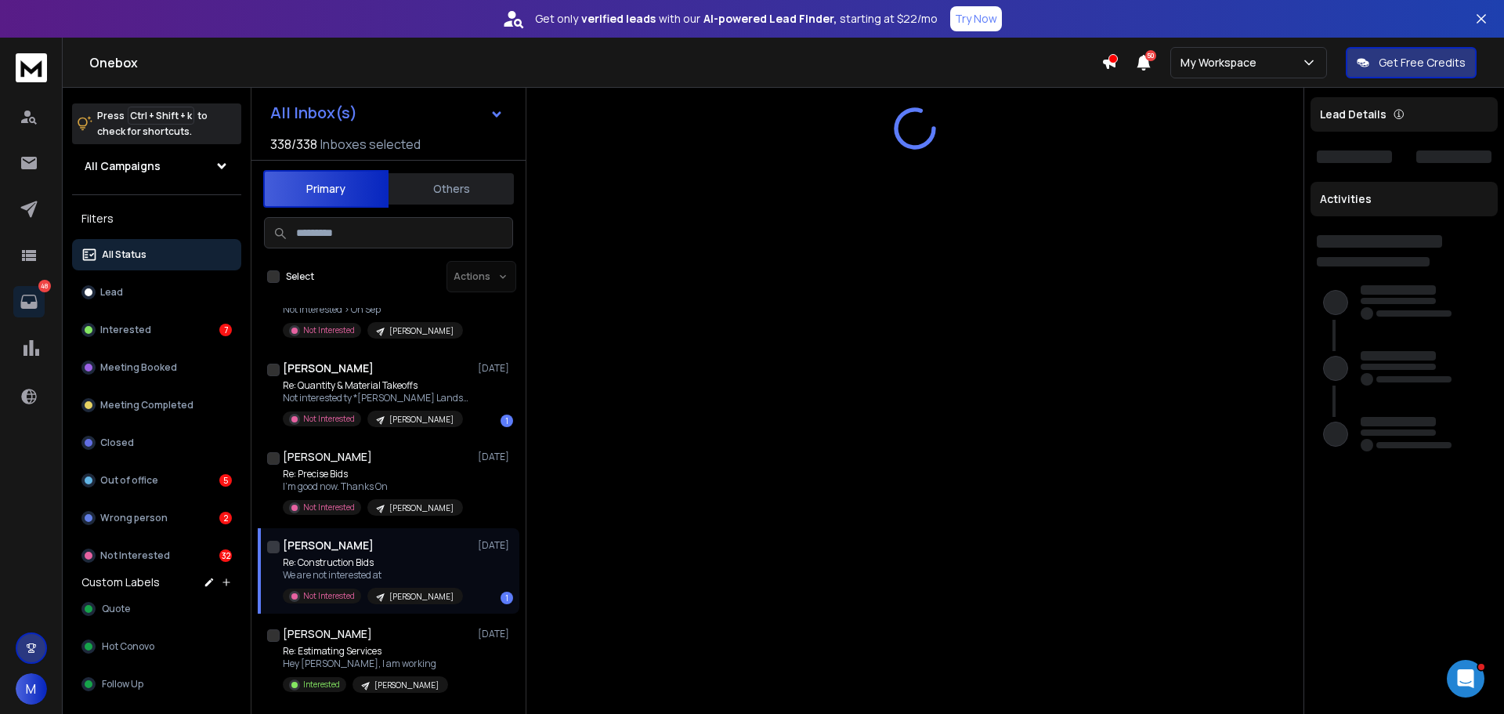
scroll to position [2507, 0]
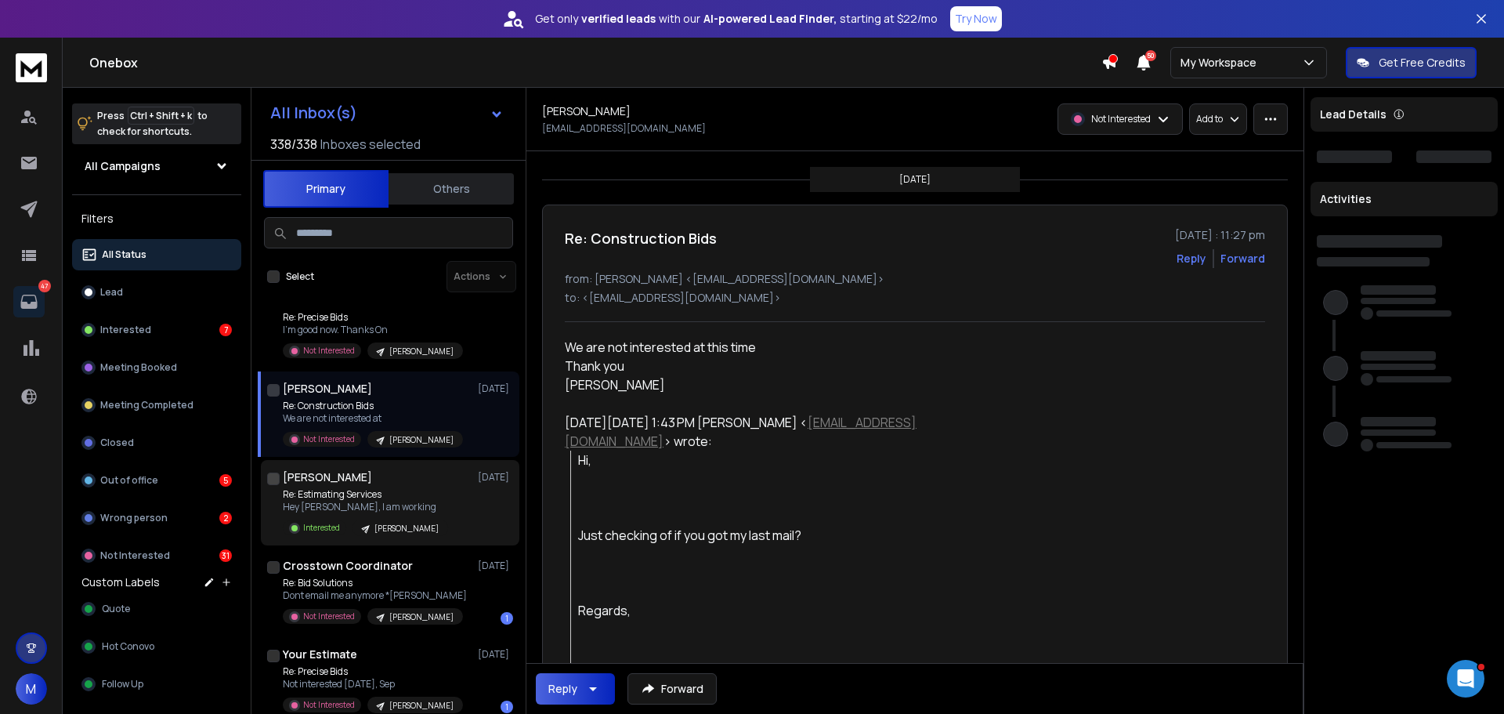
click at [439, 483] on div "[PERSON_NAME] [DATE]" at bounding box center [398, 477] width 230 height 16
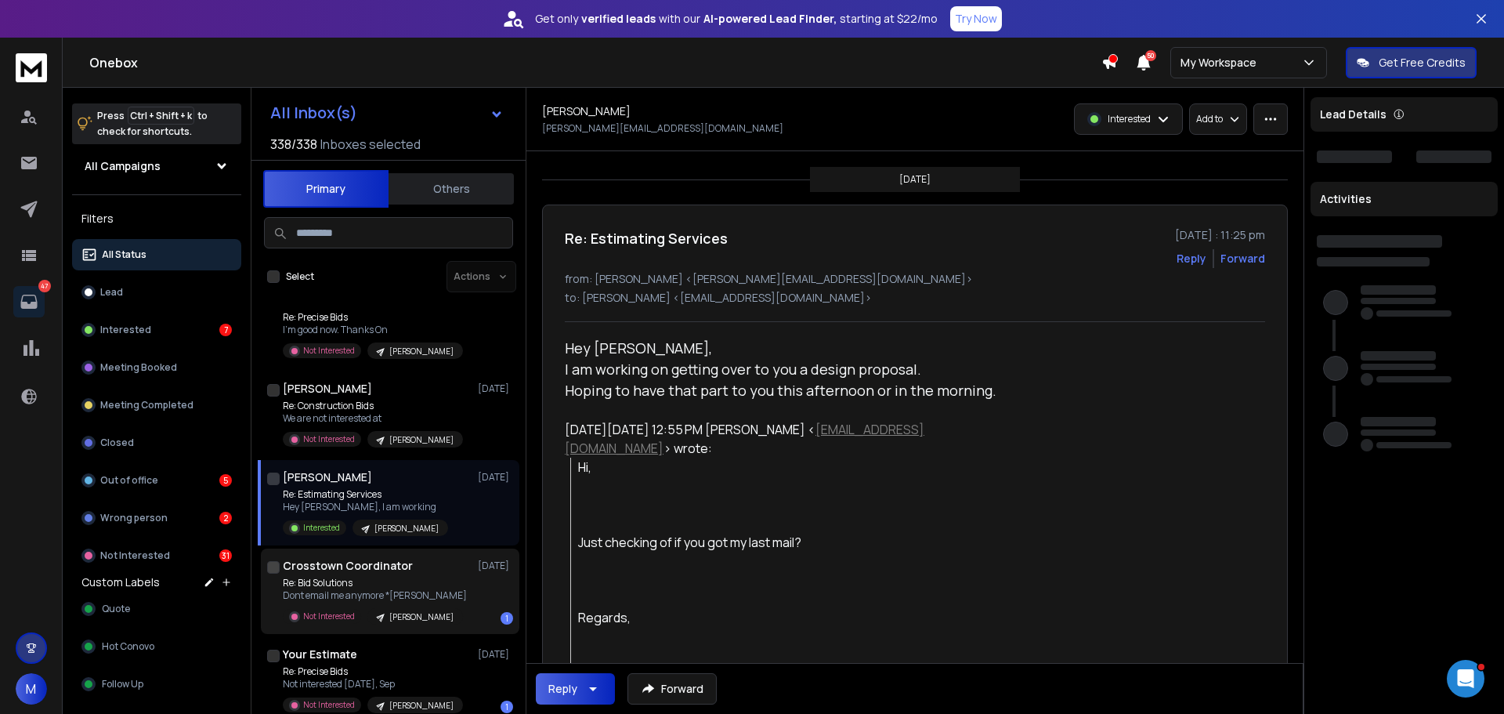
click at [418, 580] on p "Re: Bid Solutions" at bounding box center [375, 582] width 184 height 13
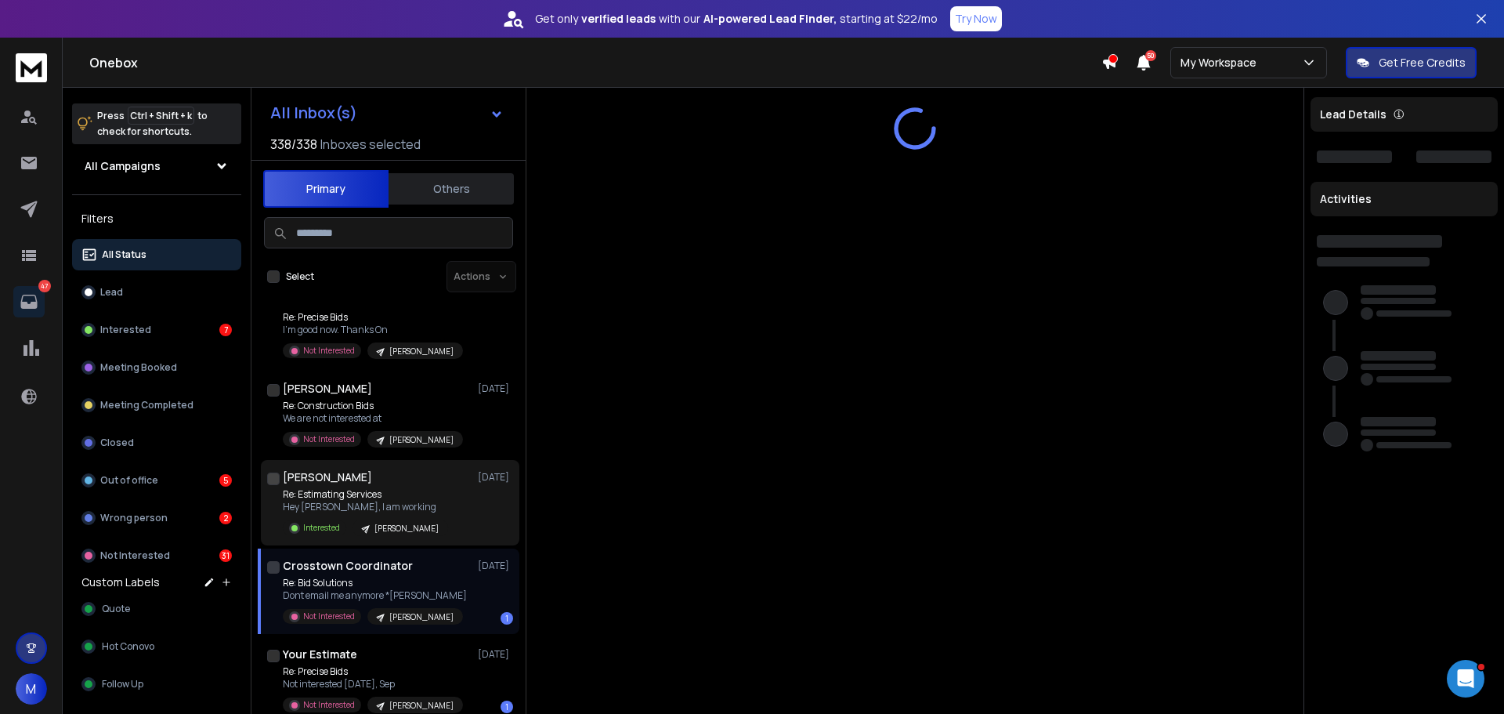
scroll to position [2585, 0]
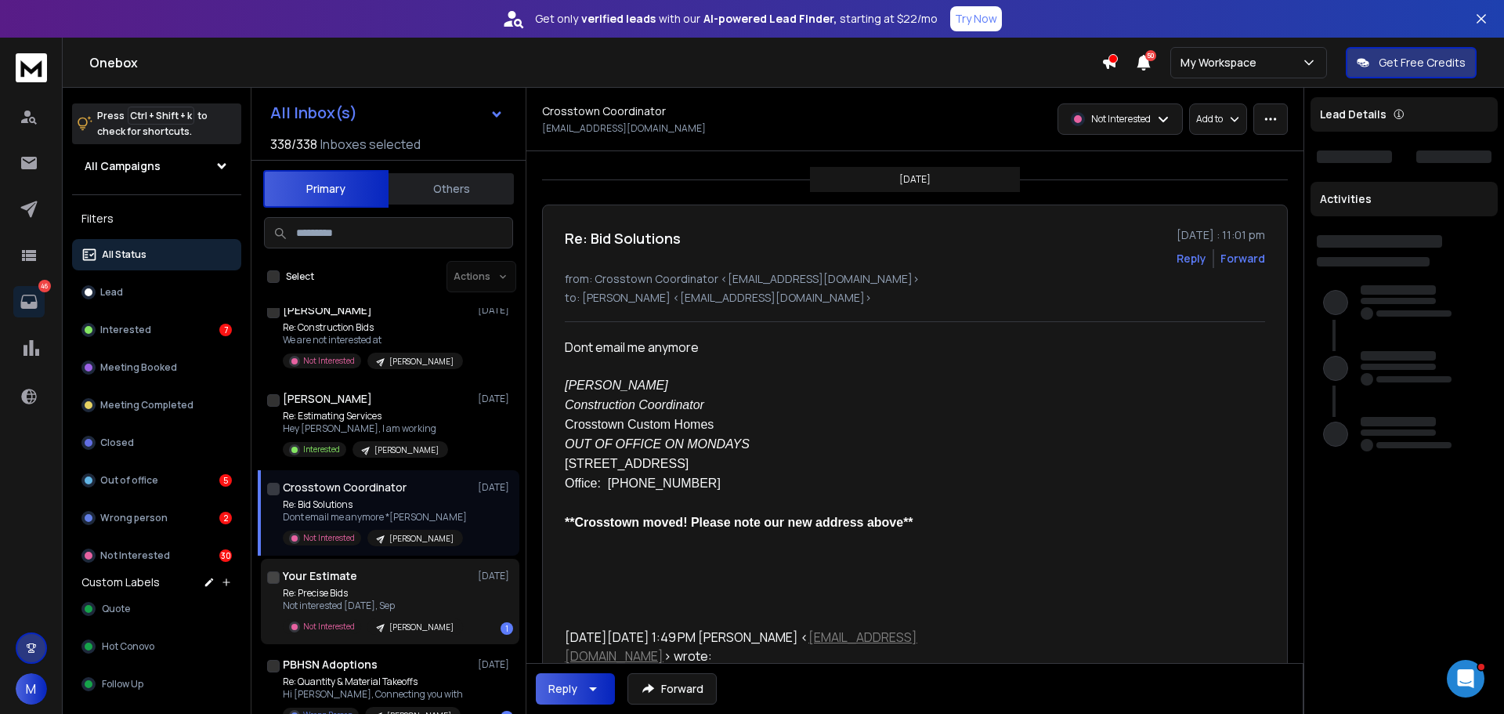
click at [425, 579] on div "Your Estimate [DATE]" at bounding box center [398, 576] width 230 height 16
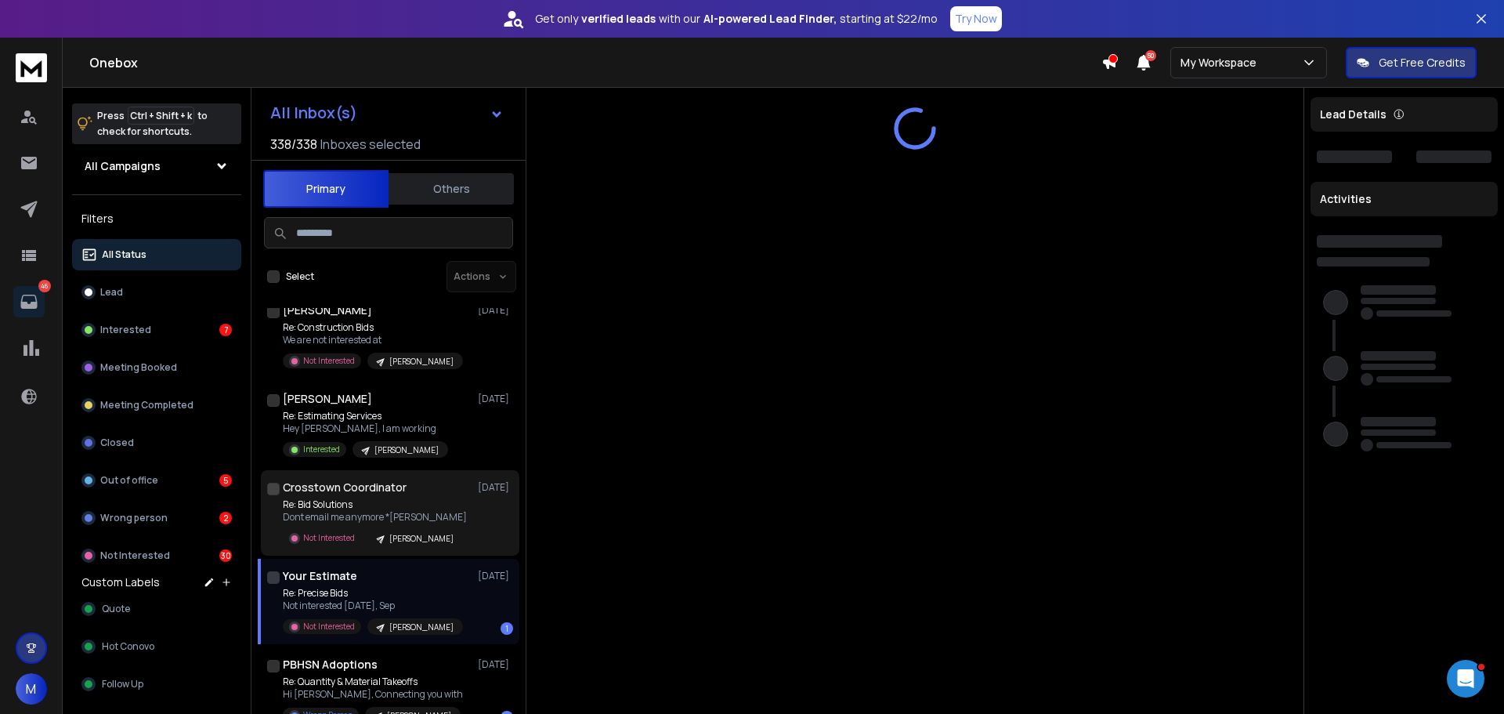
scroll to position [2663, 0]
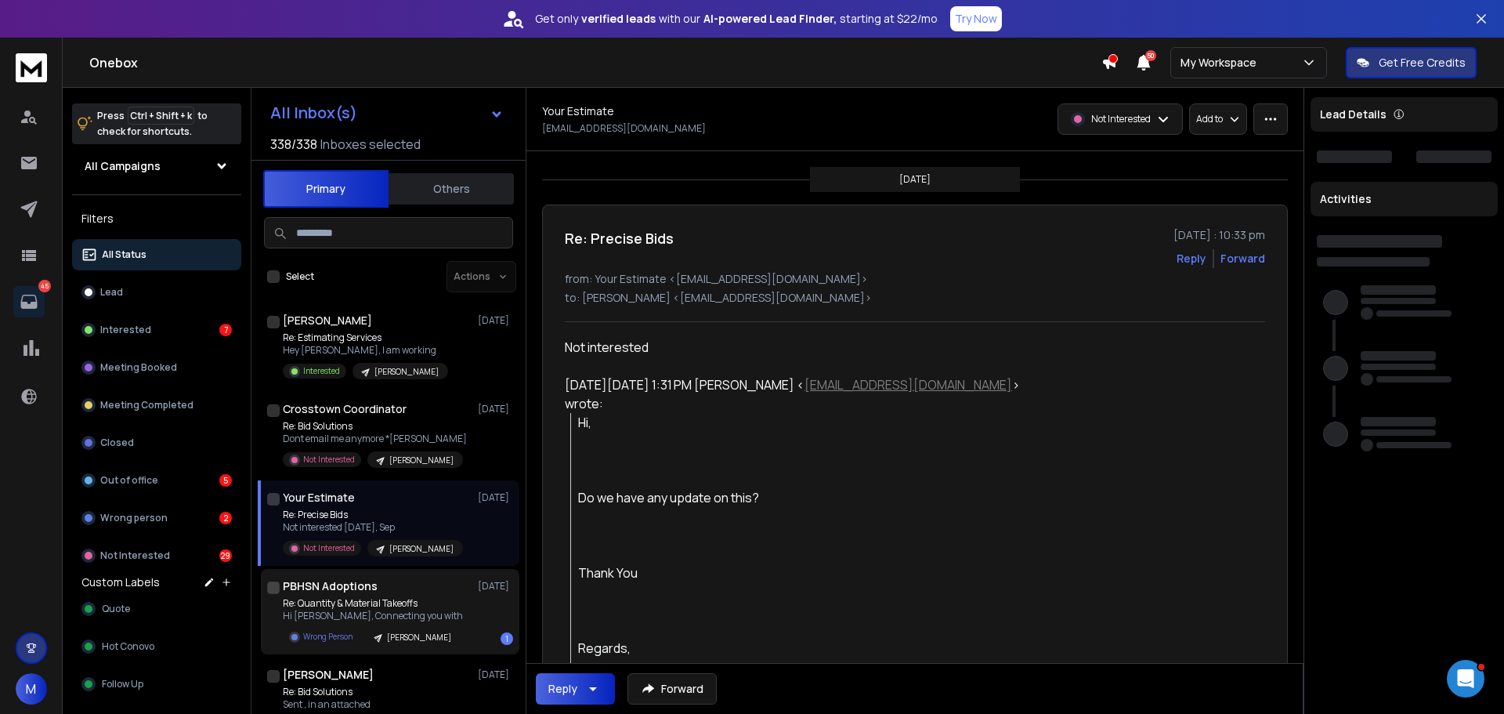
click at [420, 591] on div "PBHSN Adoptions [DATE]" at bounding box center [398, 586] width 230 height 16
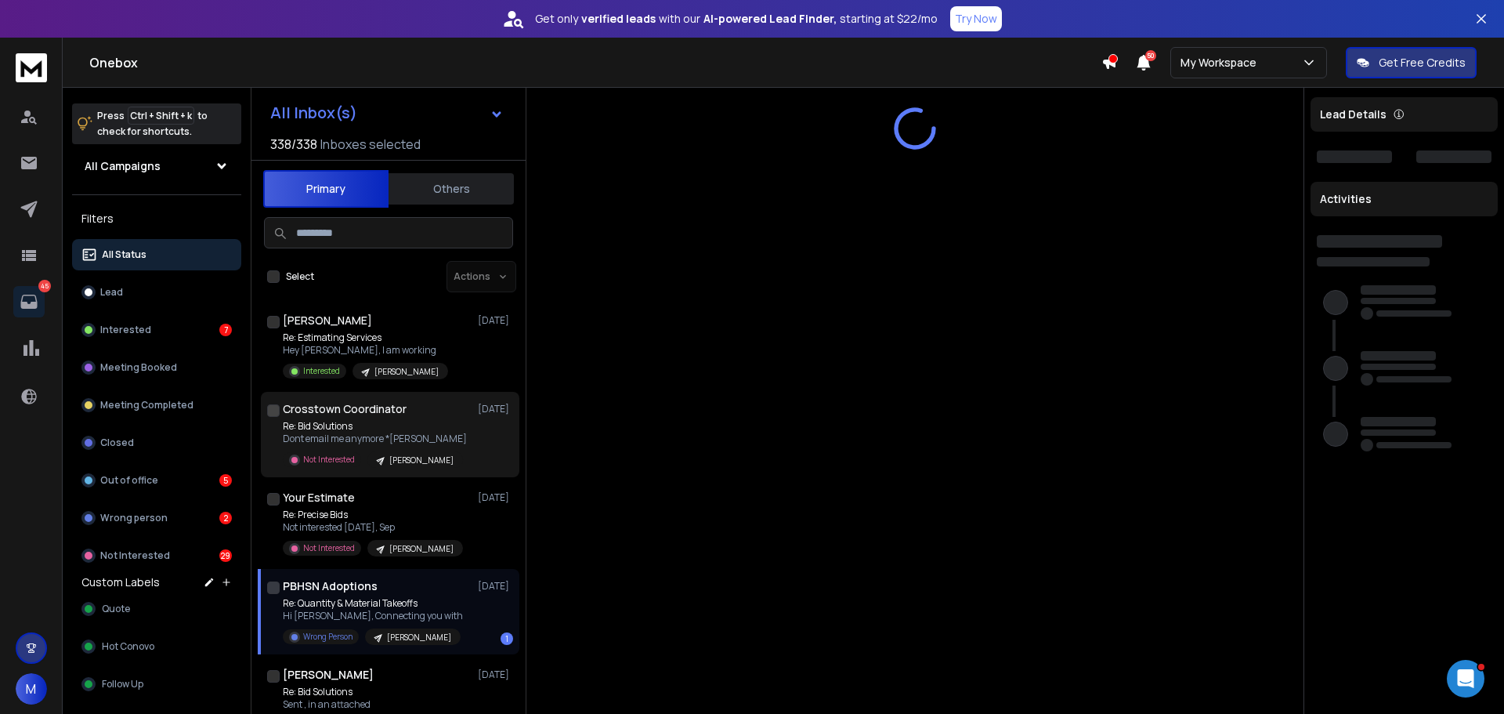
scroll to position [2820, 0]
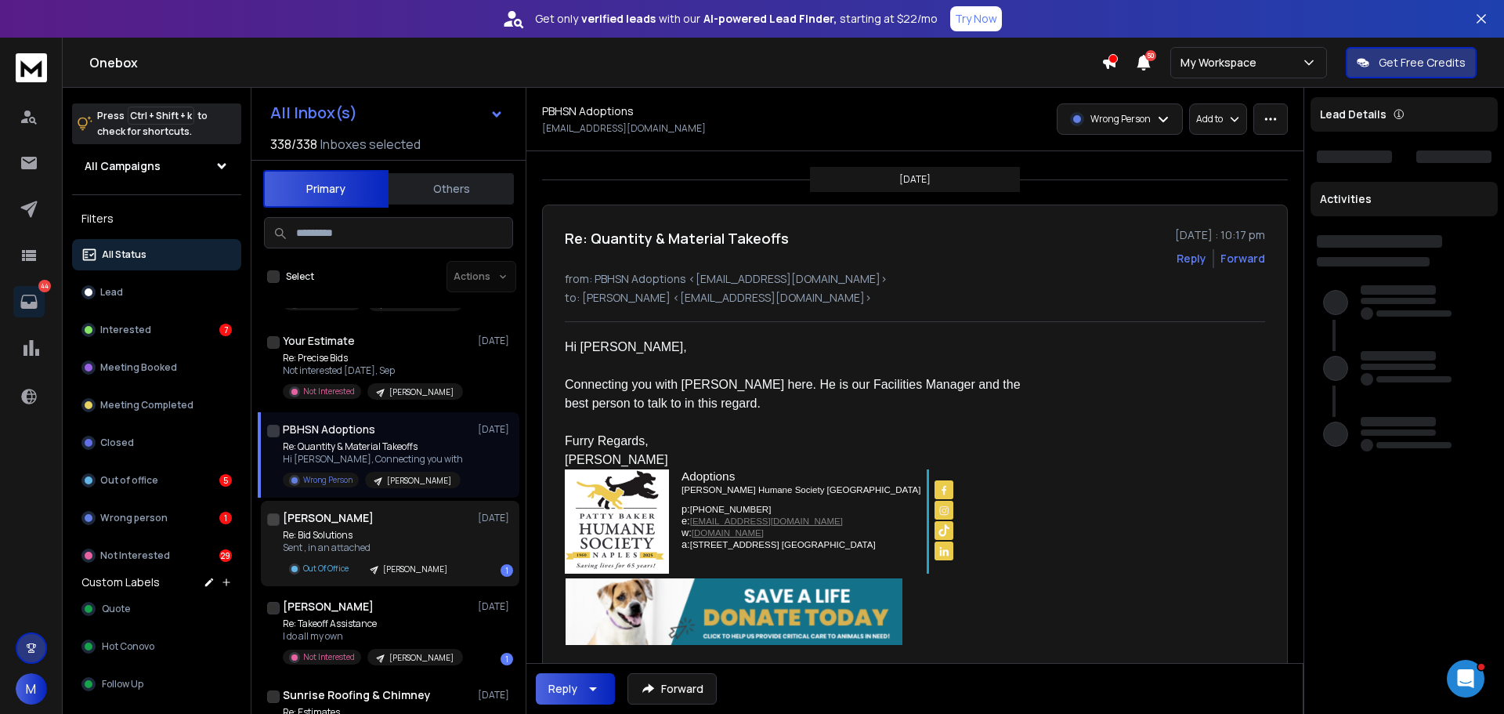
click at [432, 531] on p "Re: Bid Solutions" at bounding box center [370, 535] width 174 height 13
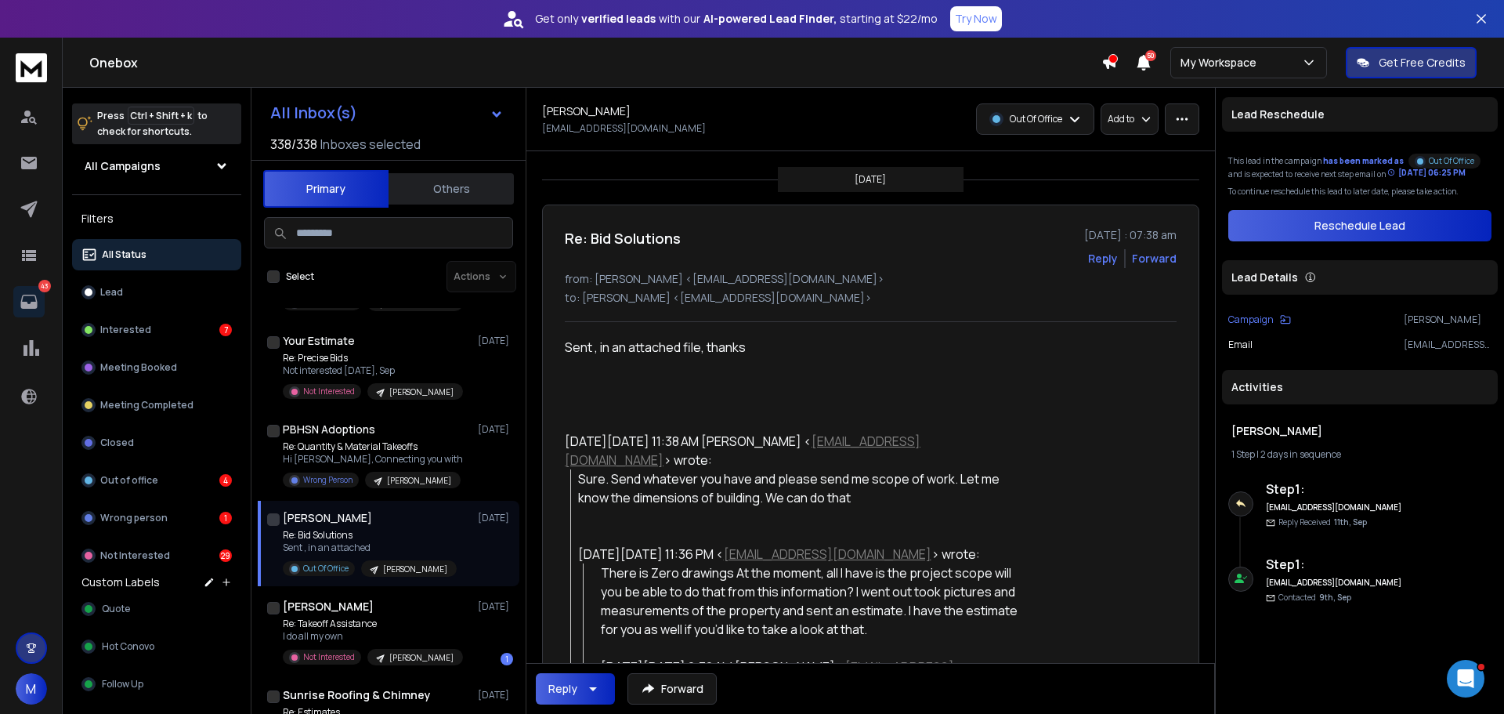
scroll to position [78, 0]
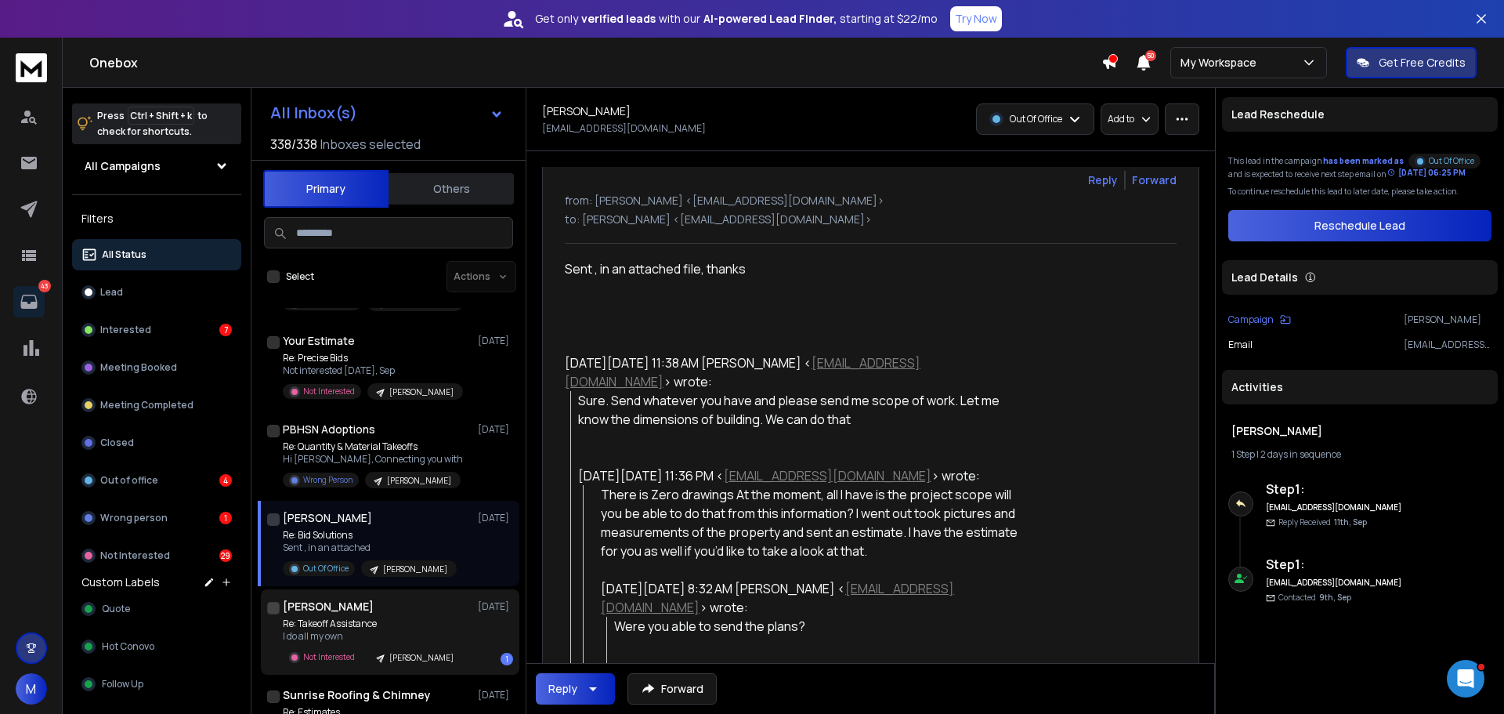
click at [472, 604] on div "[PERSON_NAME] [DATE]" at bounding box center [398, 606] width 230 height 16
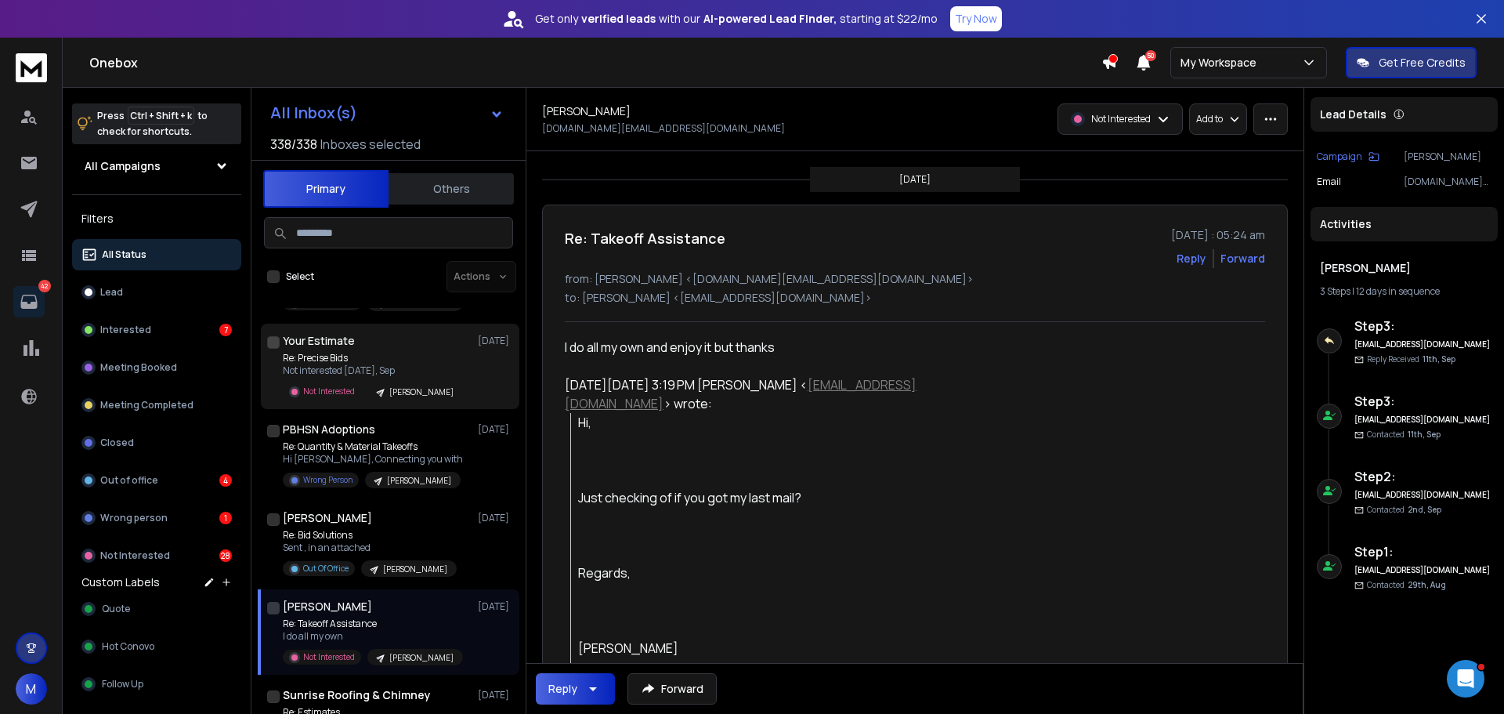
scroll to position [2976, 0]
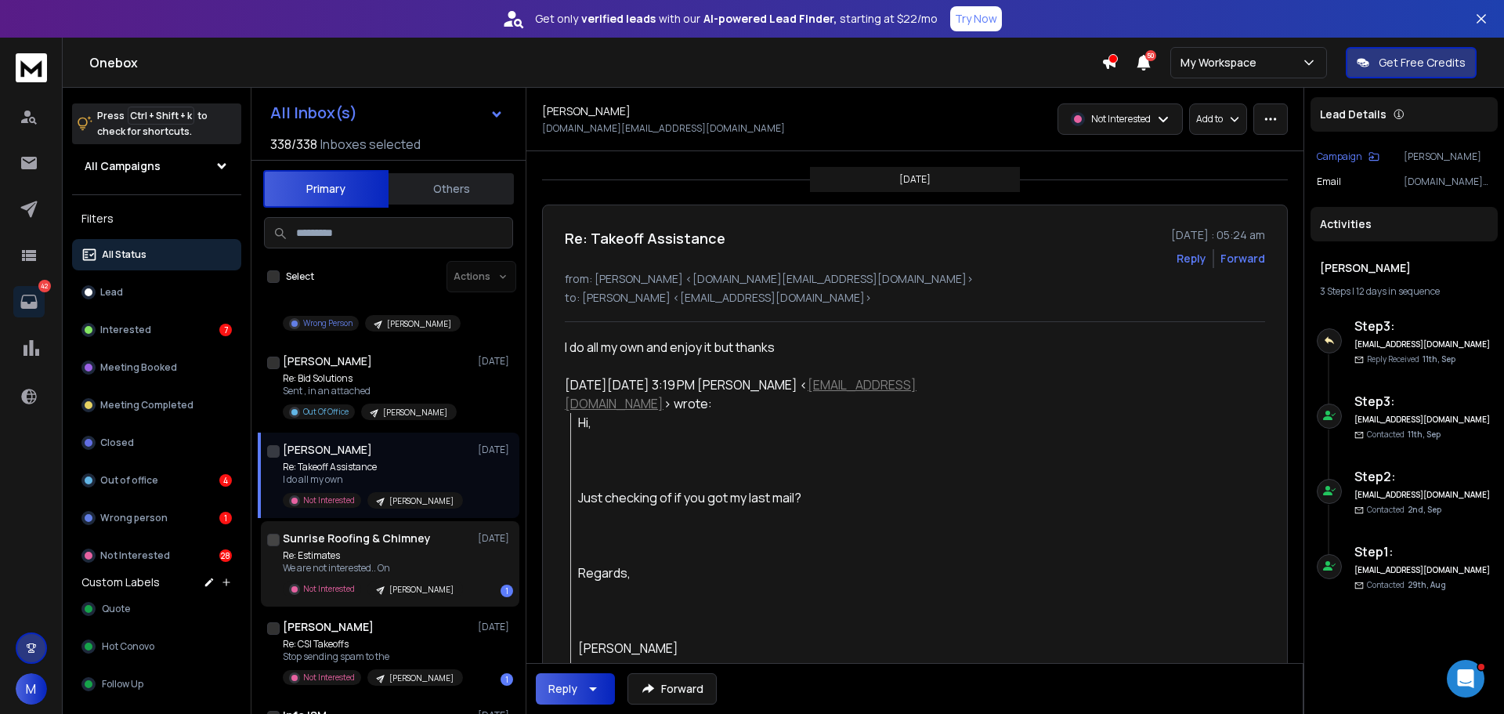
click at [407, 556] on p "Re: Estimates" at bounding box center [373, 555] width 180 height 13
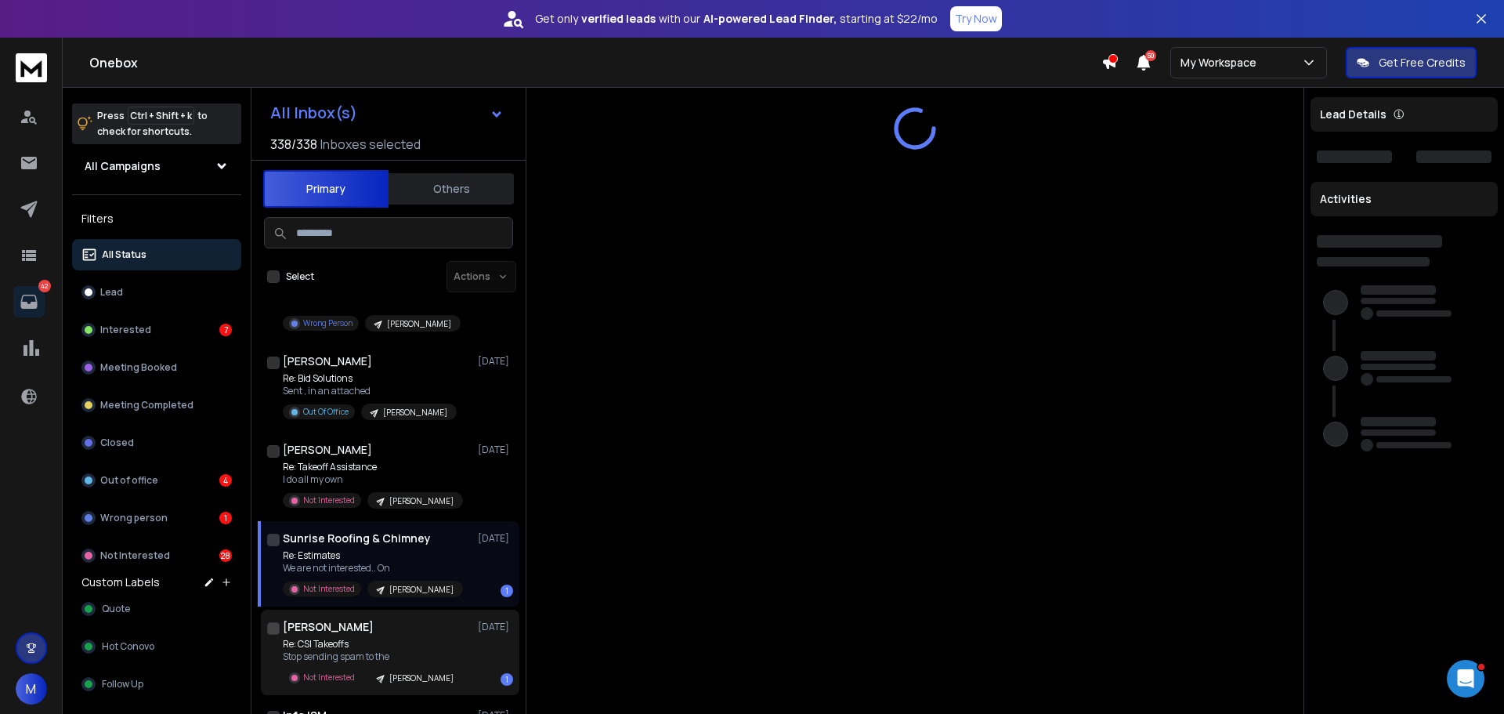
click at [402, 640] on p "Re: CSI Takeoffs" at bounding box center [373, 644] width 180 height 13
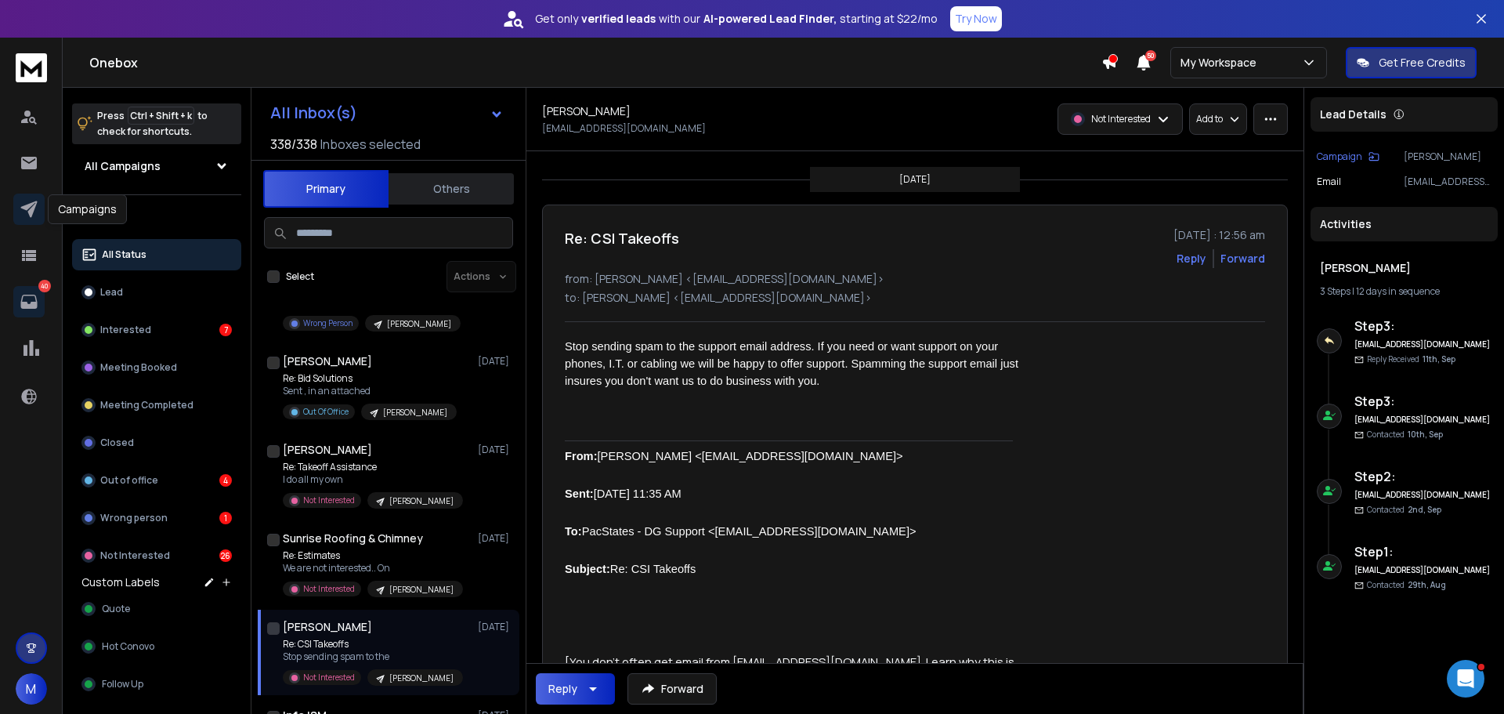
click at [36, 205] on icon at bounding box center [29, 209] width 19 height 19
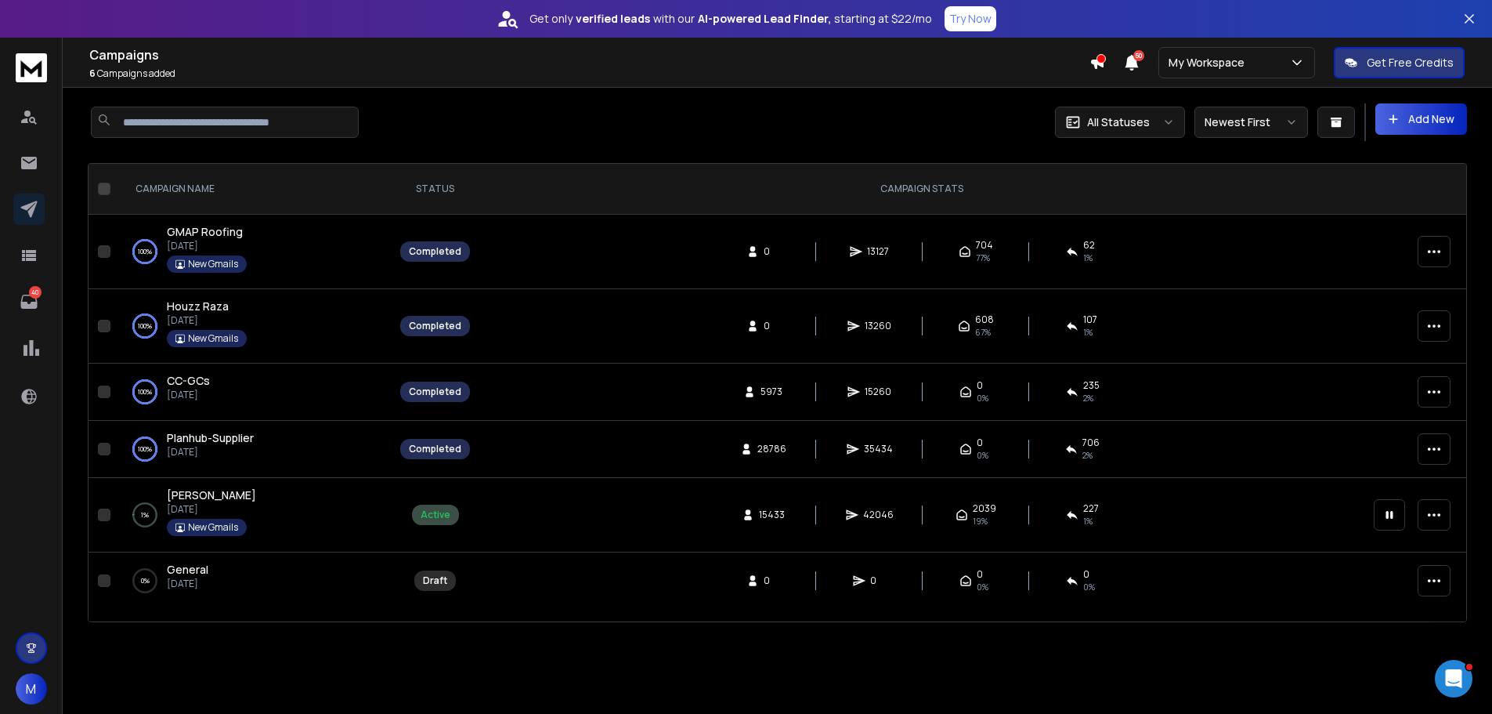
click at [185, 382] on span "CC-GCs" at bounding box center [188, 380] width 43 height 15
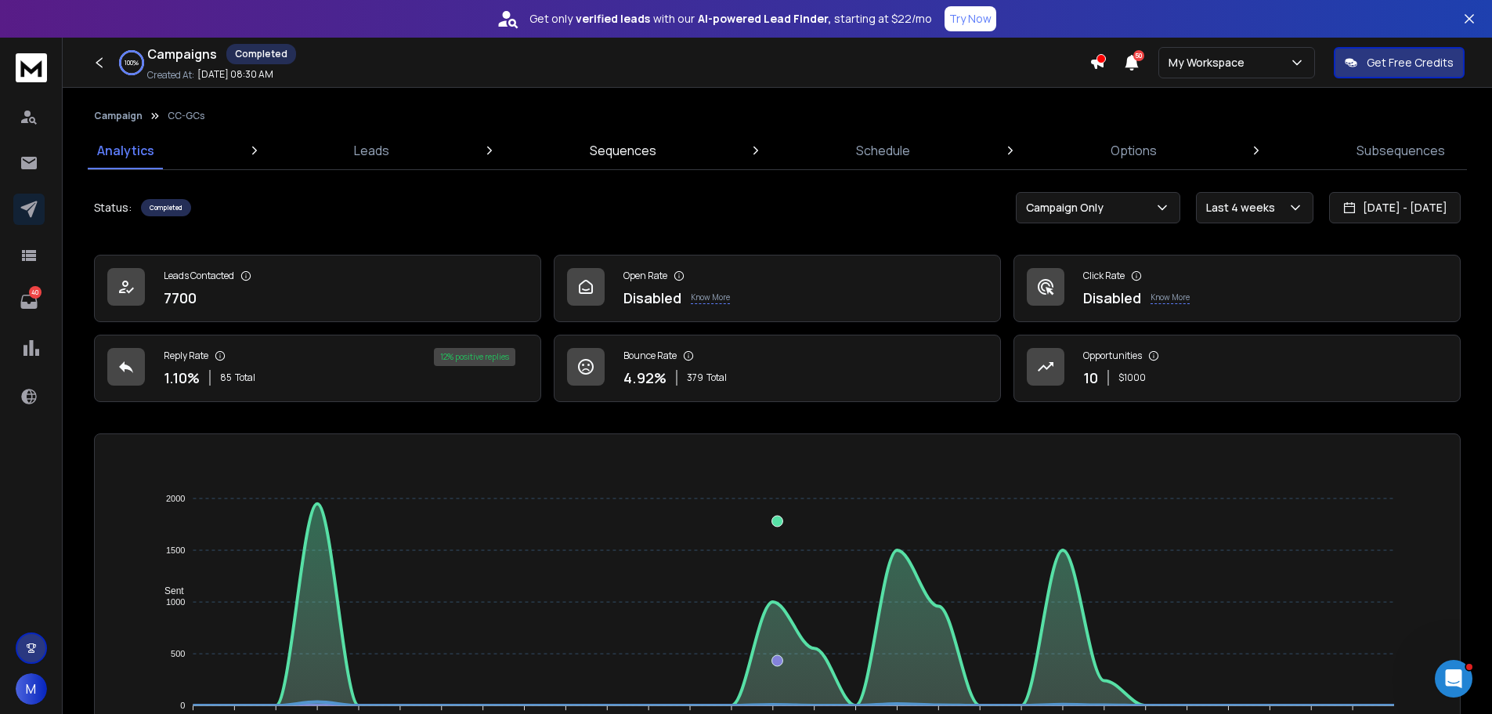
click at [612, 157] on p "Sequences" at bounding box center [623, 150] width 67 height 19
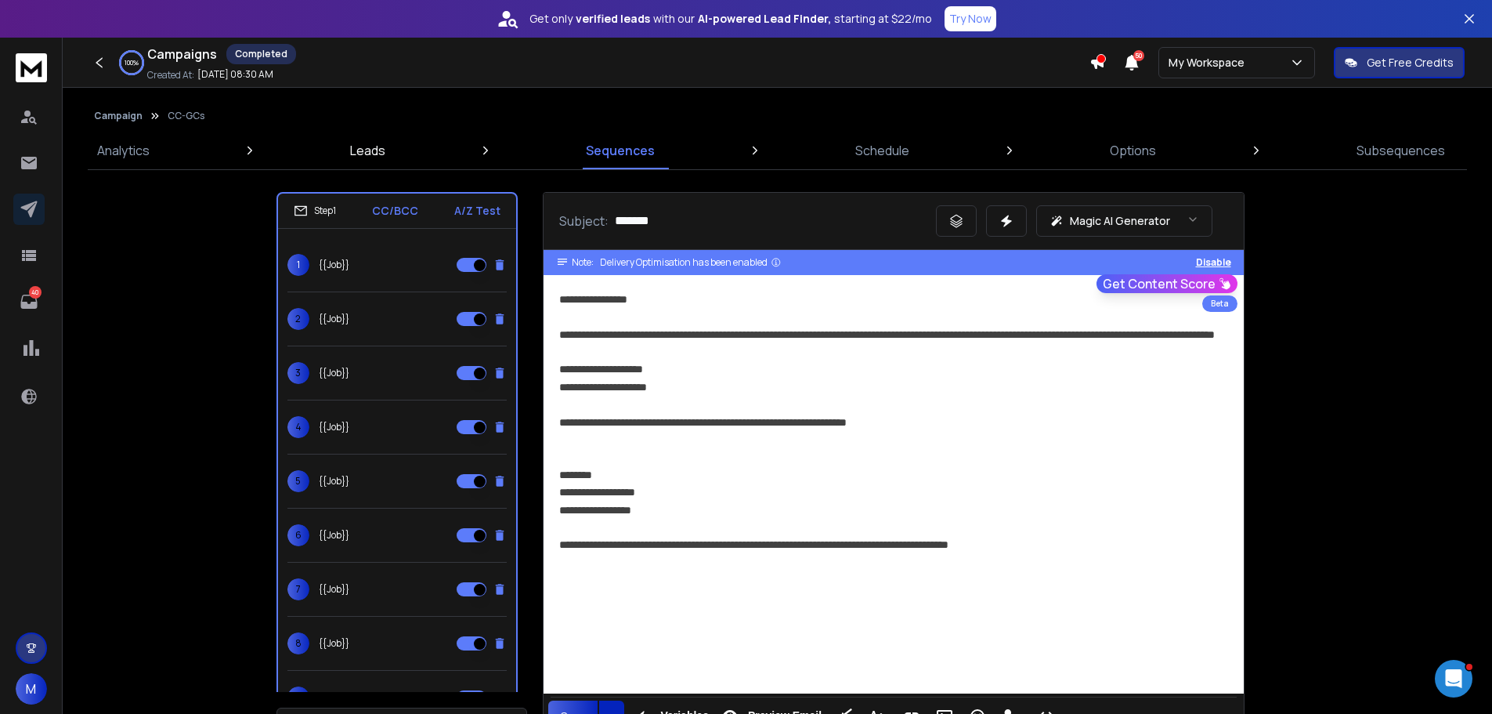
click at [370, 150] on p "Leads" at bounding box center [367, 150] width 35 height 19
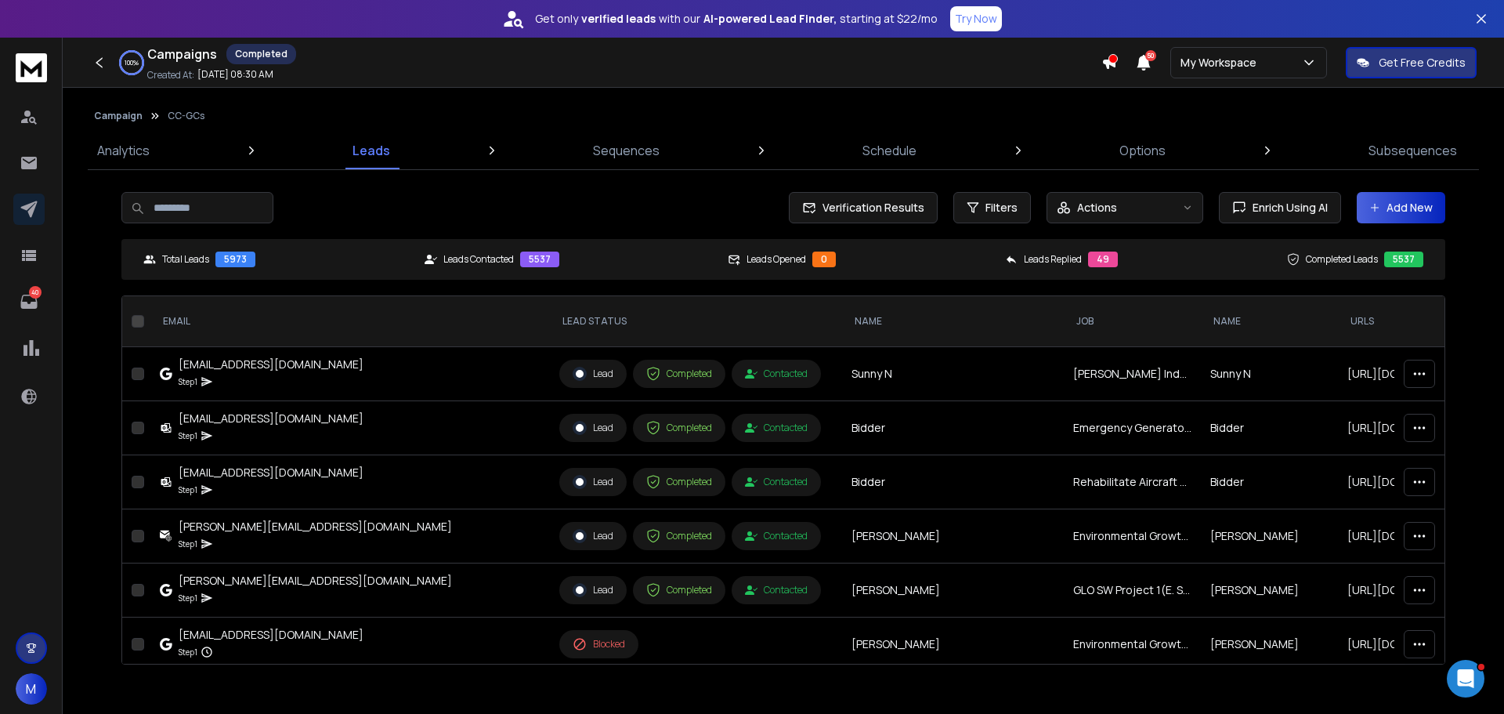
click at [1432, 219] on button "Add New" at bounding box center [1401, 207] width 89 height 31
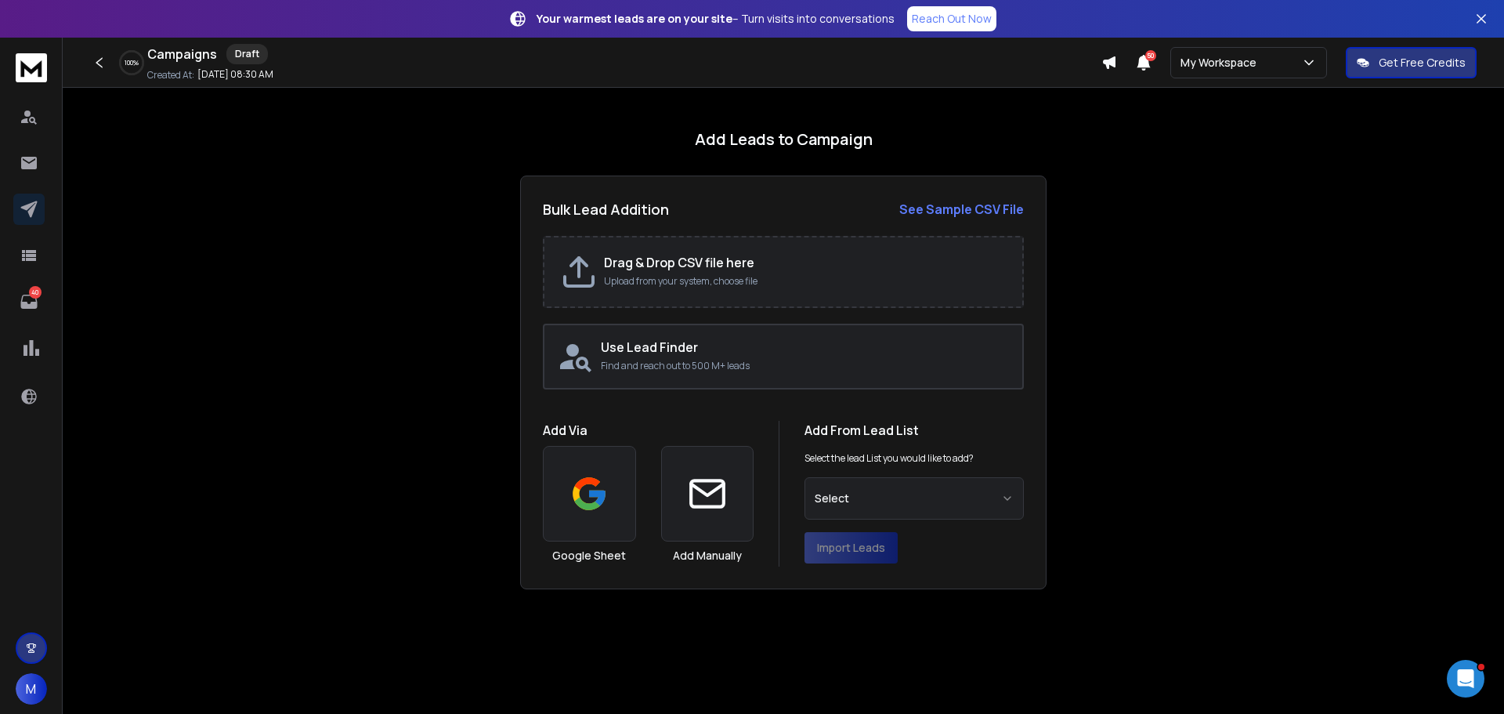
click at [636, 277] on p "Upload from your system, choose file" at bounding box center [805, 281] width 403 height 13
